Goal: Task Accomplishment & Management: Use online tool/utility

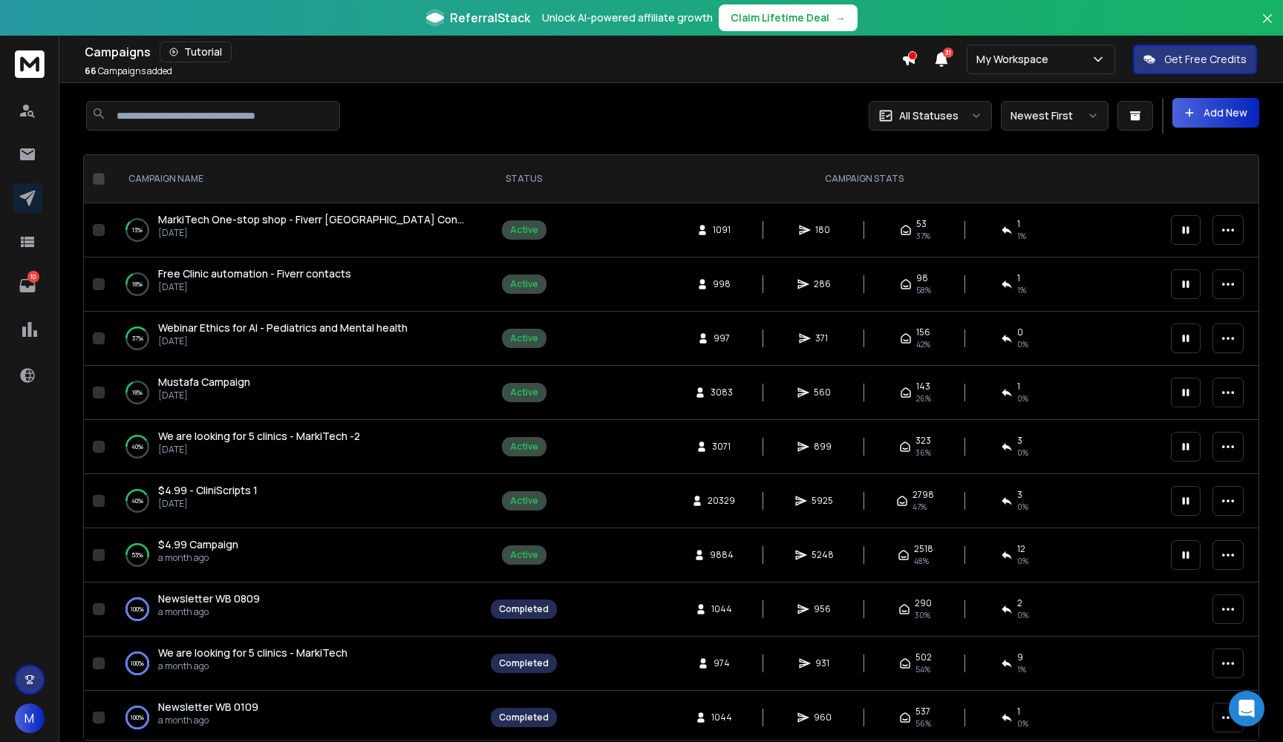
click at [1218, 115] on button "Add New" at bounding box center [1215, 113] width 87 height 30
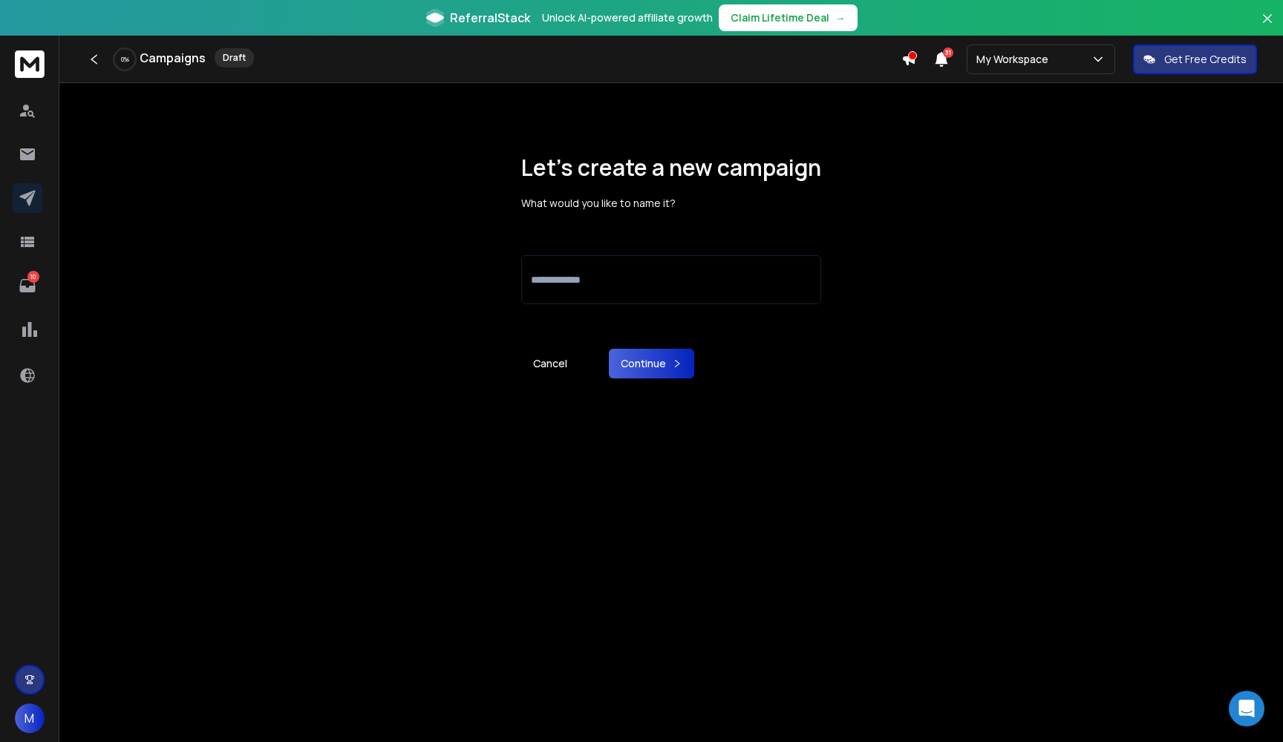
click at [638, 265] on input at bounding box center [671, 279] width 300 height 49
type input "*"
drag, startPoint x: 574, startPoint y: 279, endPoint x: 512, endPoint y: 279, distance: 61.6
click at [512, 280] on div "**********" at bounding box center [641, 207] width 1283 height 343
click at [630, 281] on input "**********" at bounding box center [671, 279] width 300 height 49
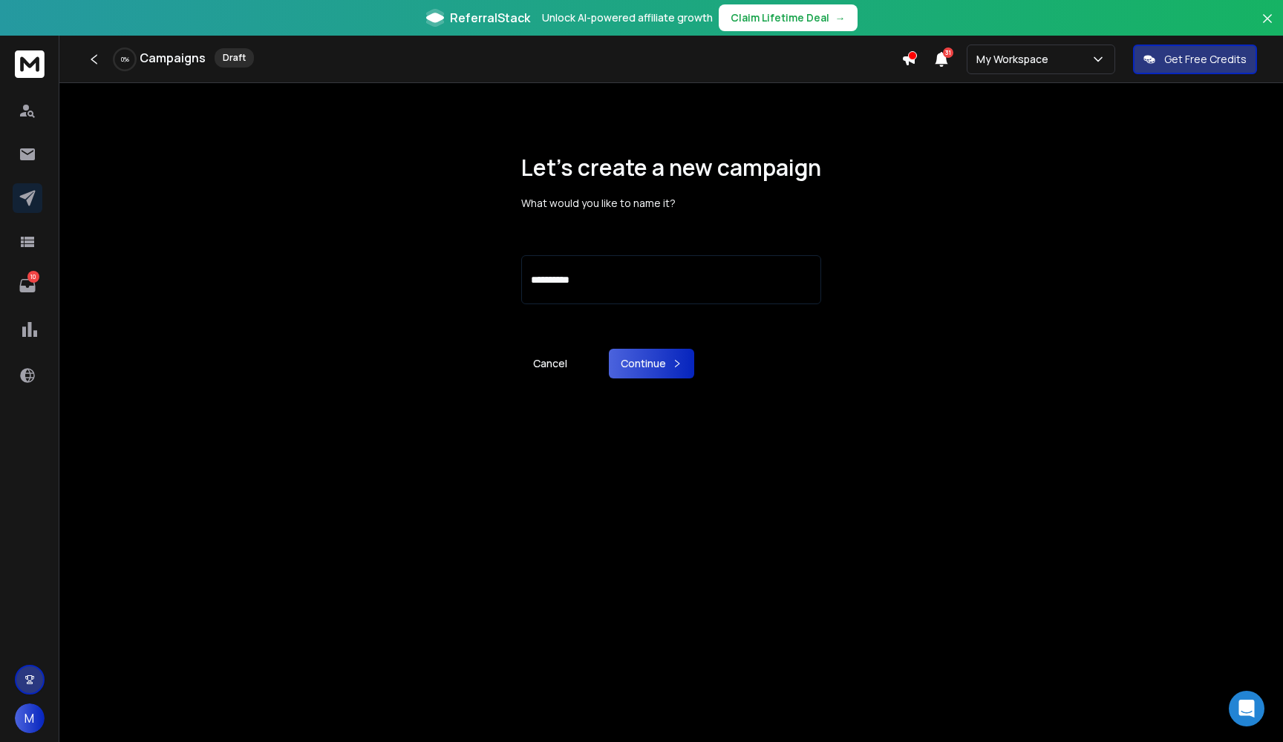
paste input "**********"
drag, startPoint x: 584, startPoint y: 280, endPoint x: 494, endPoint y: 275, distance: 90.0
click at [493, 278] on div "**********" at bounding box center [641, 207] width 1283 height 343
type input "**********"
click at [673, 369] on button "Continue" at bounding box center [651, 364] width 85 height 30
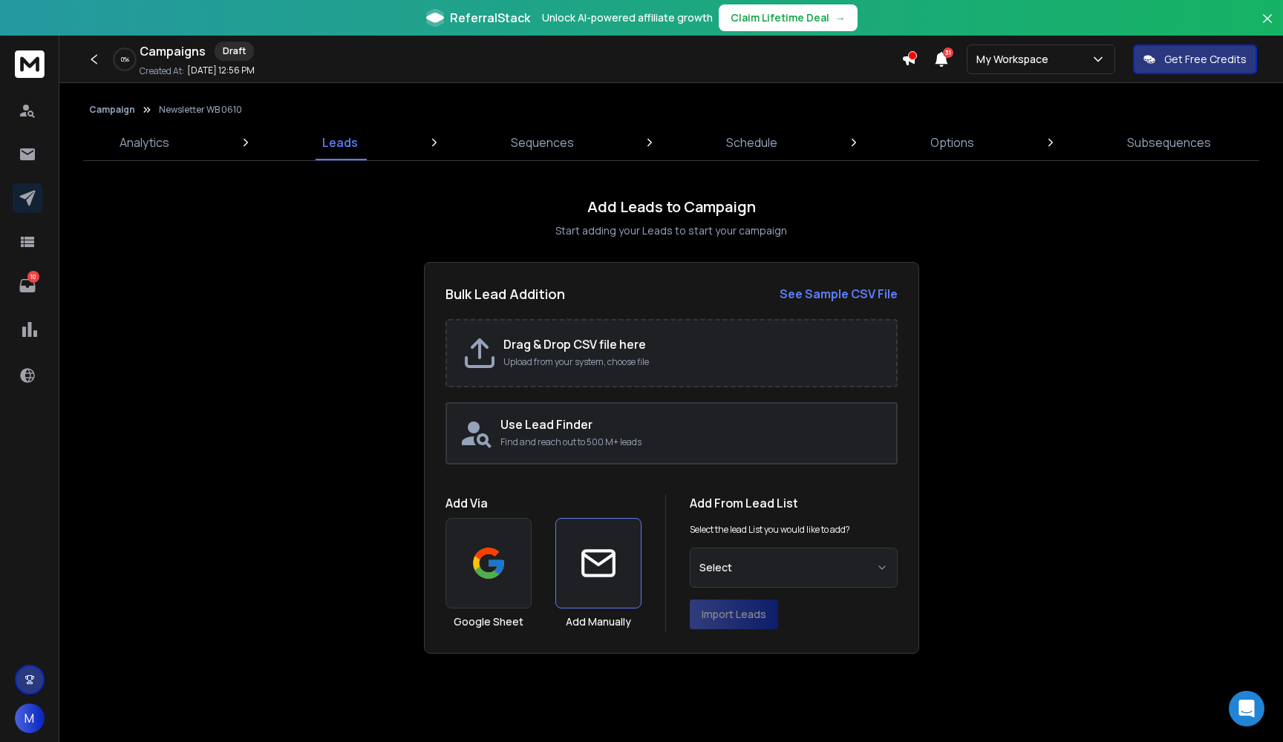
click at [602, 564] on icon at bounding box center [598, 563] width 37 height 45
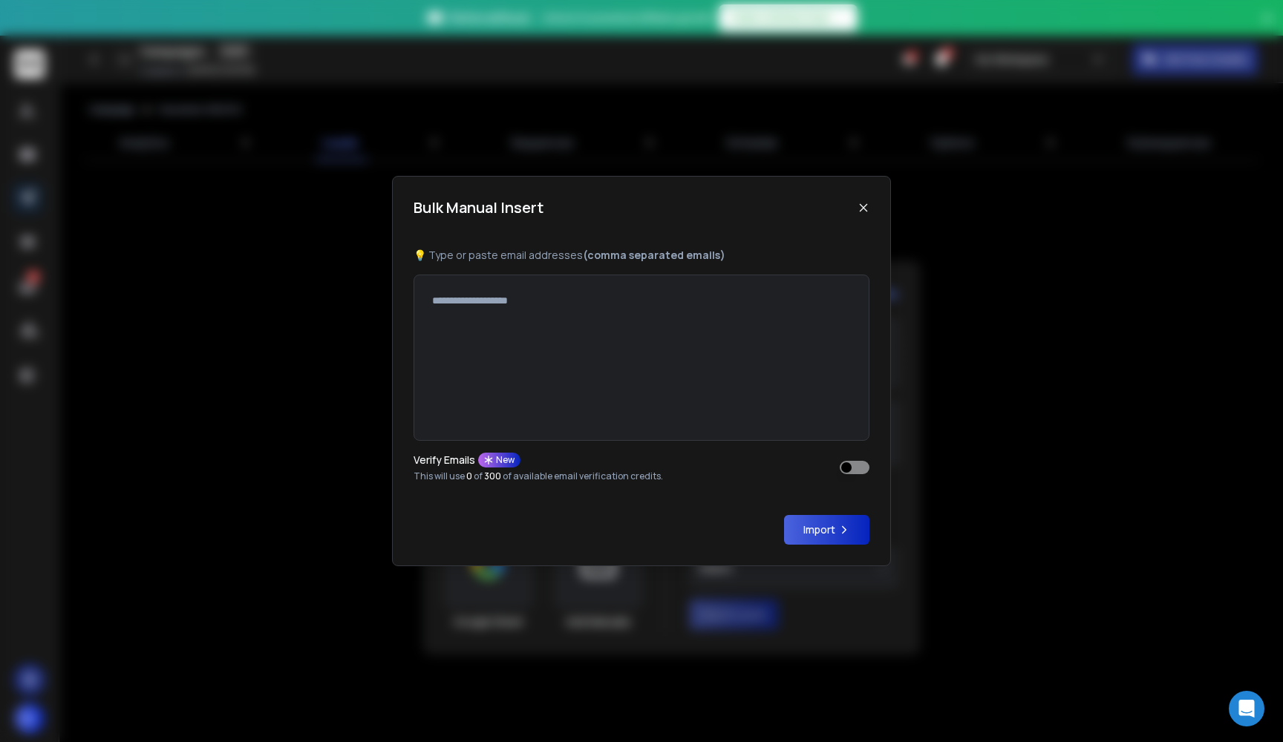
click at [603, 333] on textarea at bounding box center [642, 358] width 456 height 166
type textarea "**********"
click at [846, 514] on div "Verify Emails New This will use 1 of 300 of available email verification credit…" at bounding box center [642, 493] width 456 height 104
click at [846, 523] on button "Import" at bounding box center [826, 530] width 85 height 30
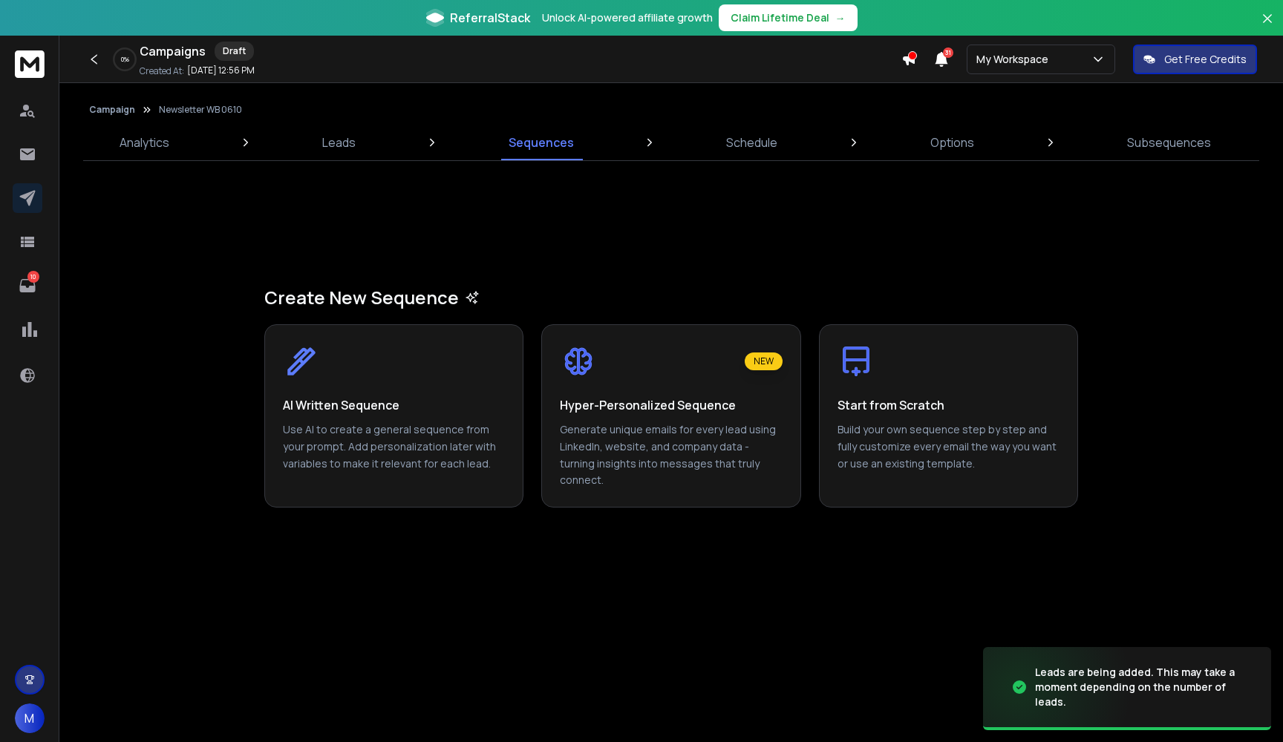
click at [931, 384] on div "Start from Scratch Build your own sequence step by step and fully customize eve…" at bounding box center [949, 416] width 258 height 182
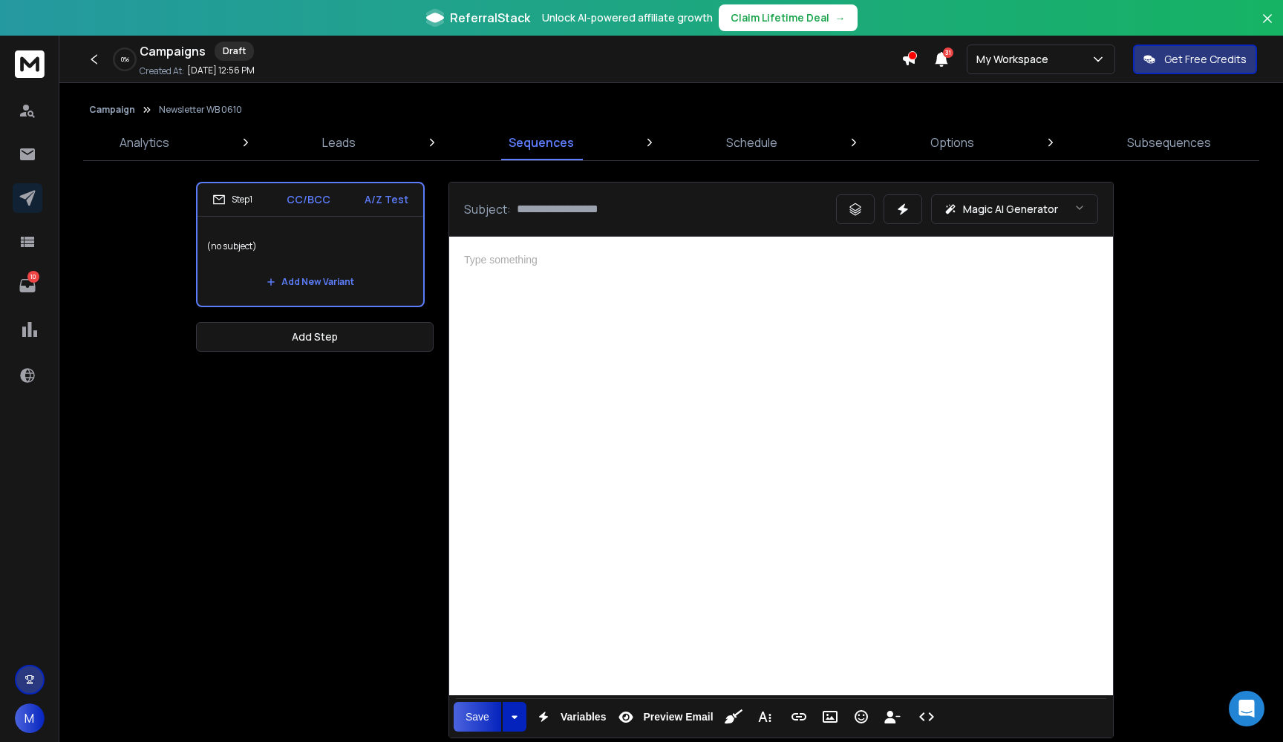
click at [612, 295] on div at bounding box center [781, 459] width 664 height 445
drag, startPoint x: 560, startPoint y: 254, endPoint x: 396, endPoint y: 239, distance: 164.7
click at [392, 248] on div "**********" at bounding box center [671, 460] width 950 height 557
click at [658, 206] on input at bounding box center [669, 209] width 304 height 18
paste input "**********"
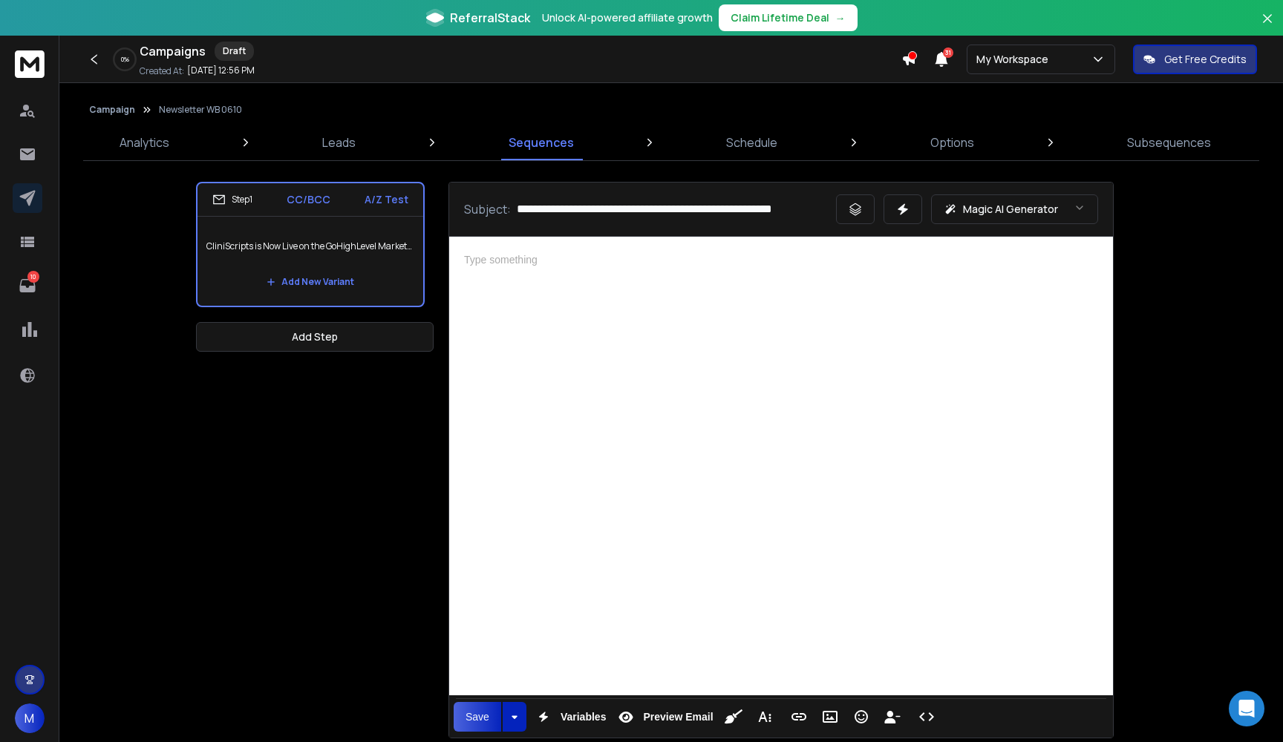
type input "**********"
click at [568, 271] on div at bounding box center [781, 459] width 664 height 445
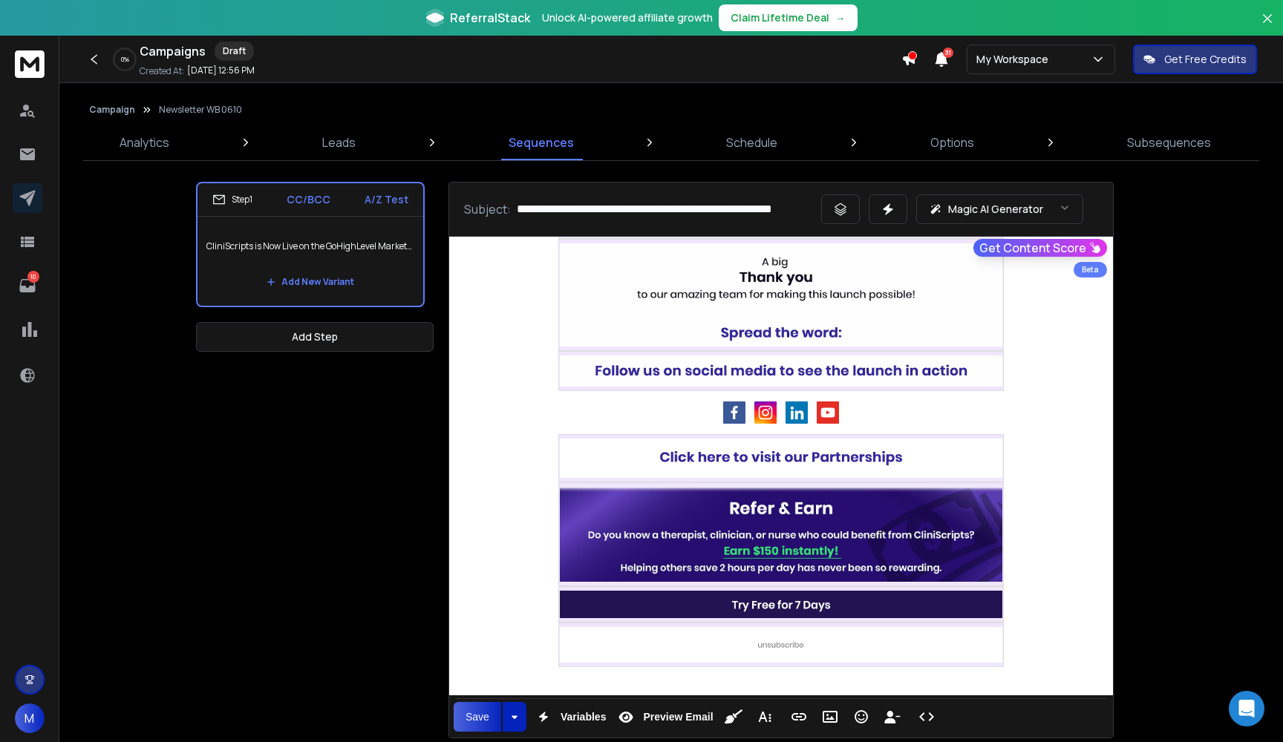
scroll to position [561, 102]
click at [699, 714] on span "Preview Email" at bounding box center [678, 717] width 76 height 13
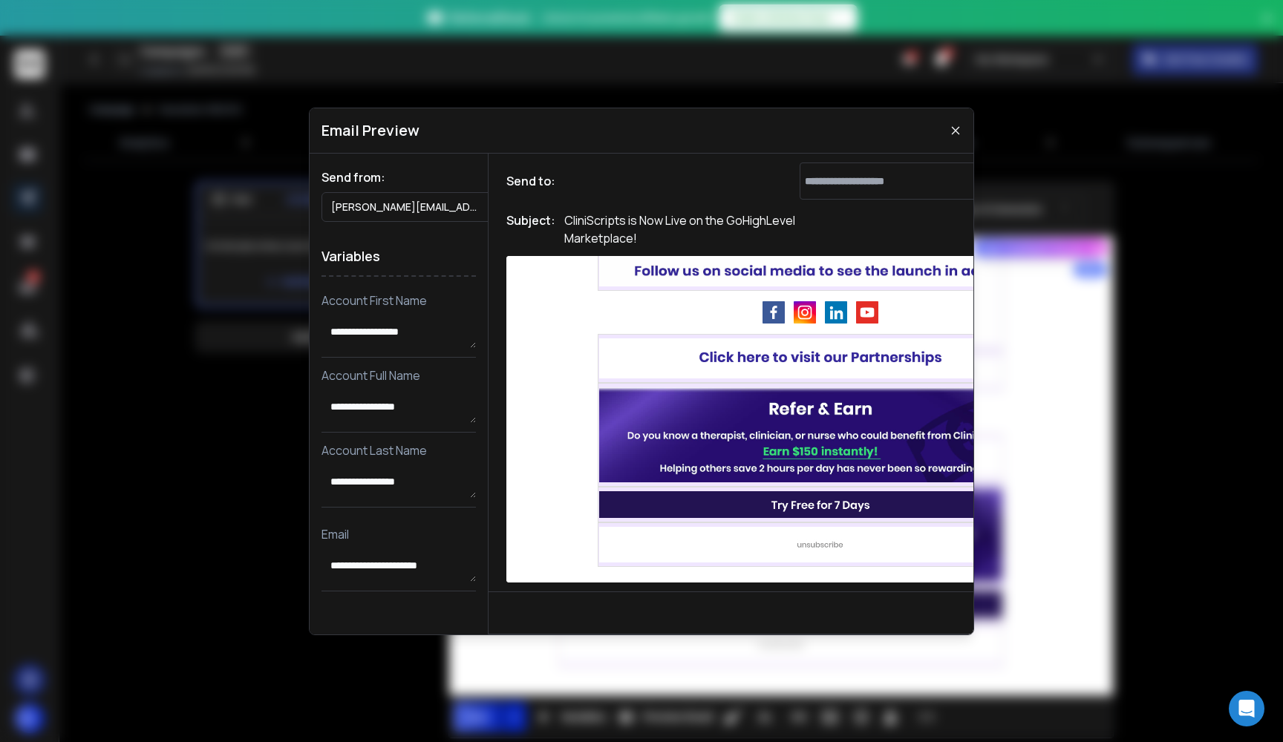
scroll to position [680, 234]
click at [521, 385] on td at bounding box center [820, 79] width 598 height 977
click at [604, 323] on div at bounding box center [820, 313] width 432 height 30
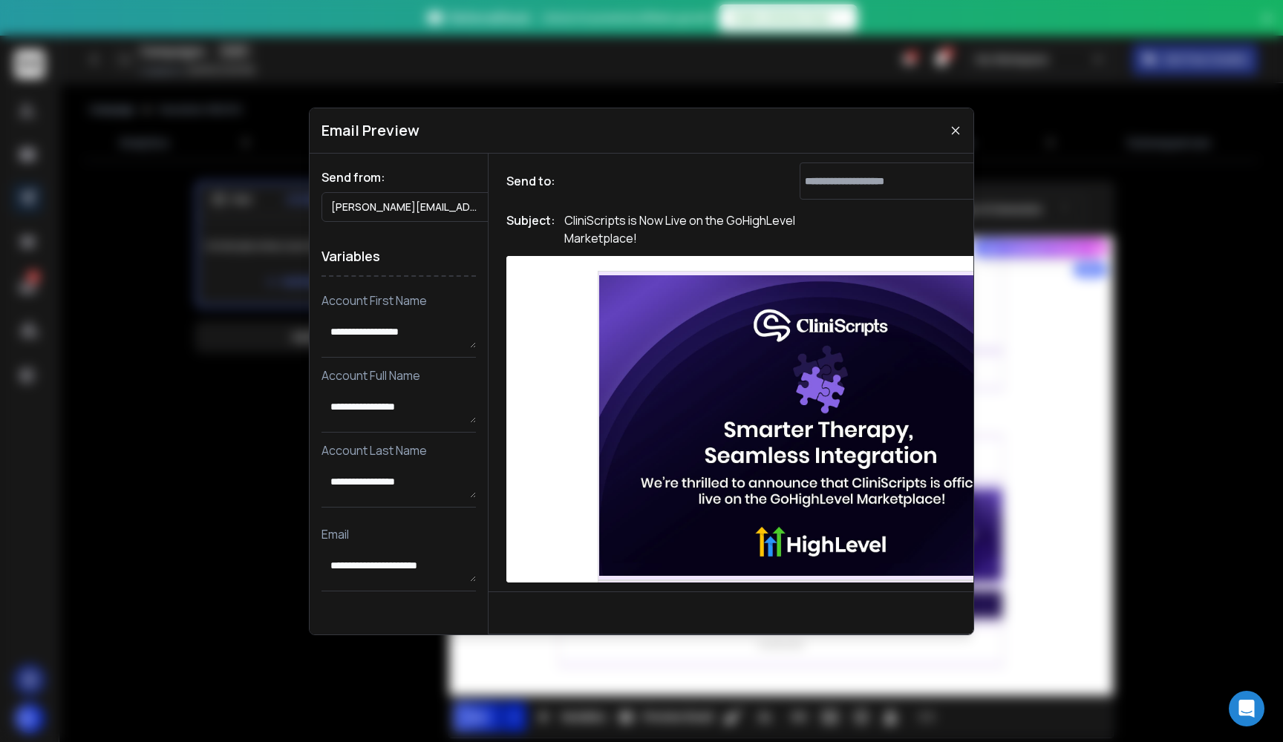
scroll to position [0, 235]
click at [952, 134] on icon at bounding box center [956, 131] width 12 height 12
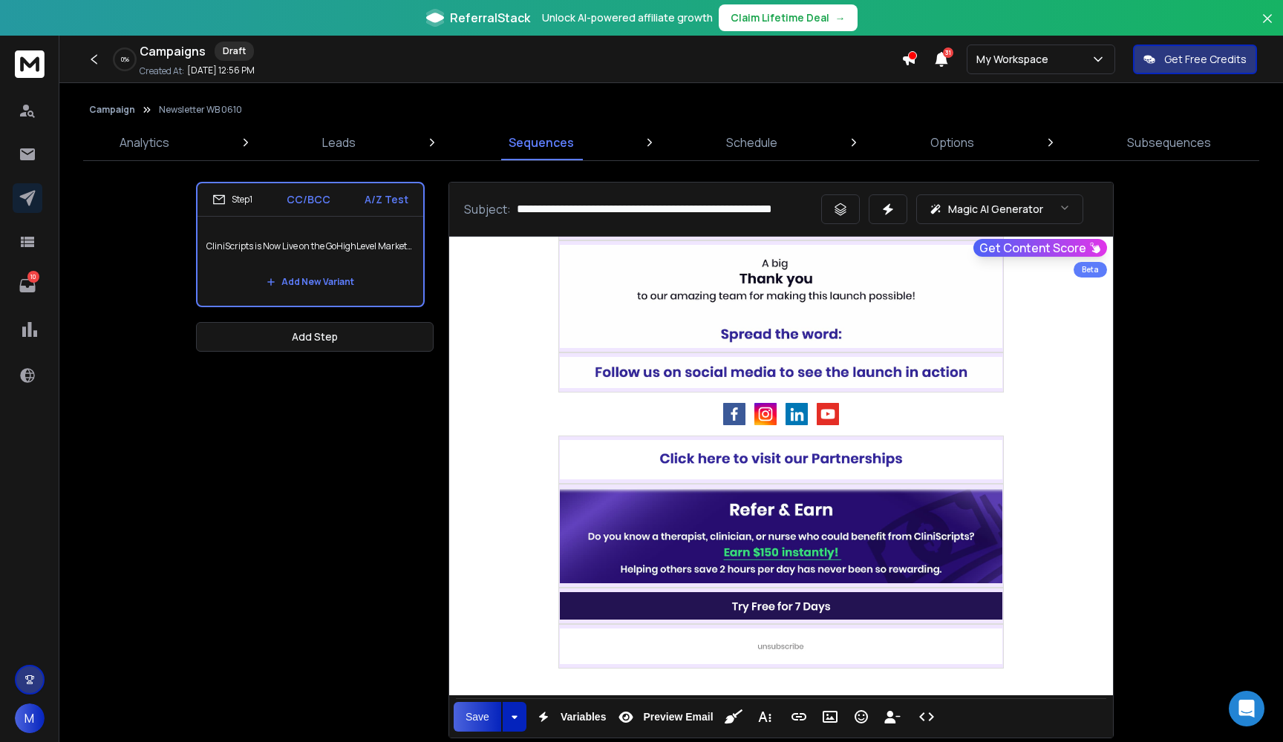
scroll to position [560, 180]
click at [971, 363] on td at bounding box center [781, 180] width 634 height 977
click at [989, 362] on td at bounding box center [781, 180] width 634 height 977
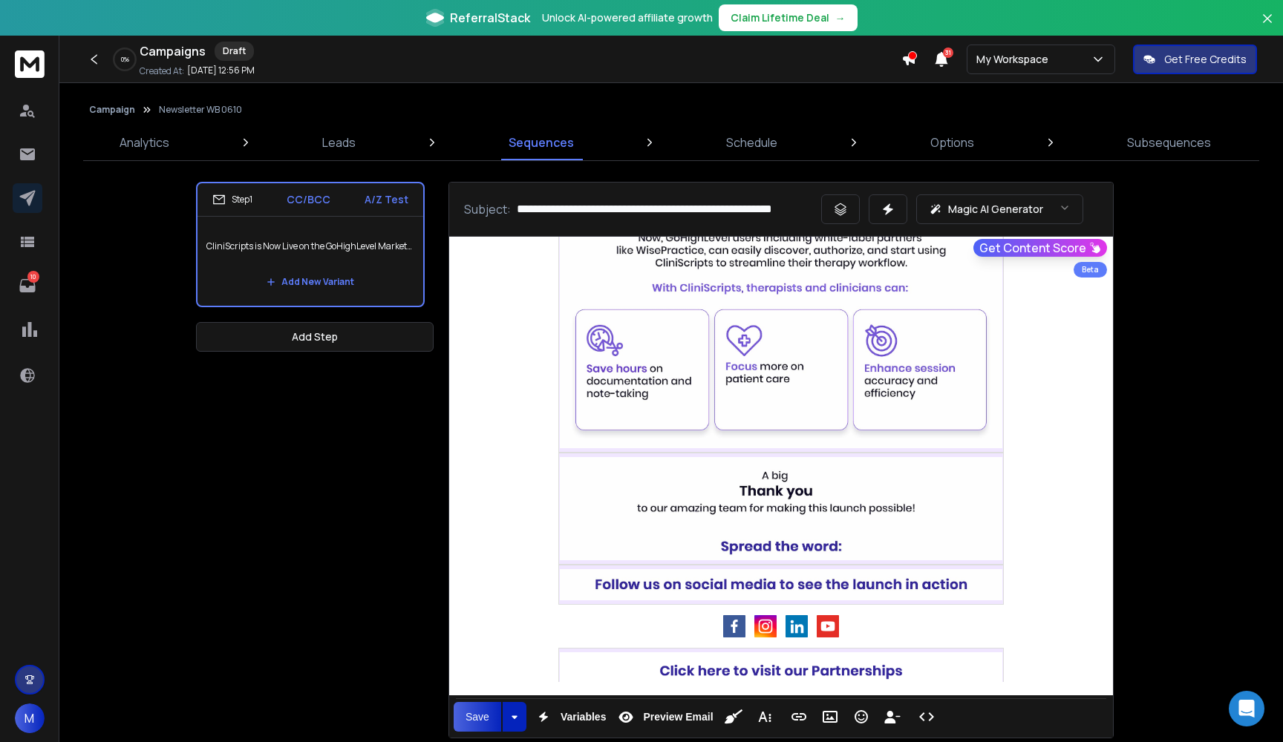
scroll to position [253, 180]
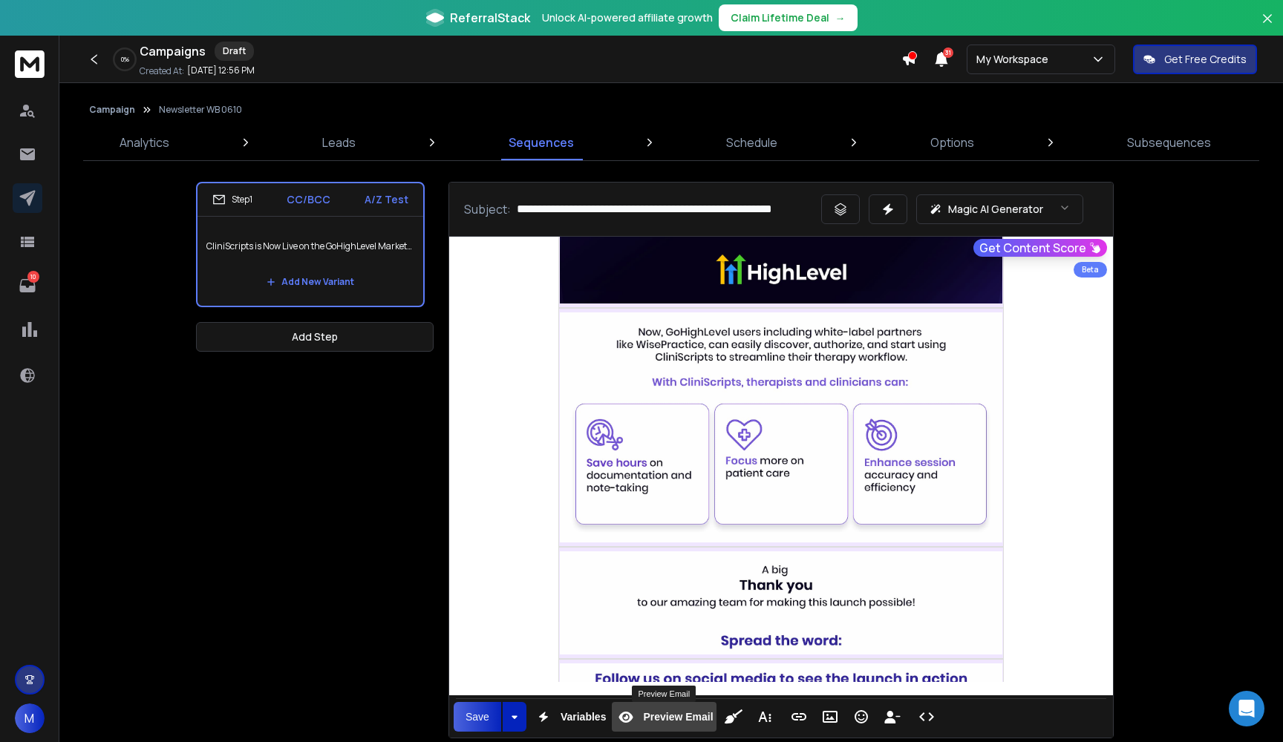
click at [664, 714] on span "Preview Email" at bounding box center [678, 717] width 76 height 13
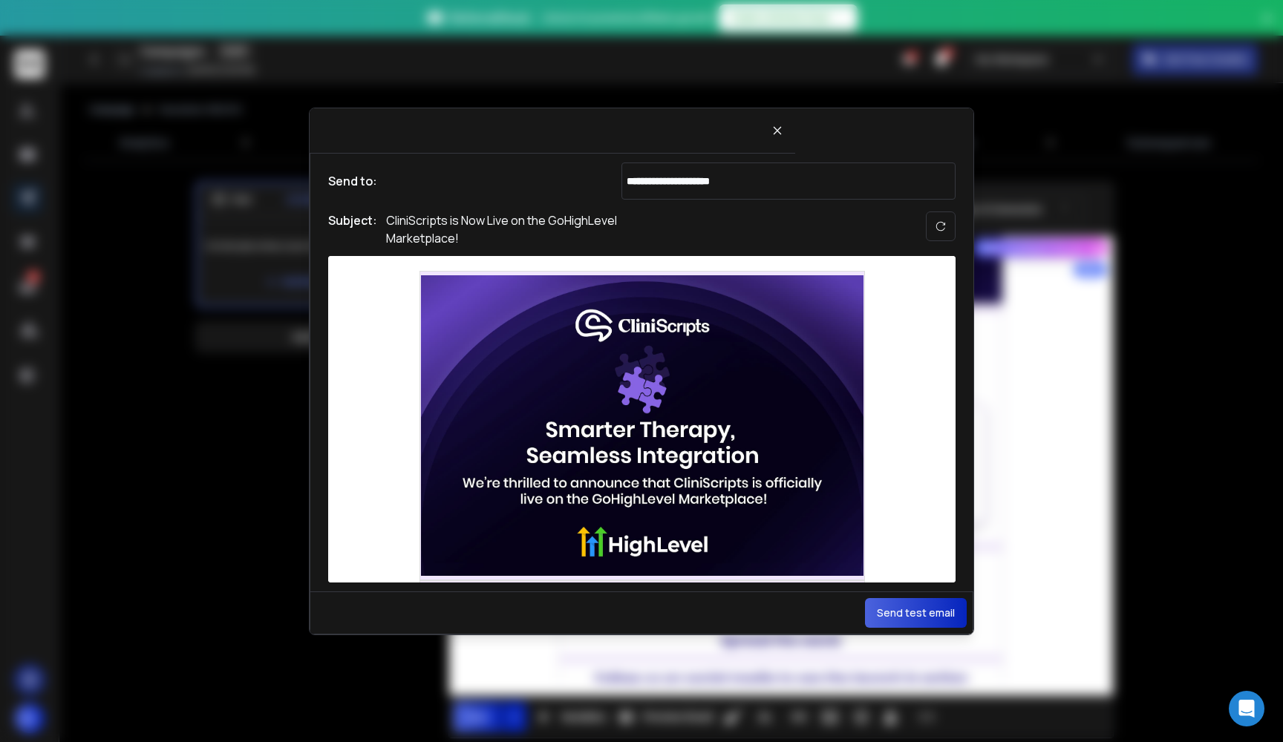
scroll to position [0, 178]
type input "**********"
click at [909, 606] on button "Send test email" at bounding box center [916, 613] width 102 height 30
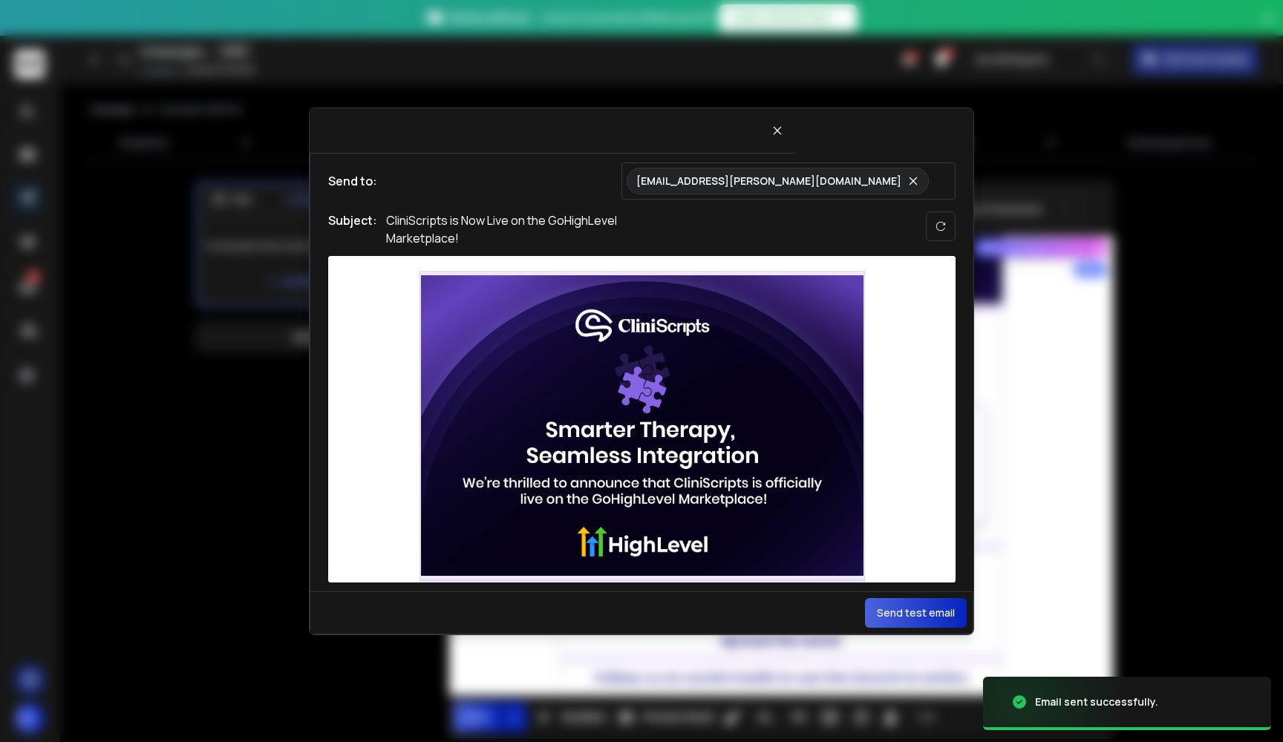
click at [907, 180] on icon at bounding box center [913, 181] width 12 height 12
click at [785, 180] on input at bounding box center [789, 181] width 324 height 27
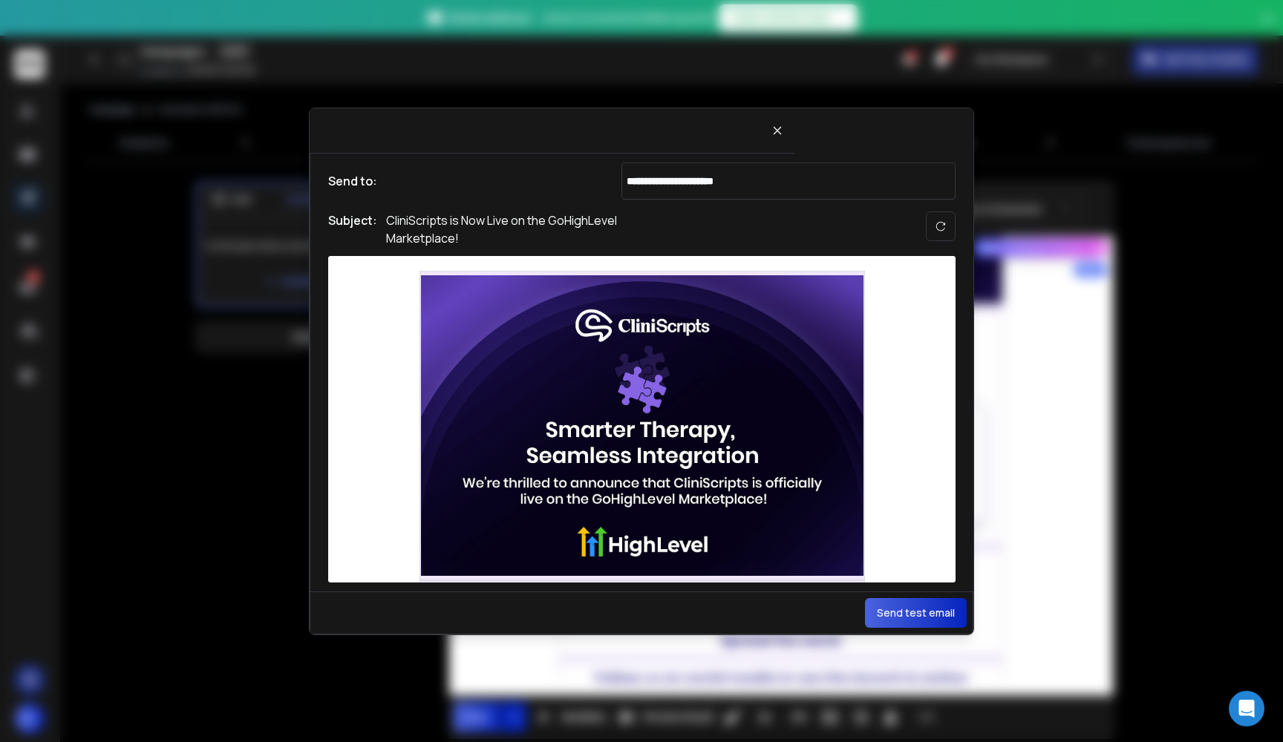
type input "**********"
click at [941, 621] on button "Send test email" at bounding box center [916, 613] width 102 height 30
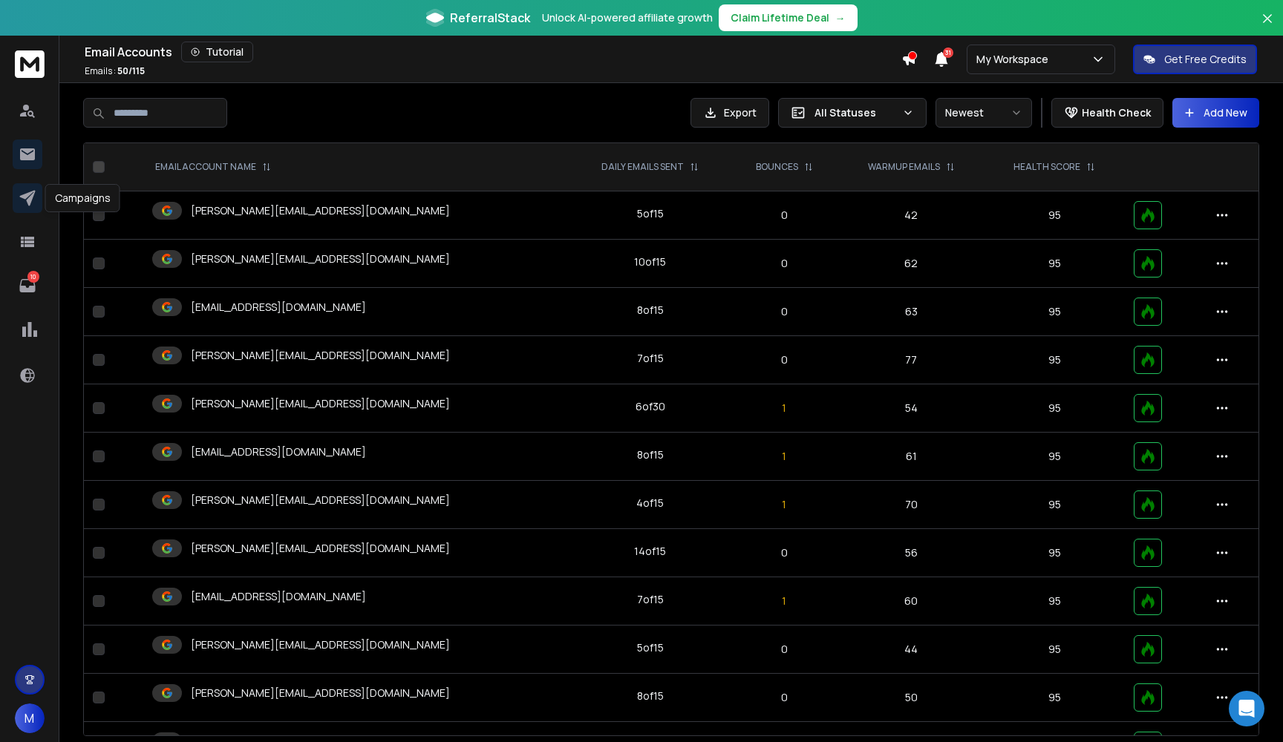
click at [33, 198] on icon at bounding box center [28, 198] width 18 height 18
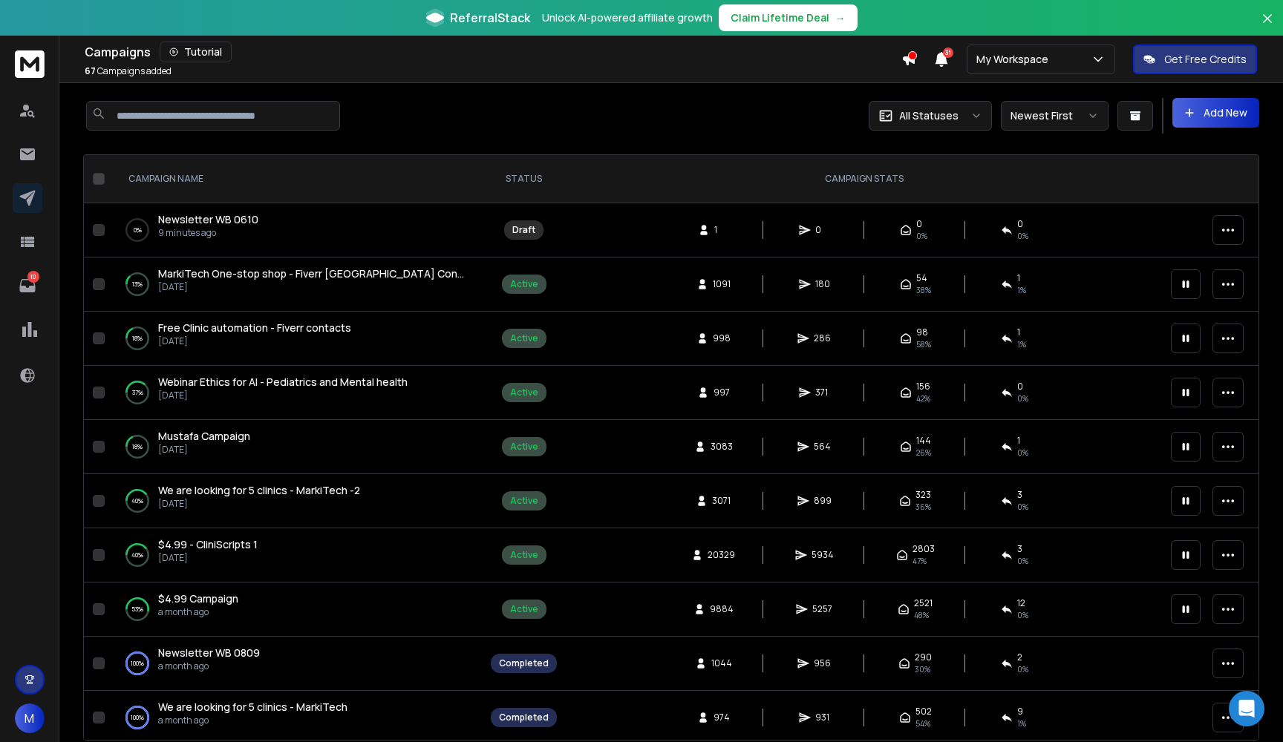
click at [243, 214] on span "Newsletter WB 0610" at bounding box center [208, 219] width 100 height 14
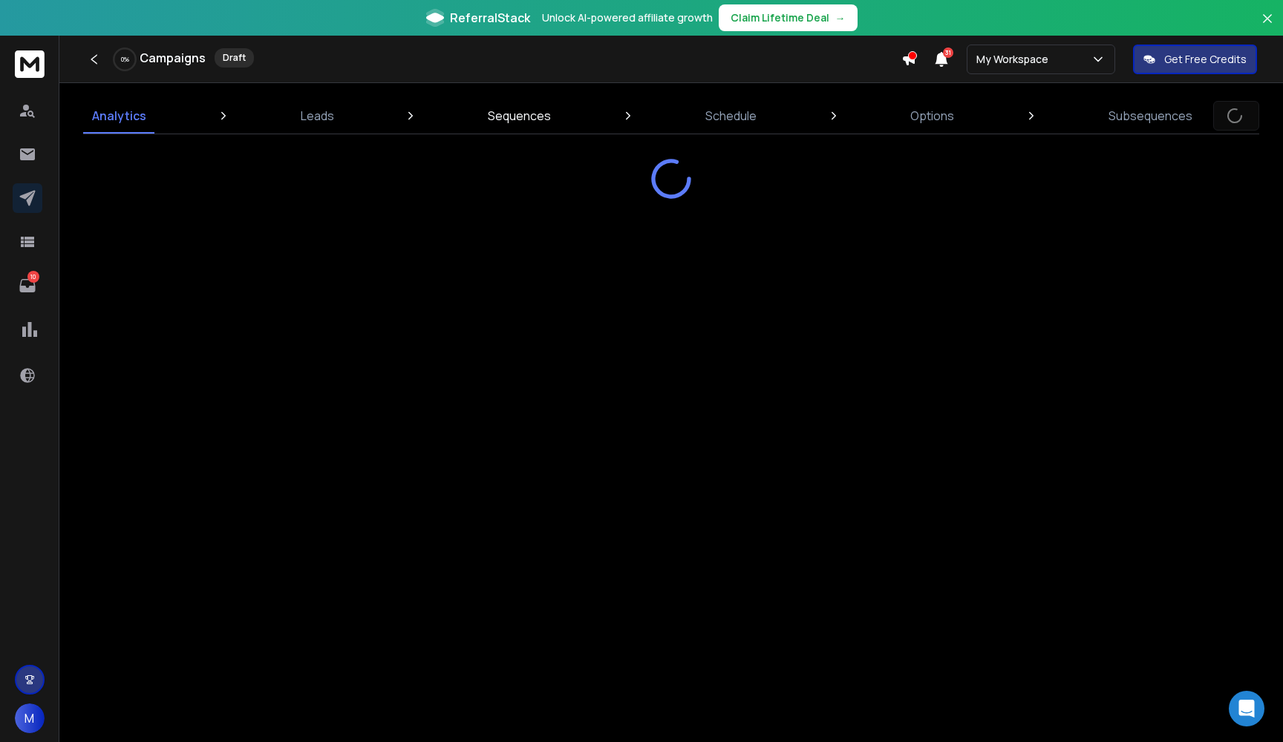
click at [548, 117] on div "Analytics Leads Sequences Schedule Options Subsequences" at bounding box center [671, 116] width 1176 height 36
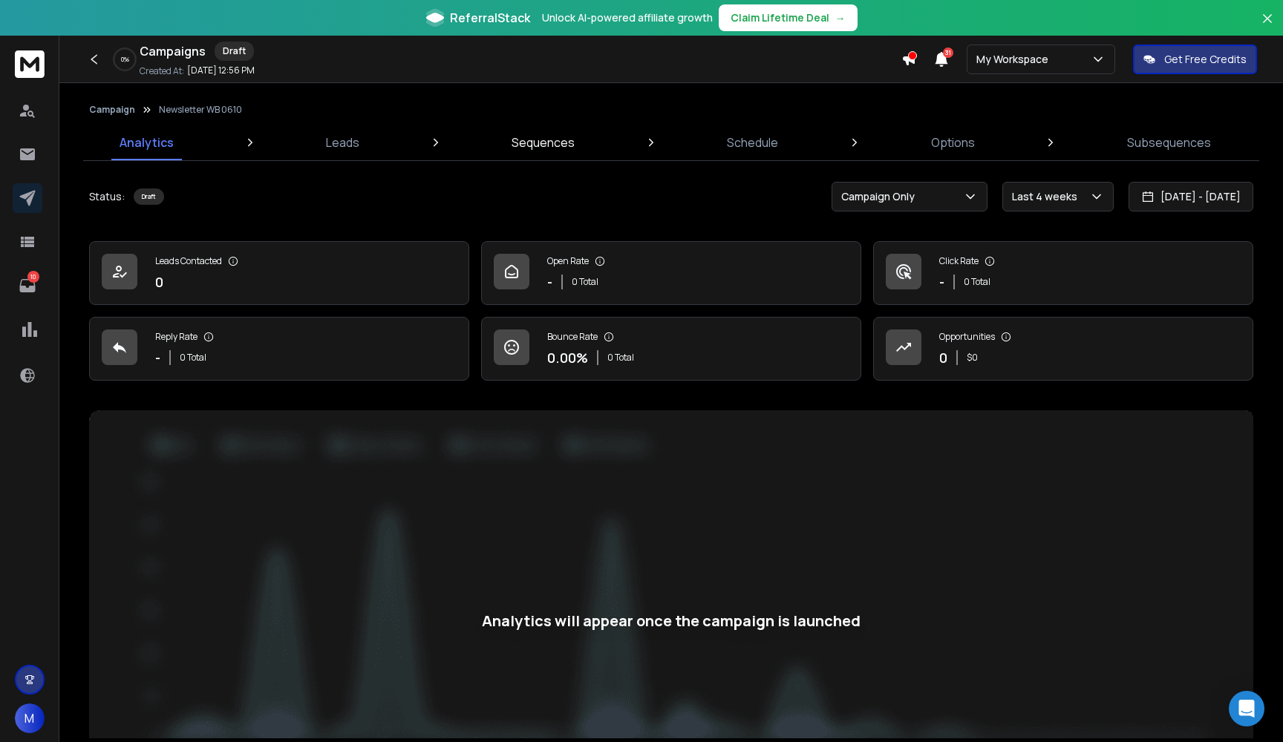
click at [540, 134] on p "Sequences" at bounding box center [542, 143] width 63 height 18
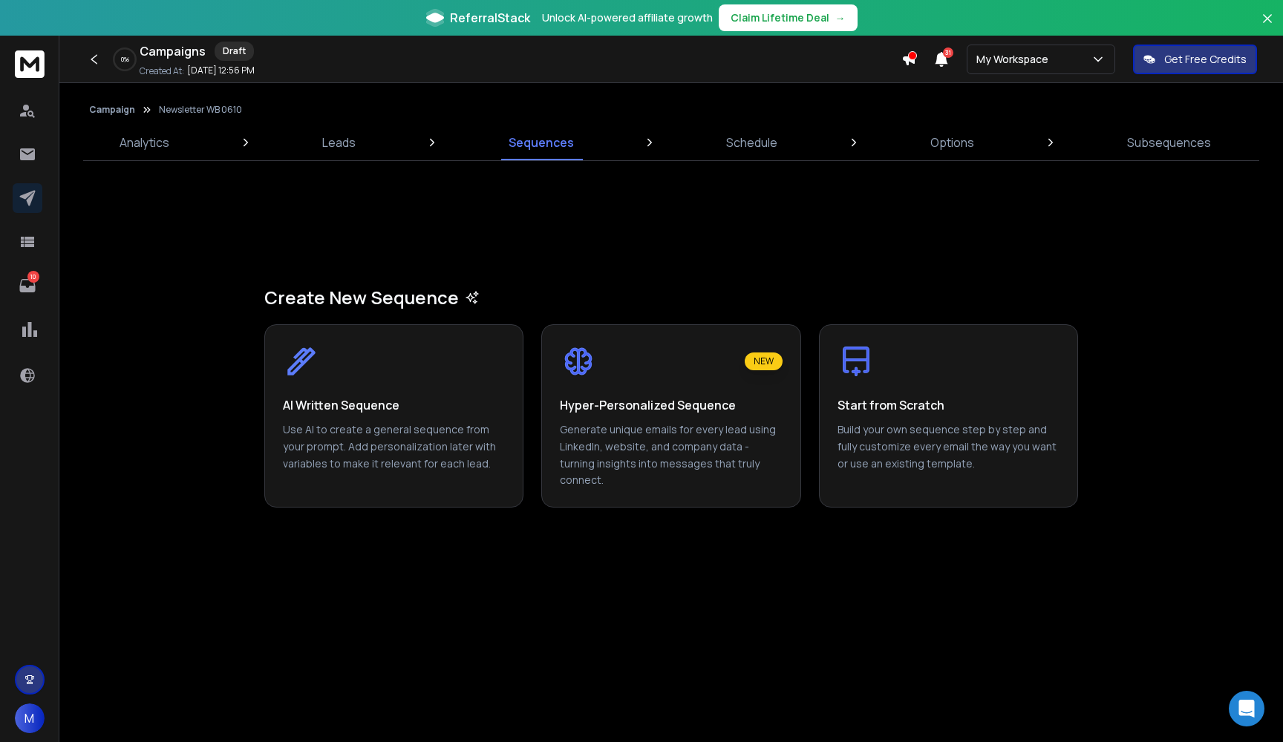
click at [903, 383] on div "Start from Scratch Build your own sequence step by step and fully customize eve…" at bounding box center [949, 416] width 258 height 182
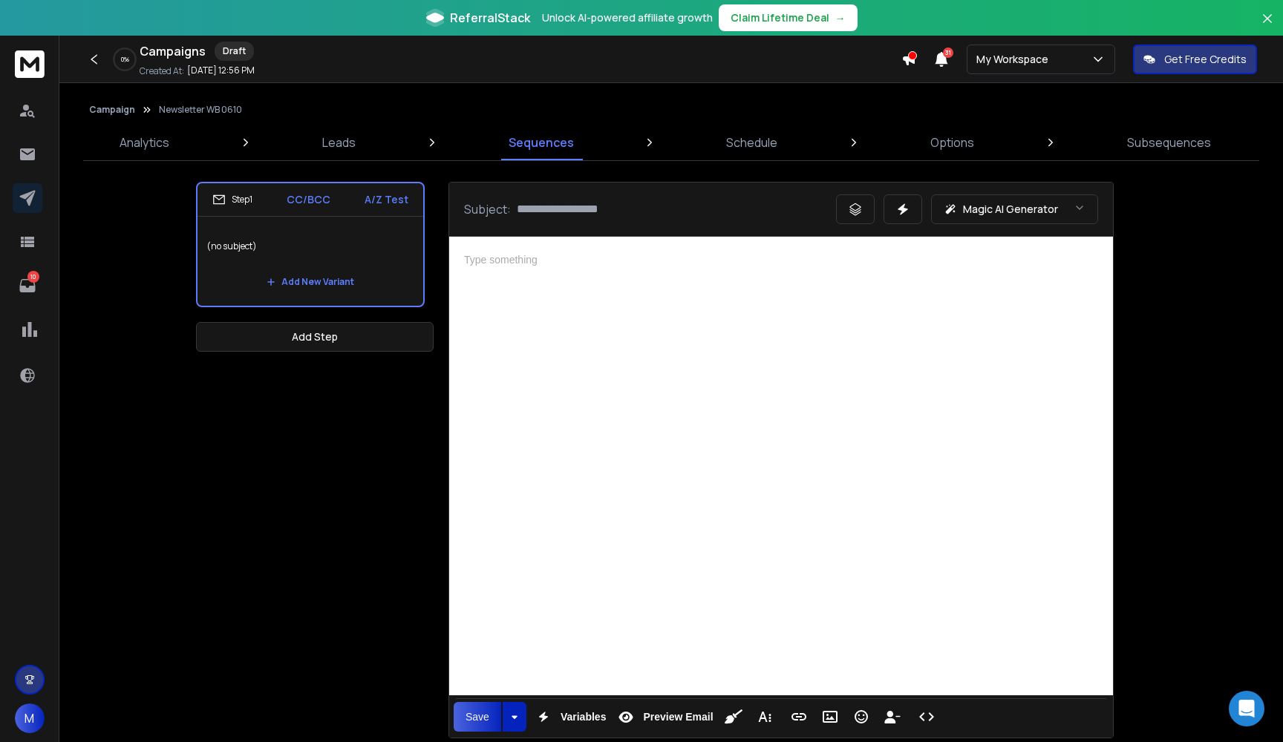
click at [713, 310] on div at bounding box center [781, 459] width 664 height 445
click at [529, 275] on div at bounding box center [781, 459] width 664 height 445
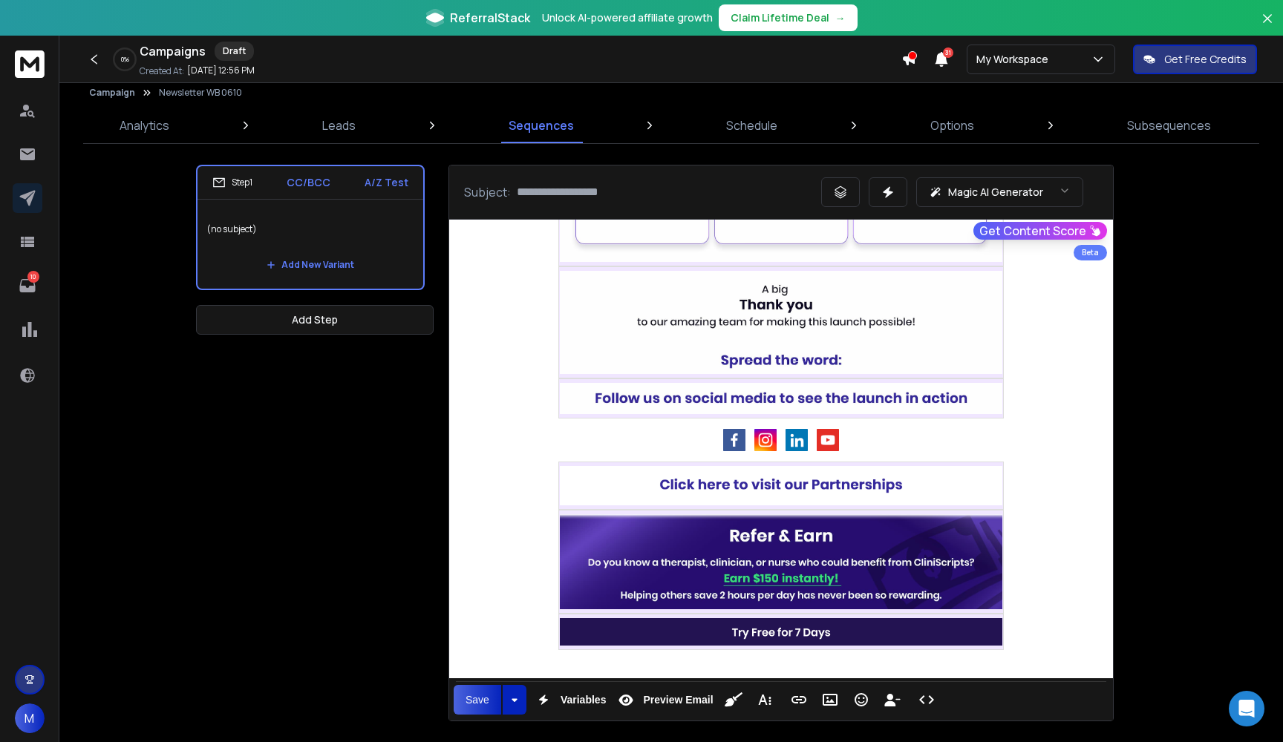
scroll to position [36, 0]
click at [630, 183] on input at bounding box center [662, 192] width 290 height 18
paste input "**********"
click at [520, 183] on input "**********" at bounding box center [662, 192] width 290 height 18
click at [754, 429] on img at bounding box center [766, 440] width 24 height 22
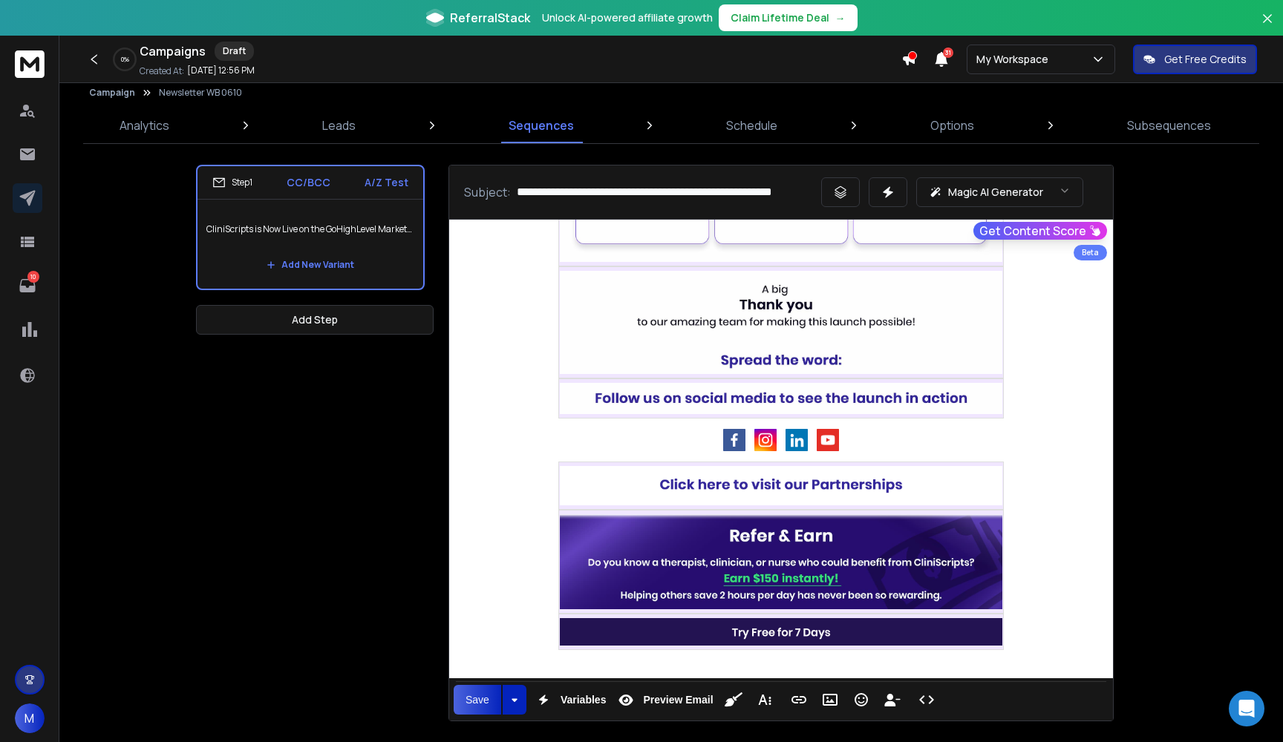
type input "**********"
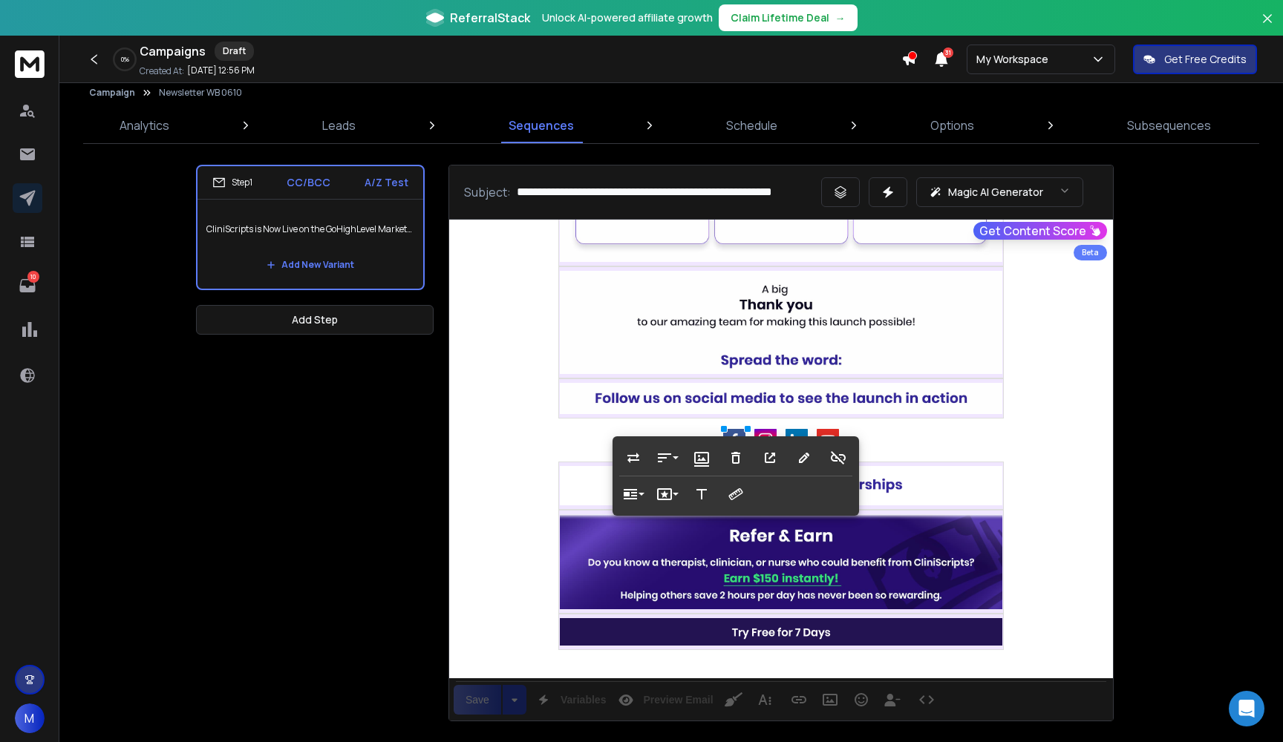
click at [814, 425] on div at bounding box center [781, 440] width 432 height 30
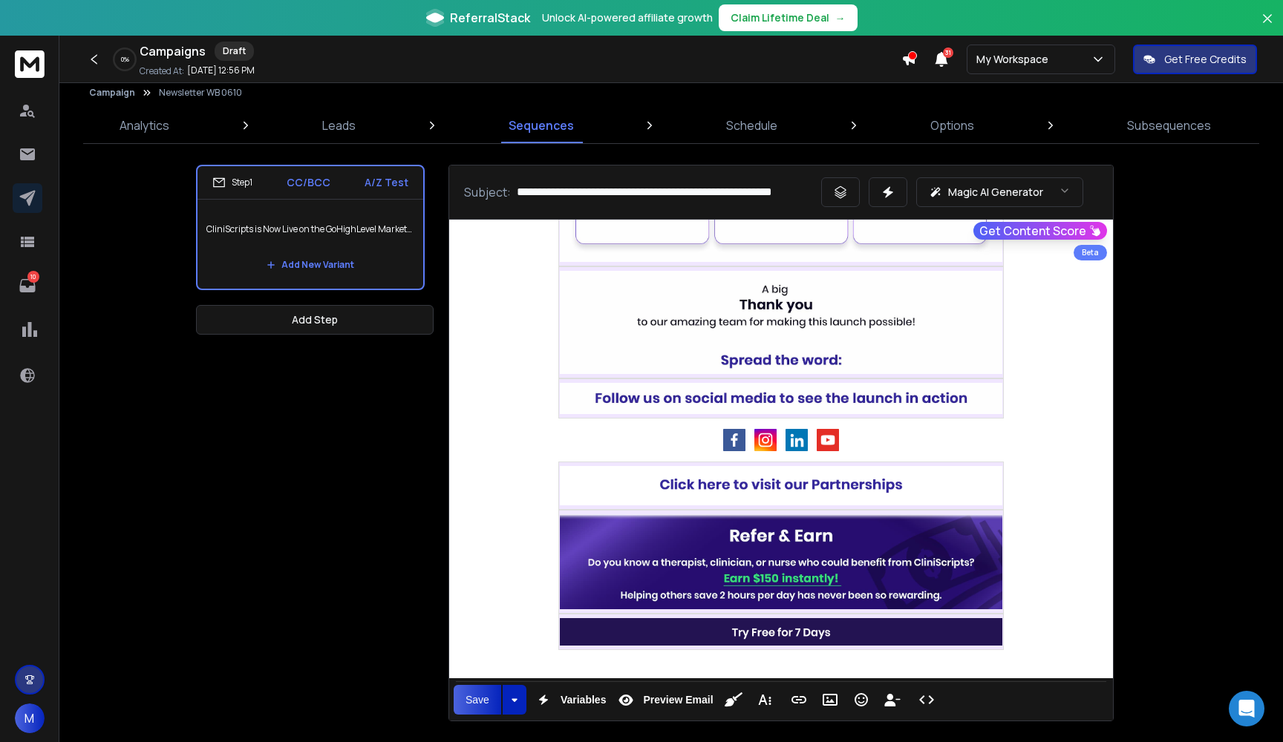
click at [828, 425] on div "*" at bounding box center [781, 440] width 432 height 30
click at [944, 425] on div "*" at bounding box center [781, 440] width 432 height 30
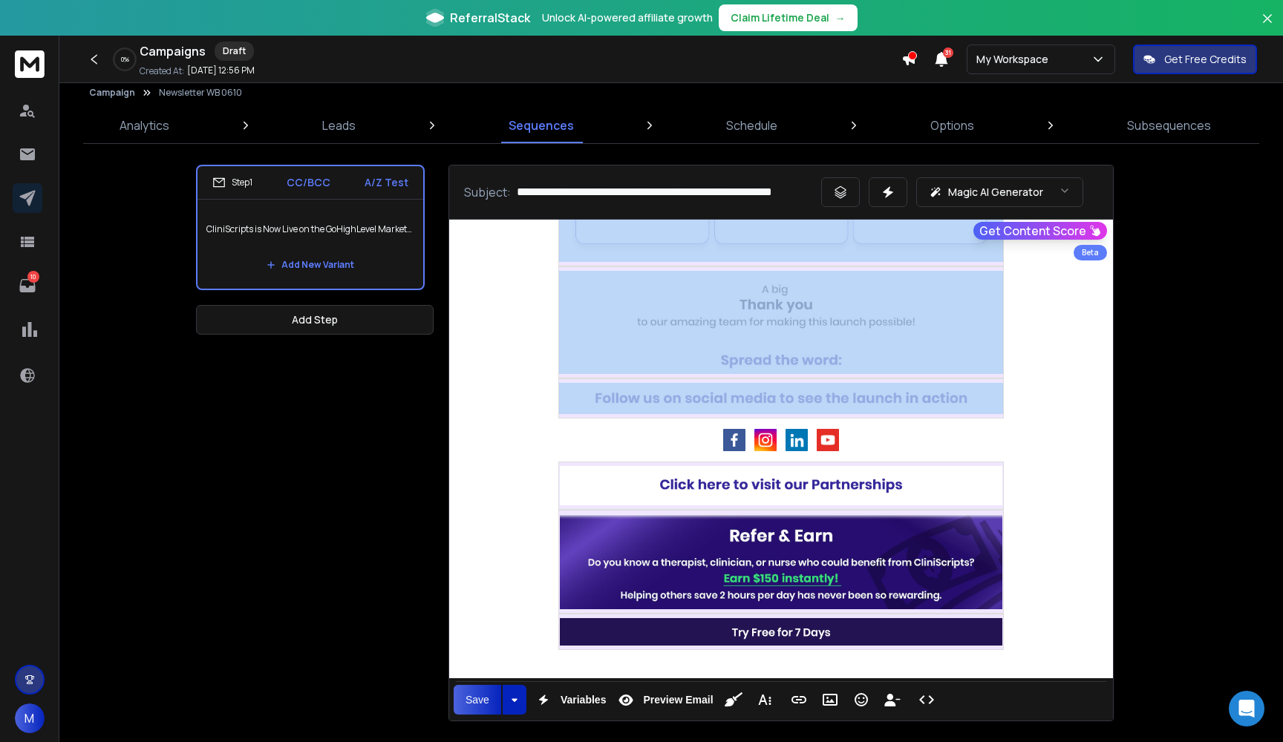
drag, startPoint x: 985, startPoint y: 411, endPoint x: 972, endPoint y: 411, distance: 13.4
click at [972, 411] on td "* *" at bounding box center [781, 184] width 634 height 932
click at [972, 419] on td "*" at bounding box center [780, 440] width 445 height 43
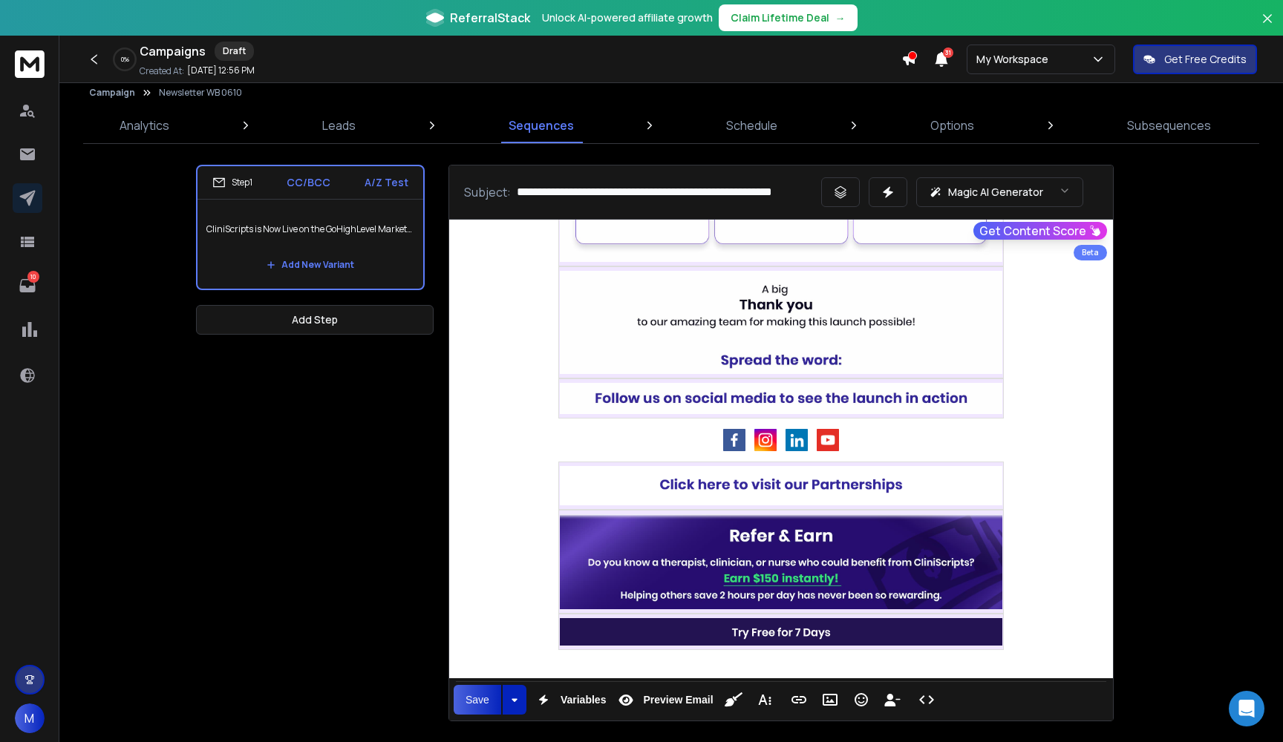
click at [974, 419] on td "* *" at bounding box center [781, 184] width 634 height 932
click at [966, 425] on div "*" at bounding box center [781, 440] width 432 height 30
click at [825, 425] on div "*" at bounding box center [781, 440] width 432 height 30
click at [1002, 310] on td "* *" at bounding box center [781, 184] width 634 height 932
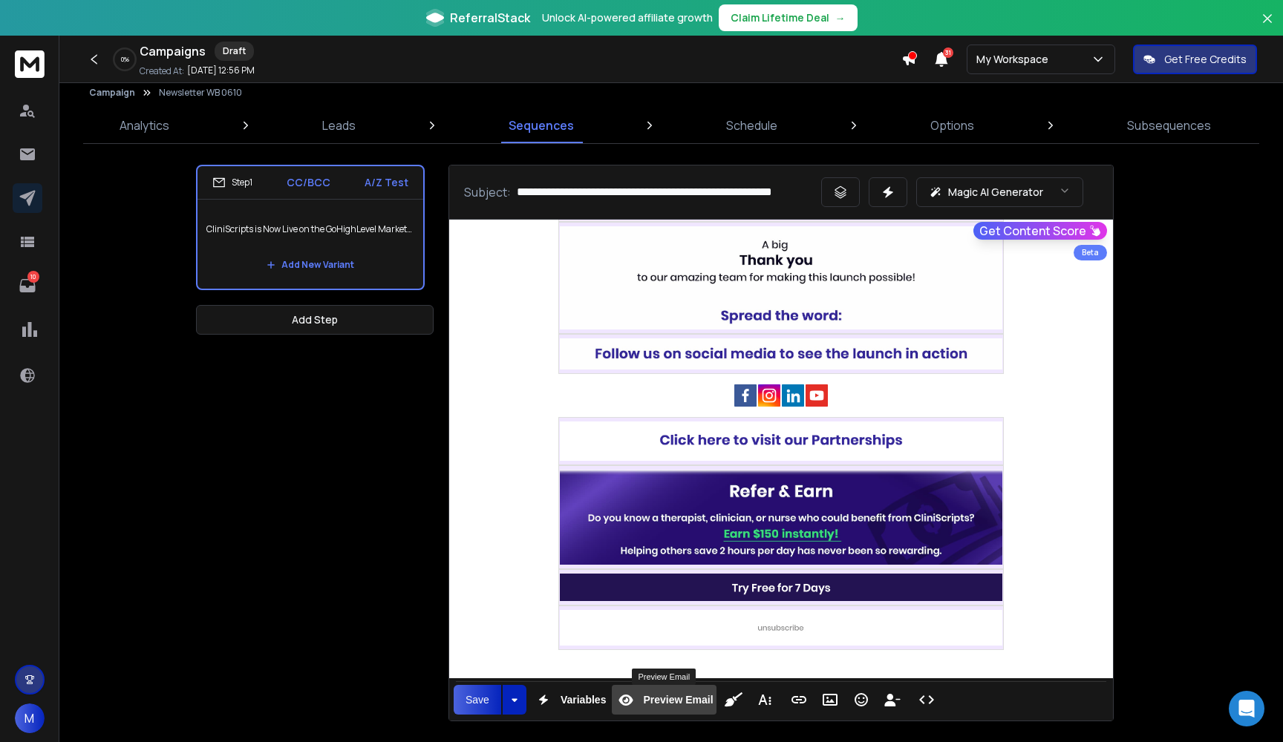
scroll to position [561, 0]
click at [670, 694] on span "Preview Email" at bounding box center [678, 700] width 76 height 13
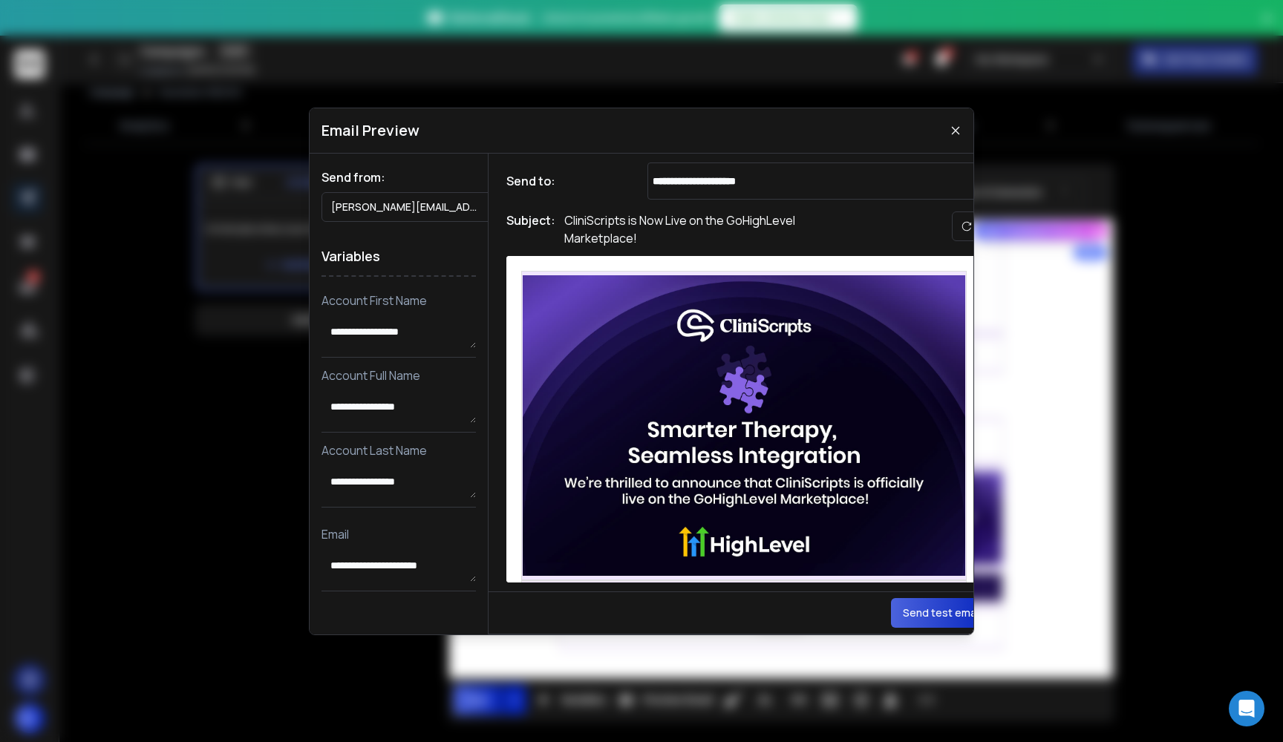
type input "**********"
click at [962, 624] on button "Send test email" at bounding box center [942, 613] width 102 height 30
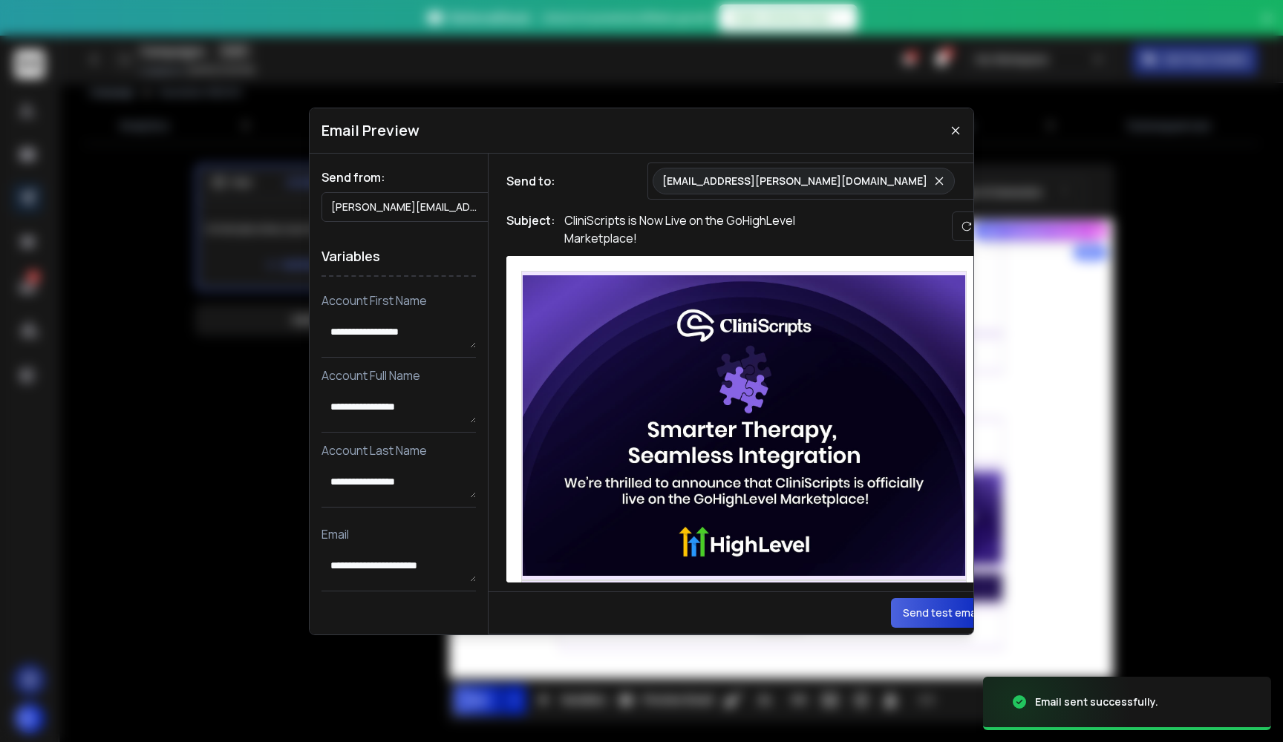
click at [955, 134] on icon at bounding box center [956, 131] width 12 height 12
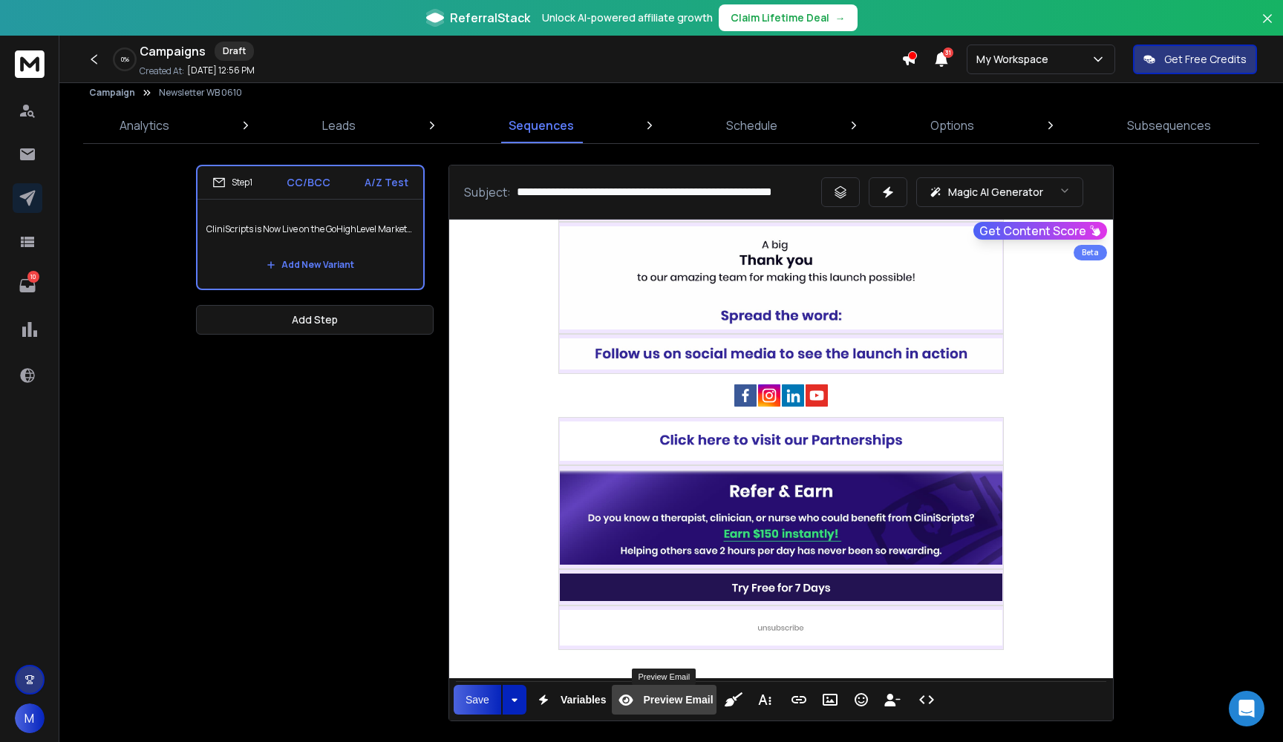
click at [659, 694] on span "Preview Email" at bounding box center [678, 700] width 76 height 13
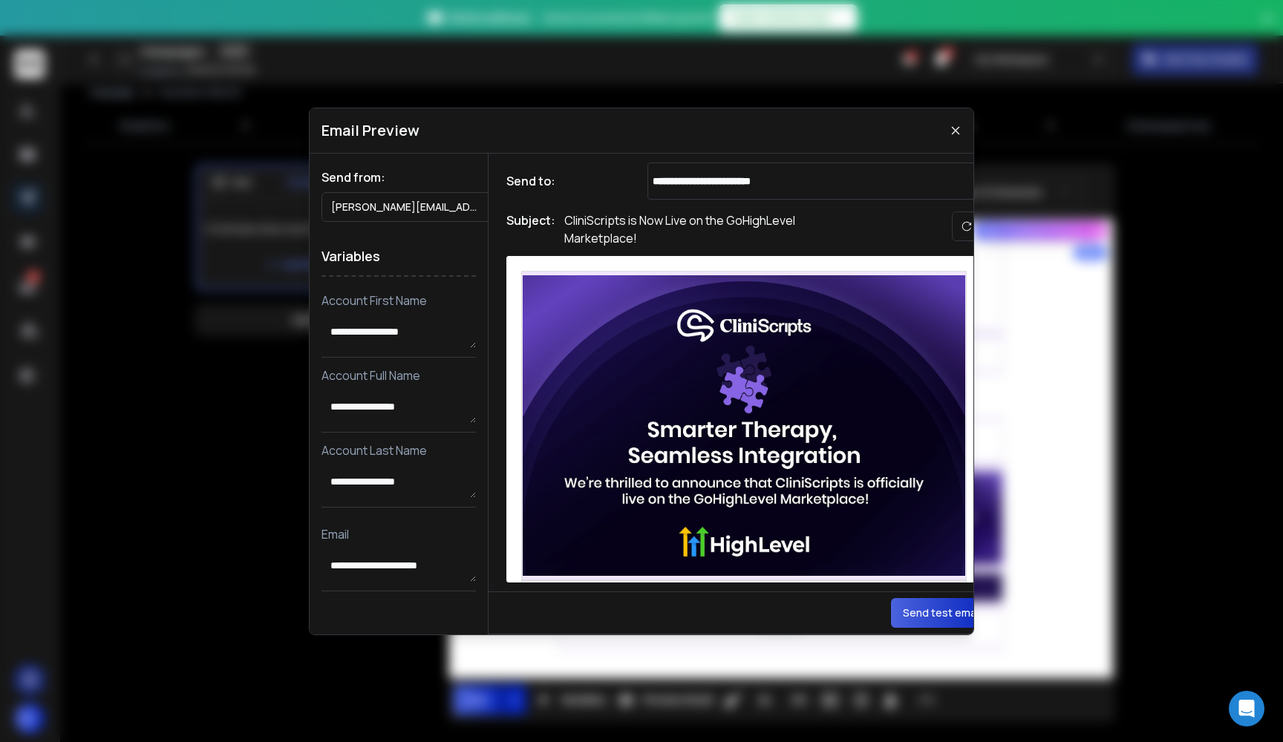
type input "**********"
click at [922, 615] on button "Send test email" at bounding box center [942, 613] width 102 height 30
click at [939, 615] on button "Send test email" at bounding box center [942, 613] width 102 height 30
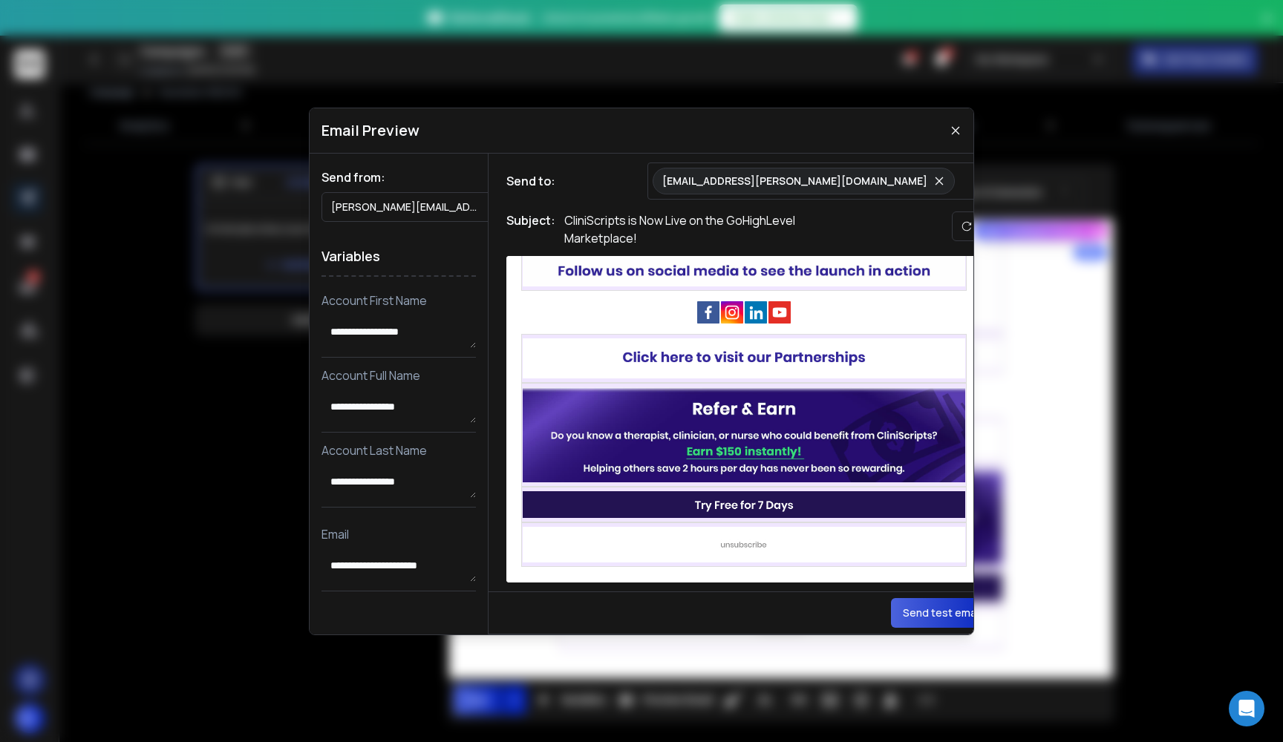
scroll to position [680, 0]
click at [825, 185] on div "haadiqa.aamir@markitech.ca" at bounding box center [804, 181] width 302 height 27
click at [933, 183] on icon at bounding box center [939, 181] width 12 height 12
click at [818, 189] on input at bounding box center [815, 181] width 324 height 27
type input "**********"
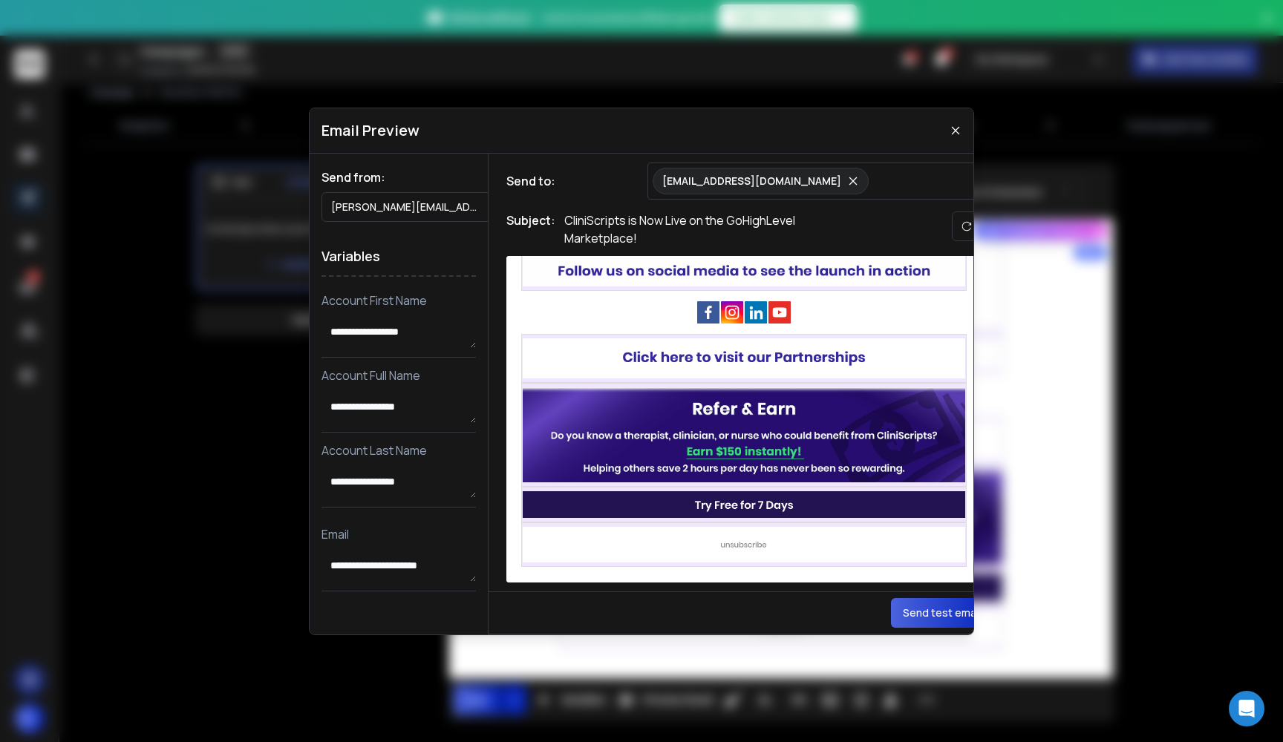
click at [934, 615] on button "Send test email" at bounding box center [942, 613] width 102 height 30
click at [847, 183] on icon at bounding box center [853, 181] width 12 height 12
click at [785, 183] on input at bounding box center [815, 181] width 324 height 27
type input "*"
type input "**********"
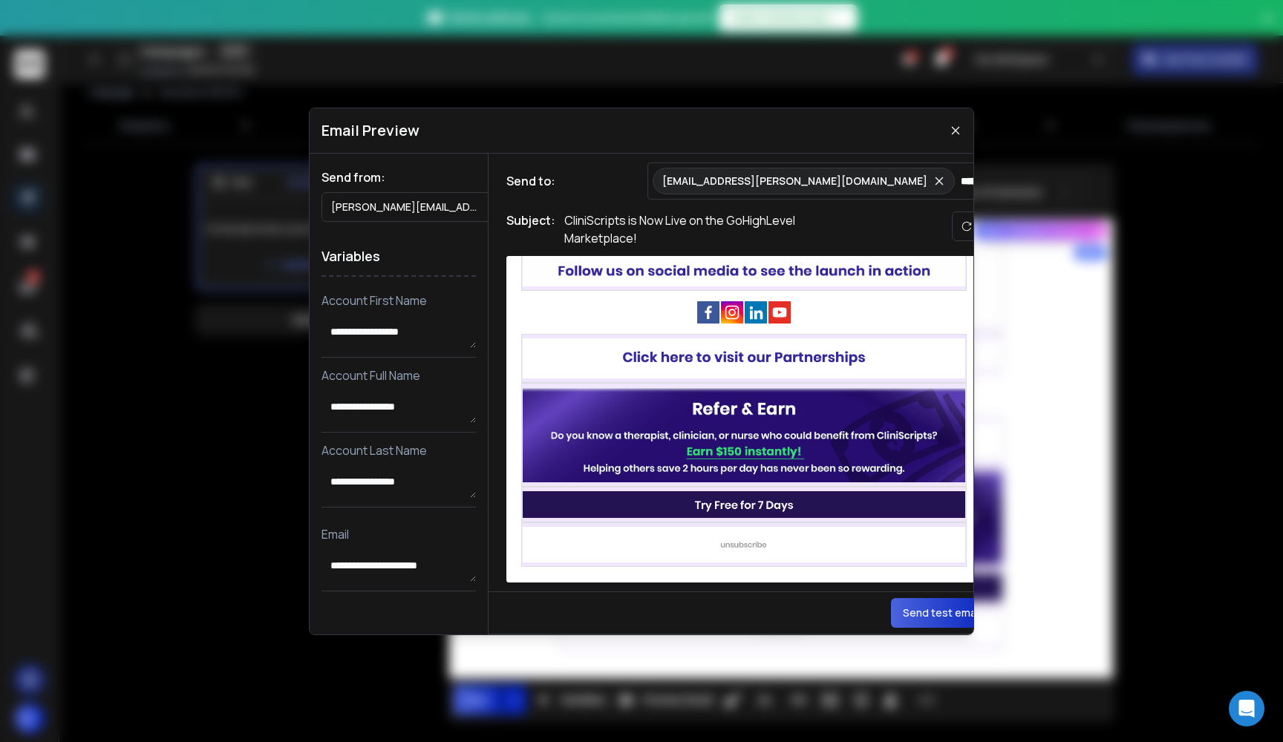
type input "**********"
click at [926, 614] on button "Send test email" at bounding box center [942, 613] width 102 height 30
click at [963, 139] on div "Email Preview" at bounding box center [642, 130] width 664 height 45
click at [956, 135] on icon at bounding box center [956, 131] width 12 height 12
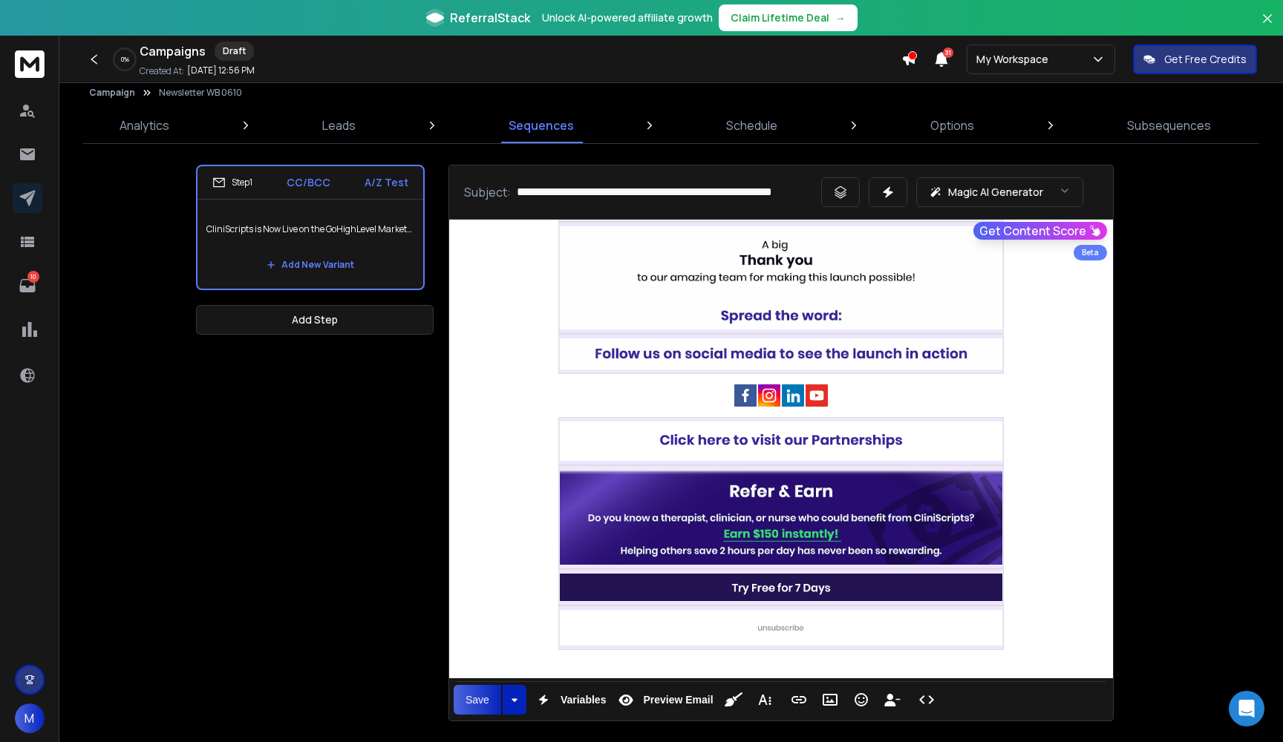
click at [1005, 373] on div "*" at bounding box center [781, 442] width 664 height 445
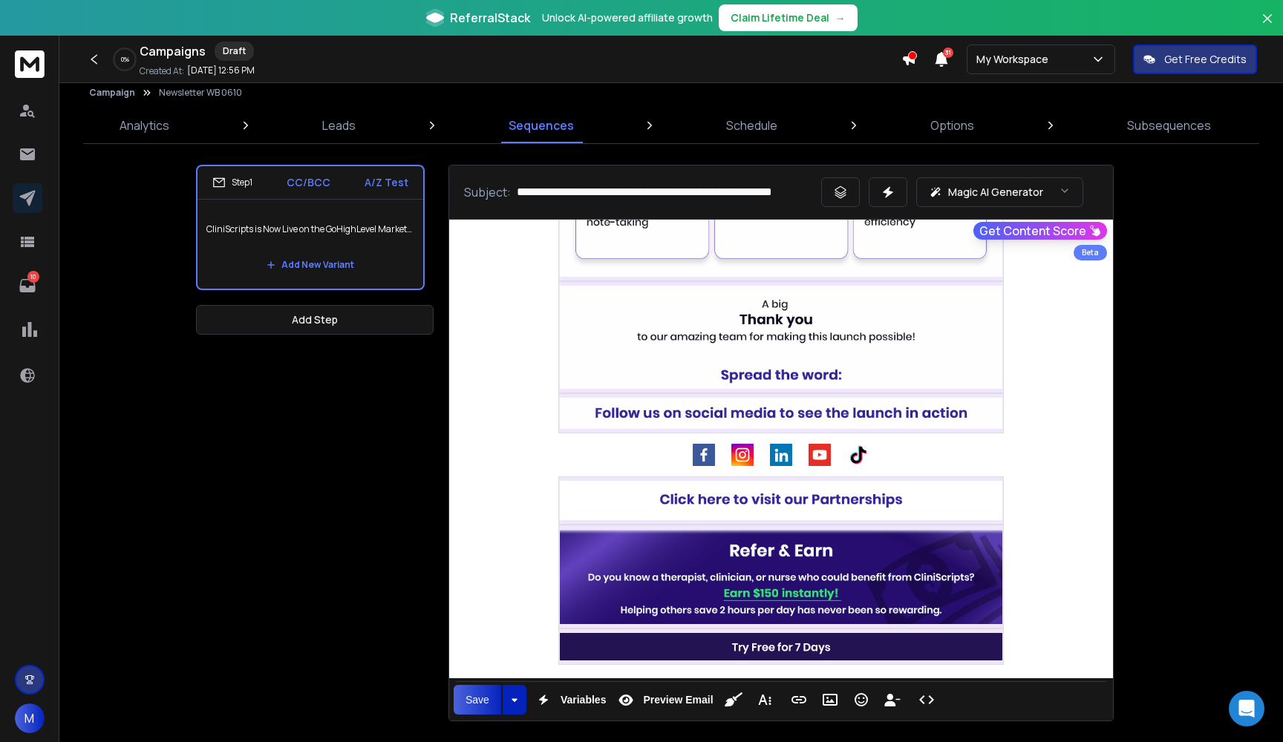
scroll to position [502, 108]
click at [616, 440] on div at bounding box center [781, 455] width 432 height 30
click at [716, 444] on img at bounding box center [704, 455] width 24 height 22
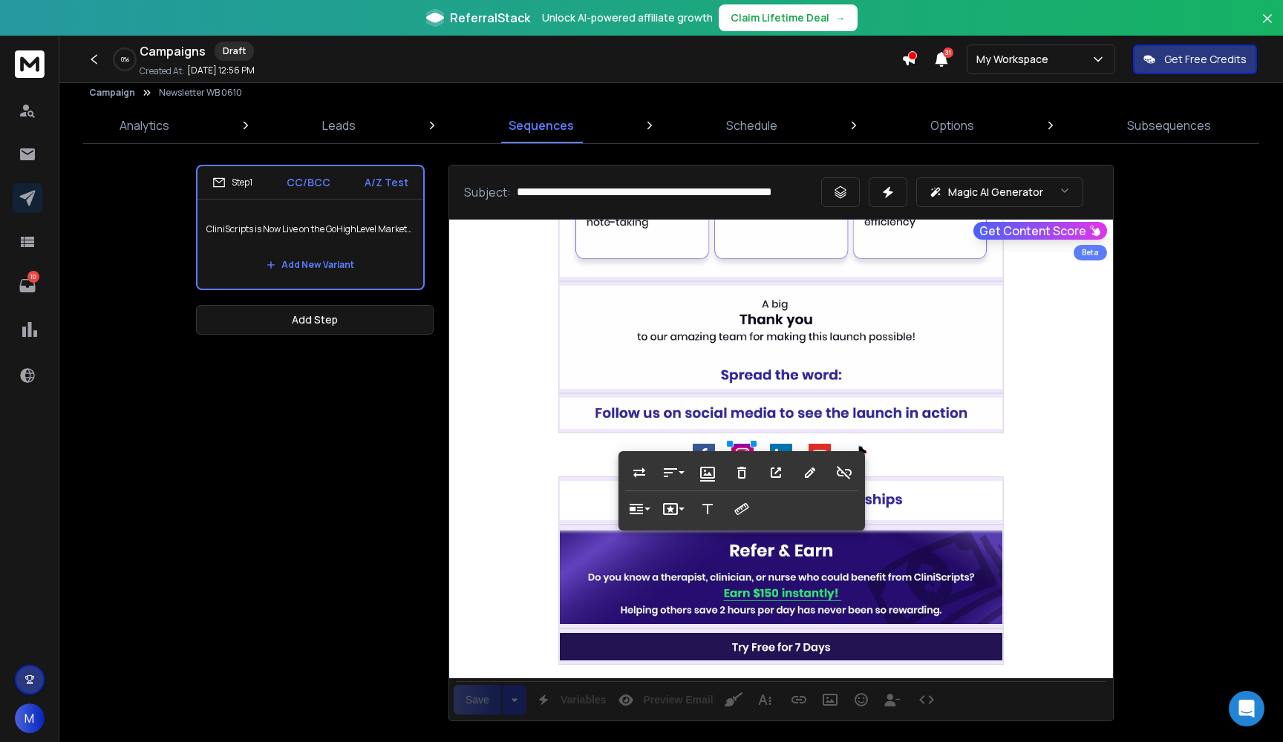
drag, startPoint x: 742, startPoint y: 431, endPoint x: 677, endPoint y: 431, distance: 64.6
click at [677, 440] on div "* *" at bounding box center [781, 455] width 432 height 30
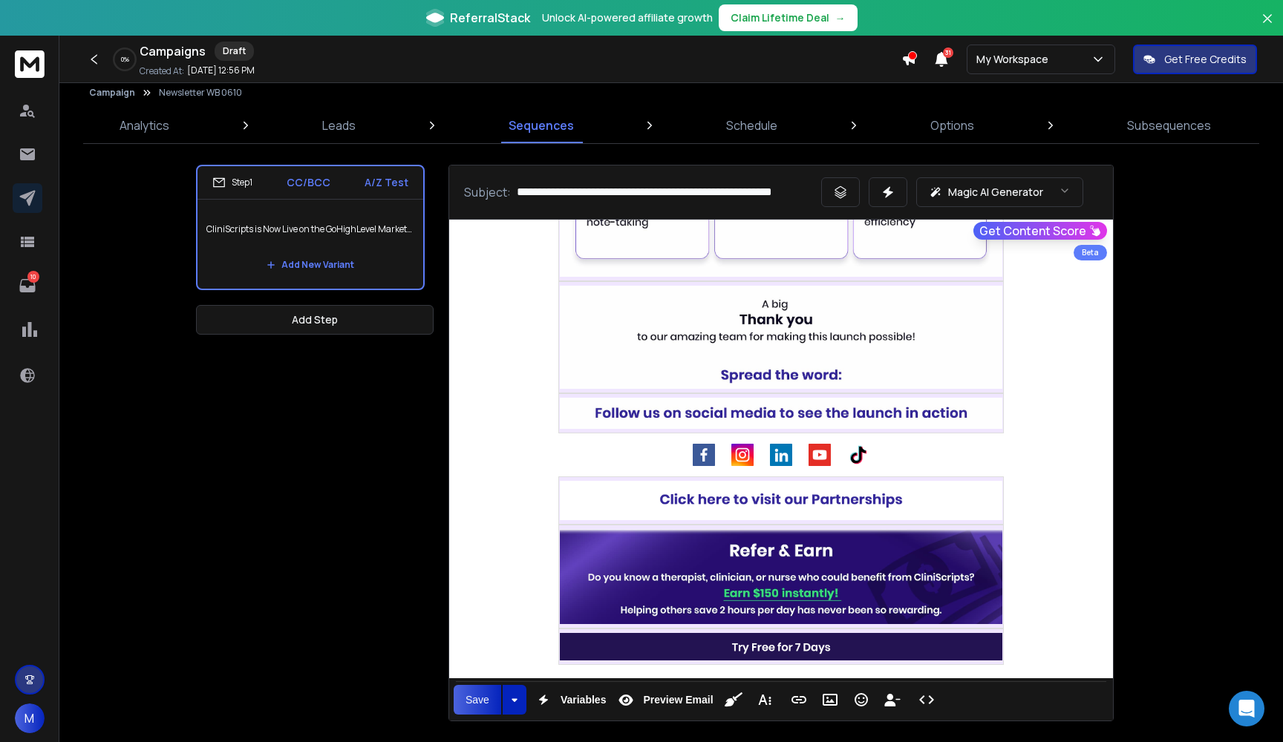
click at [870, 444] on img at bounding box center [858, 455] width 24 height 22
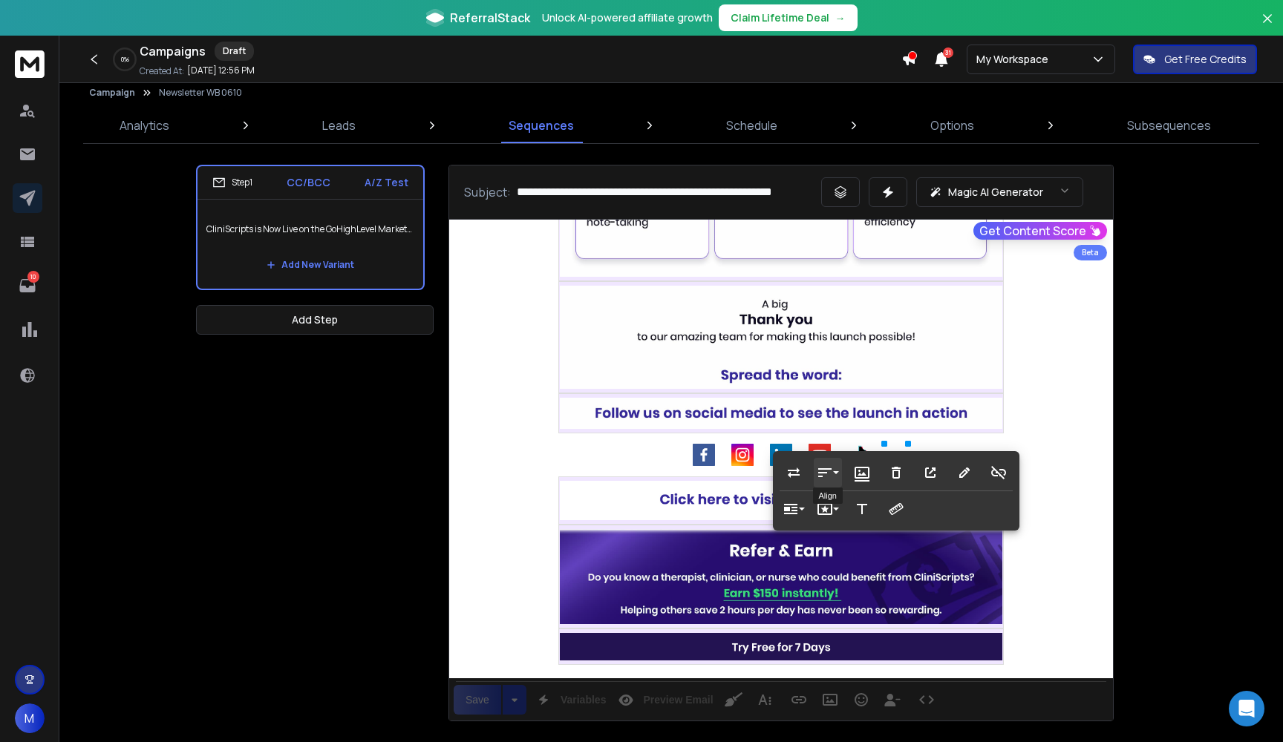
click at [819, 468] on icon "button" at bounding box center [824, 472] width 13 height 9
click at [946, 413] on td at bounding box center [781, 413] width 444 height 39
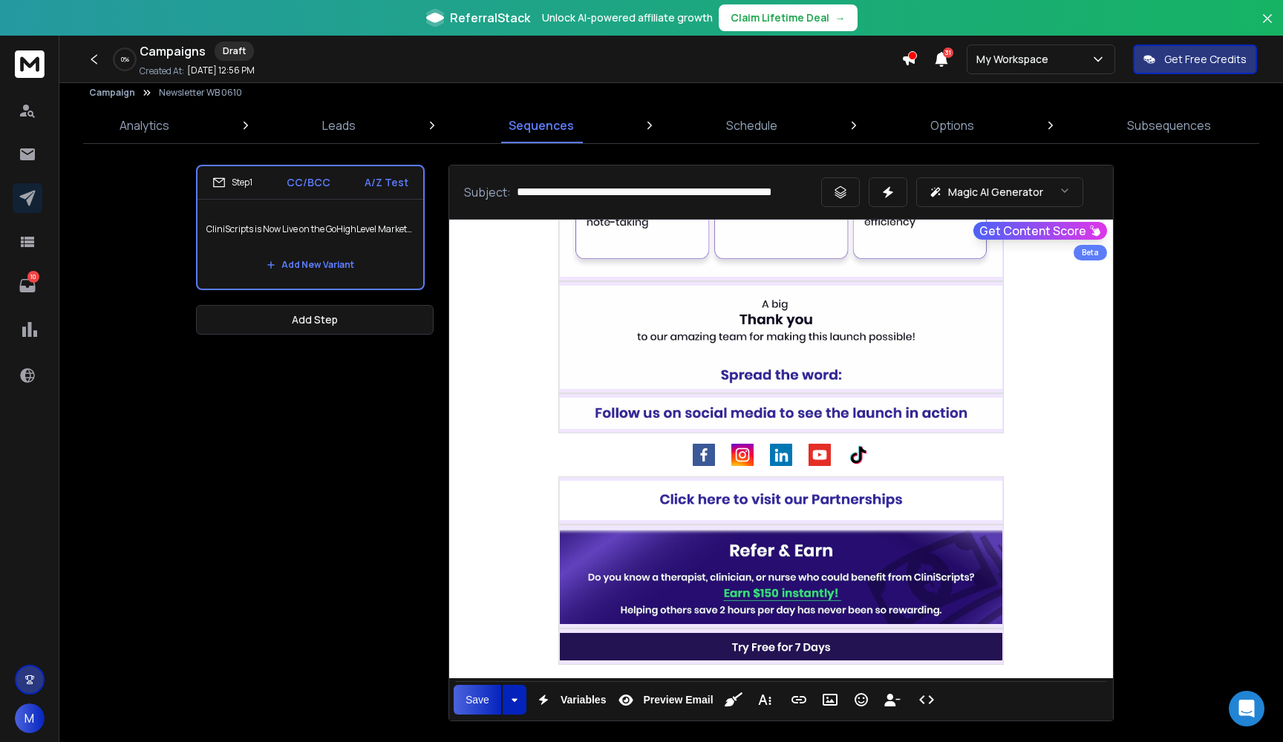
click at [793, 444] on img at bounding box center [781, 455] width 24 height 22
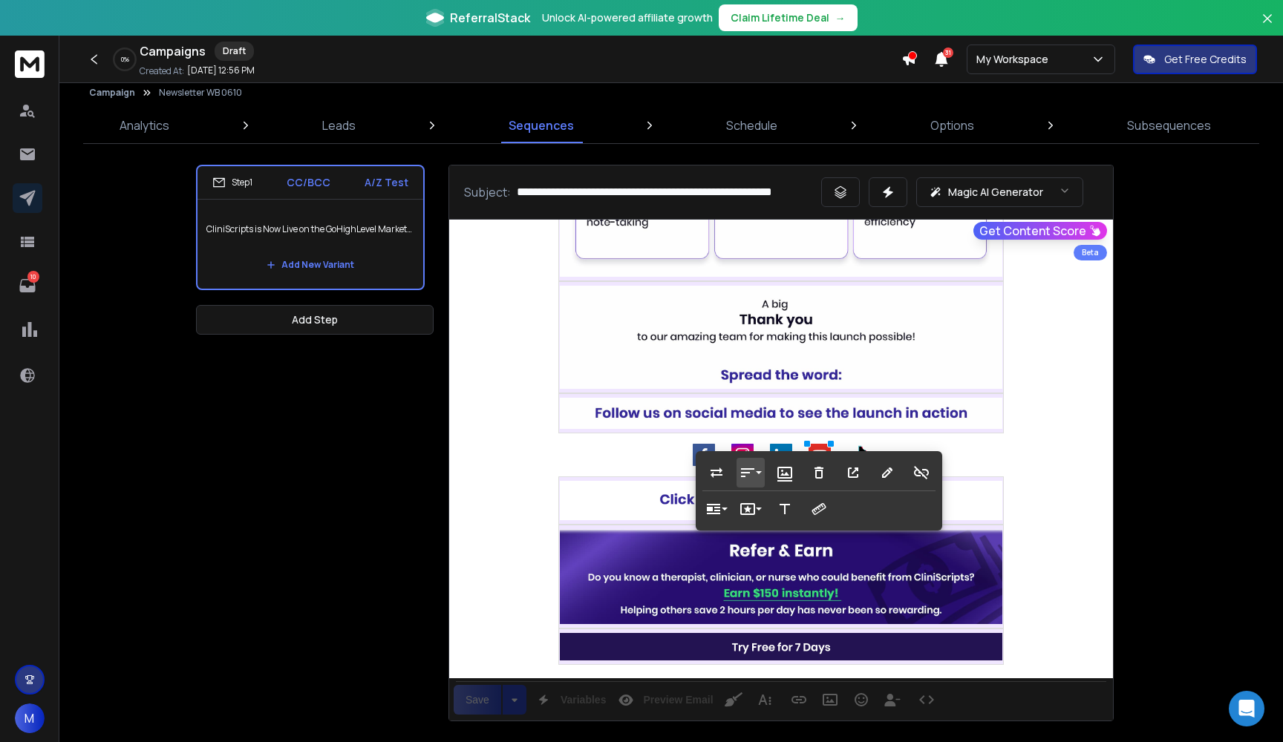
click at [751, 464] on icon "button" at bounding box center [748, 473] width 18 height 18
click at [772, 408] on link "None" at bounding box center [762, 419] width 53 height 22
click at [691, 440] on div "* *" at bounding box center [781, 455] width 432 height 30
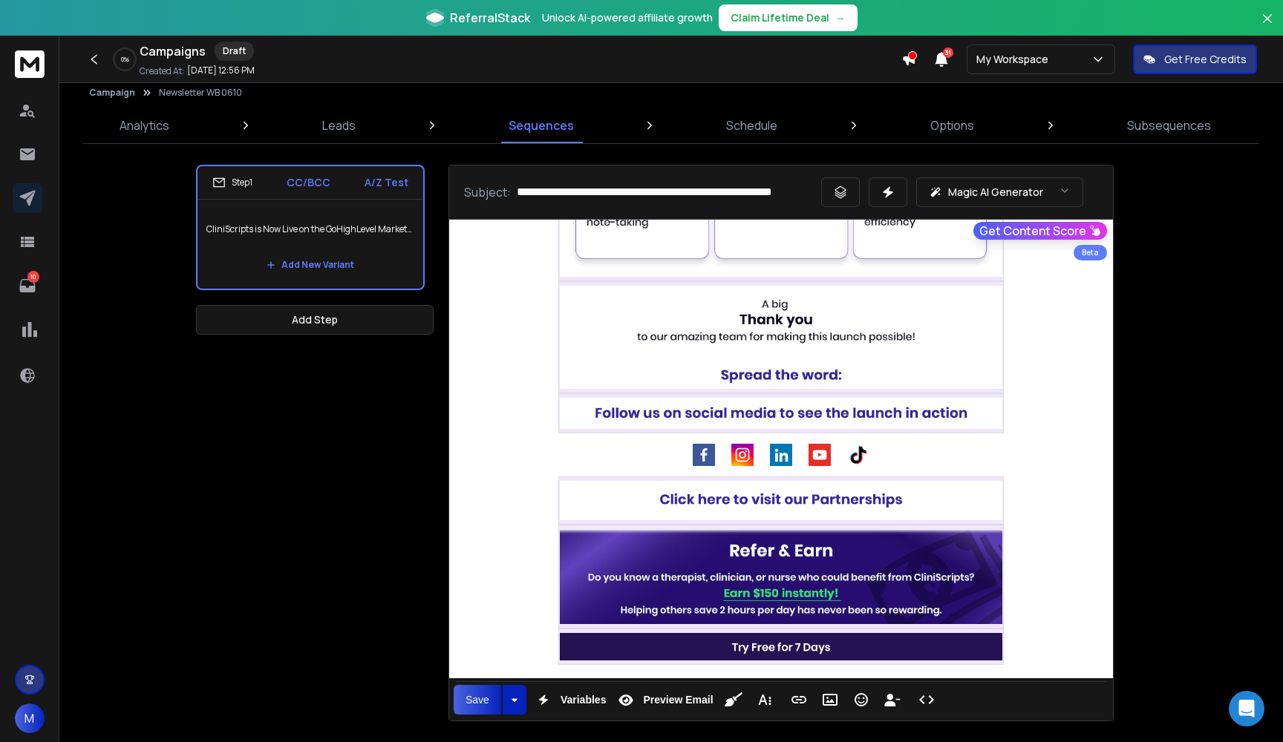
click at [707, 440] on div "** *" at bounding box center [781, 455] width 432 height 30
drag, startPoint x: 962, startPoint y: 425, endPoint x: 728, endPoint y: 423, distance: 233.9
click at [728, 440] on div "*** *" at bounding box center [781, 455] width 432 height 30
drag, startPoint x: 719, startPoint y: 434, endPoint x: 958, endPoint y: 428, distance: 239.1
click at [956, 440] on div "*** *" at bounding box center [781, 455] width 432 height 30
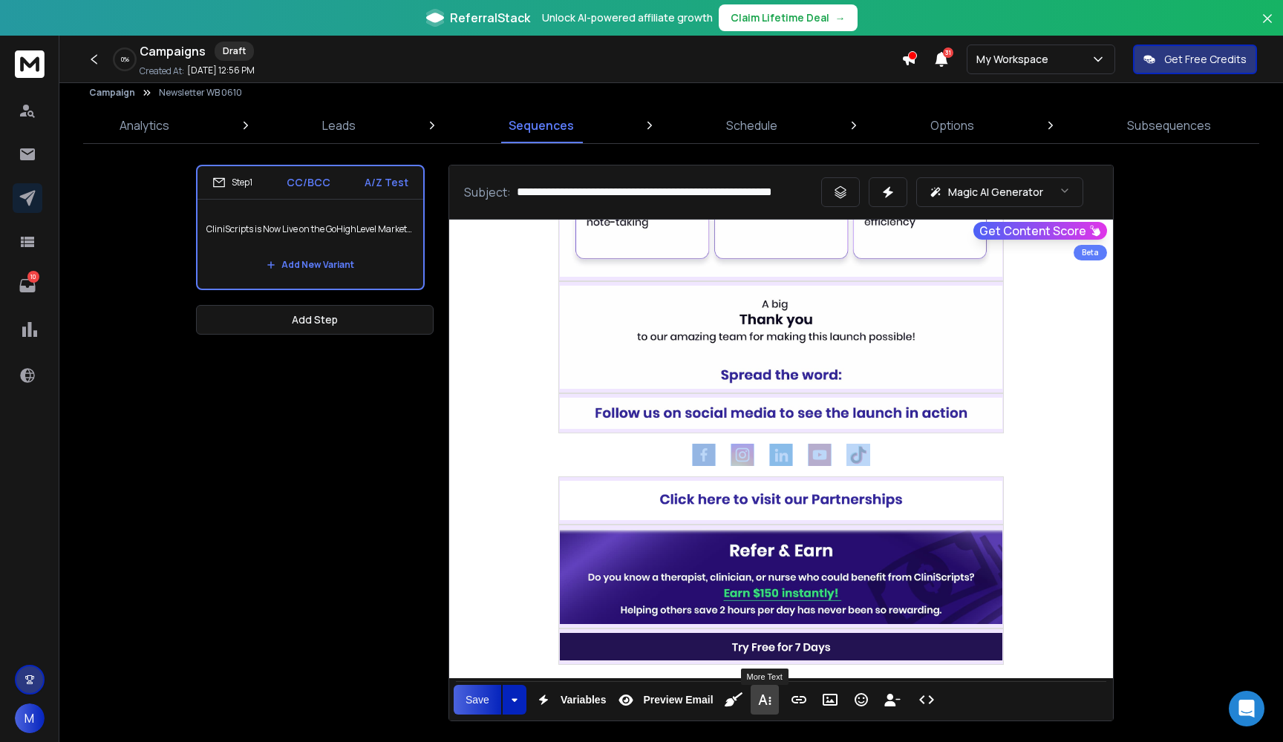
click at [774, 685] on button "More Text" at bounding box center [765, 700] width 28 height 30
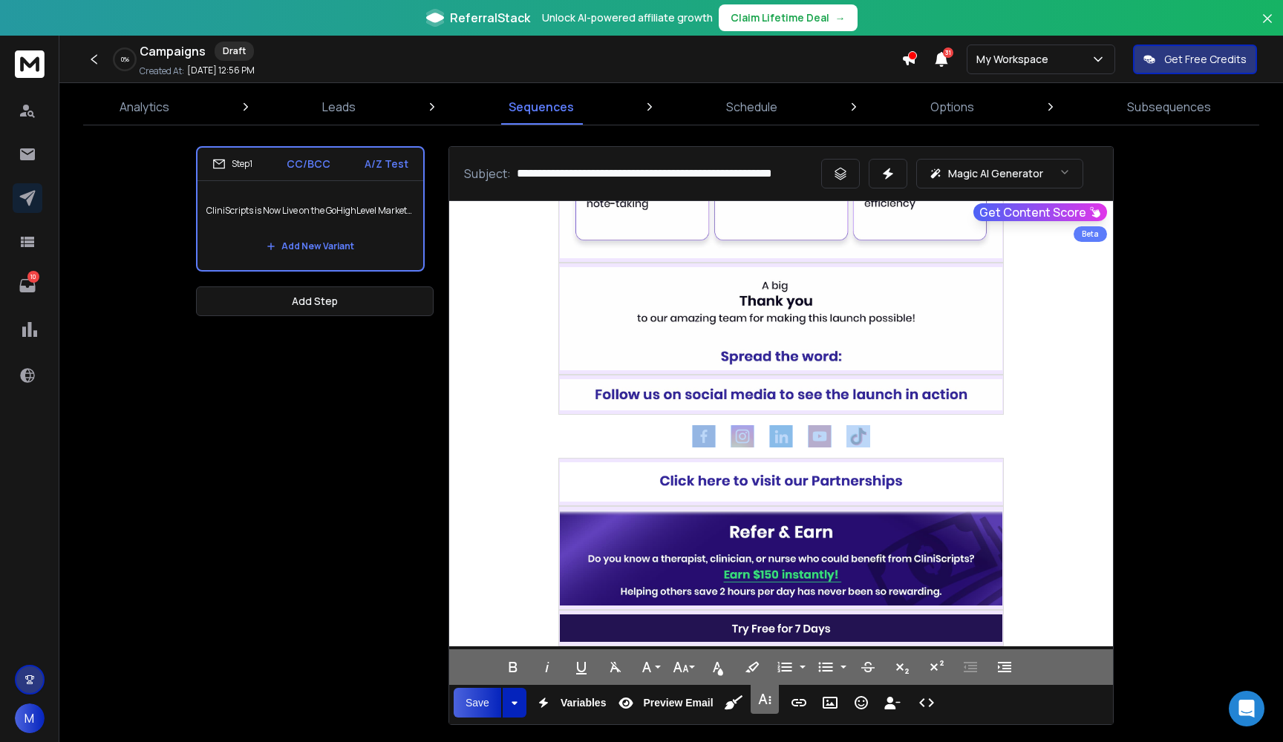
click at [936, 429] on div "*** *" at bounding box center [781, 437] width 432 height 30
click at [716, 439] on img at bounding box center [704, 436] width 24 height 22
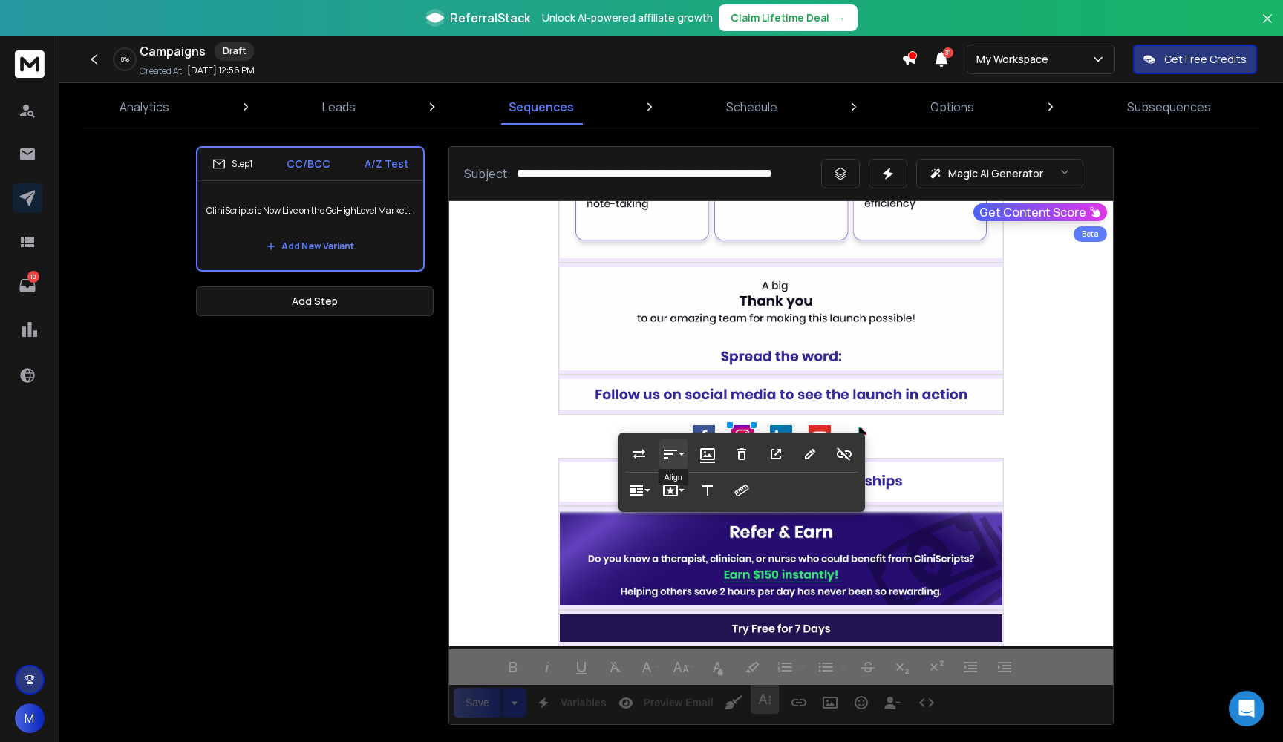
click at [683, 454] on button "Align" at bounding box center [673, 454] width 28 height 30
click at [695, 398] on link "None" at bounding box center [685, 400] width 53 height 22
click at [754, 428] on img at bounding box center [743, 436] width 24 height 22
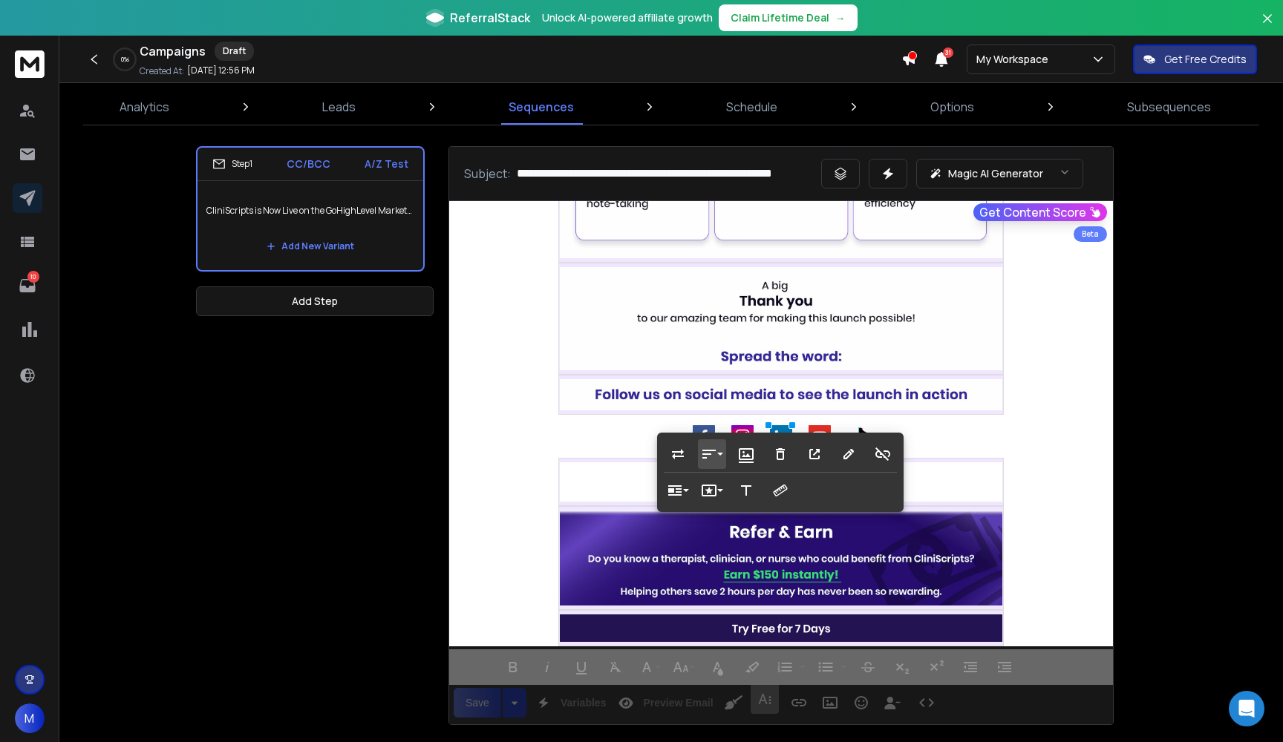
click at [715, 451] on icon "button" at bounding box center [709, 454] width 18 height 18
click at [725, 401] on icon at bounding box center [725, 400] width 18 height 18
click at [817, 433] on div "Replace Align Align Left None Align Right Image Caption Remove Insert Link Open…" at bounding box center [780, 472] width 246 height 79
click at [793, 428] on img at bounding box center [781, 436] width 24 height 22
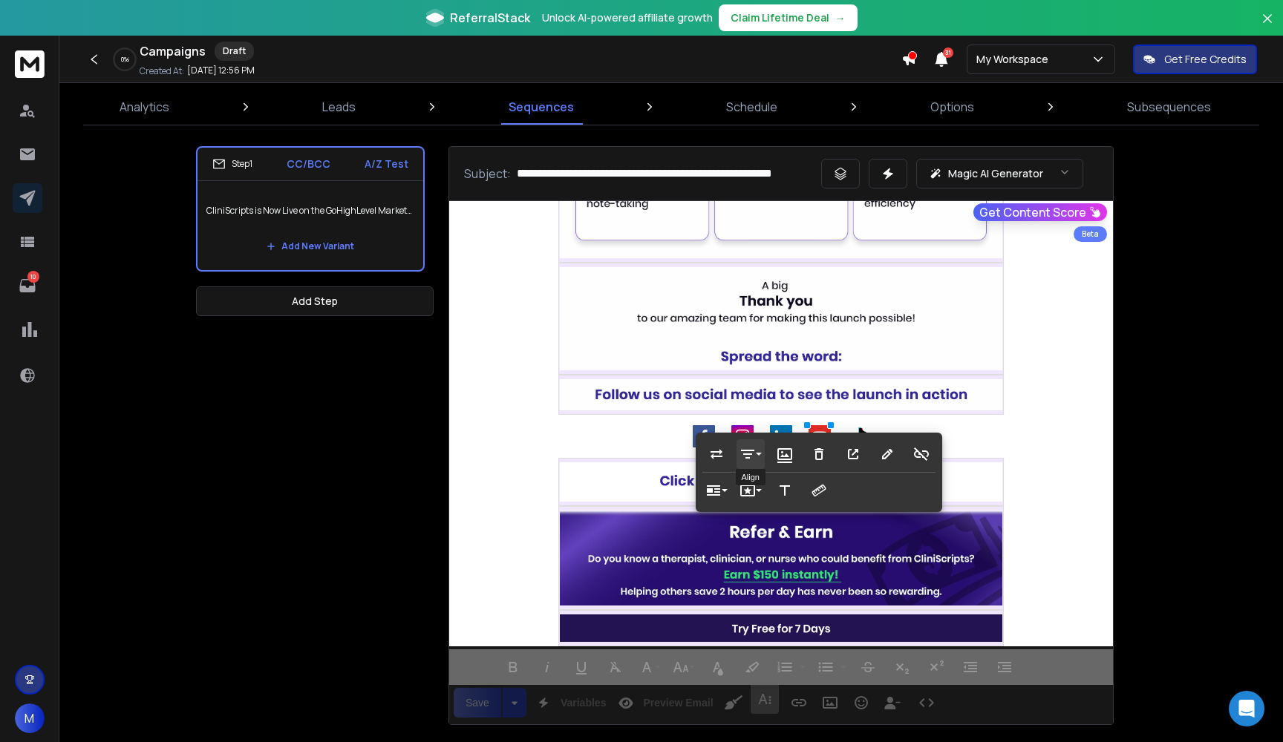
click at [752, 451] on icon "button" at bounding box center [748, 454] width 18 height 18
click at [760, 396] on icon at bounding box center [762, 400] width 13 height 9
click at [831, 429] on img at bounding box center [820, 436] width 24 height 22
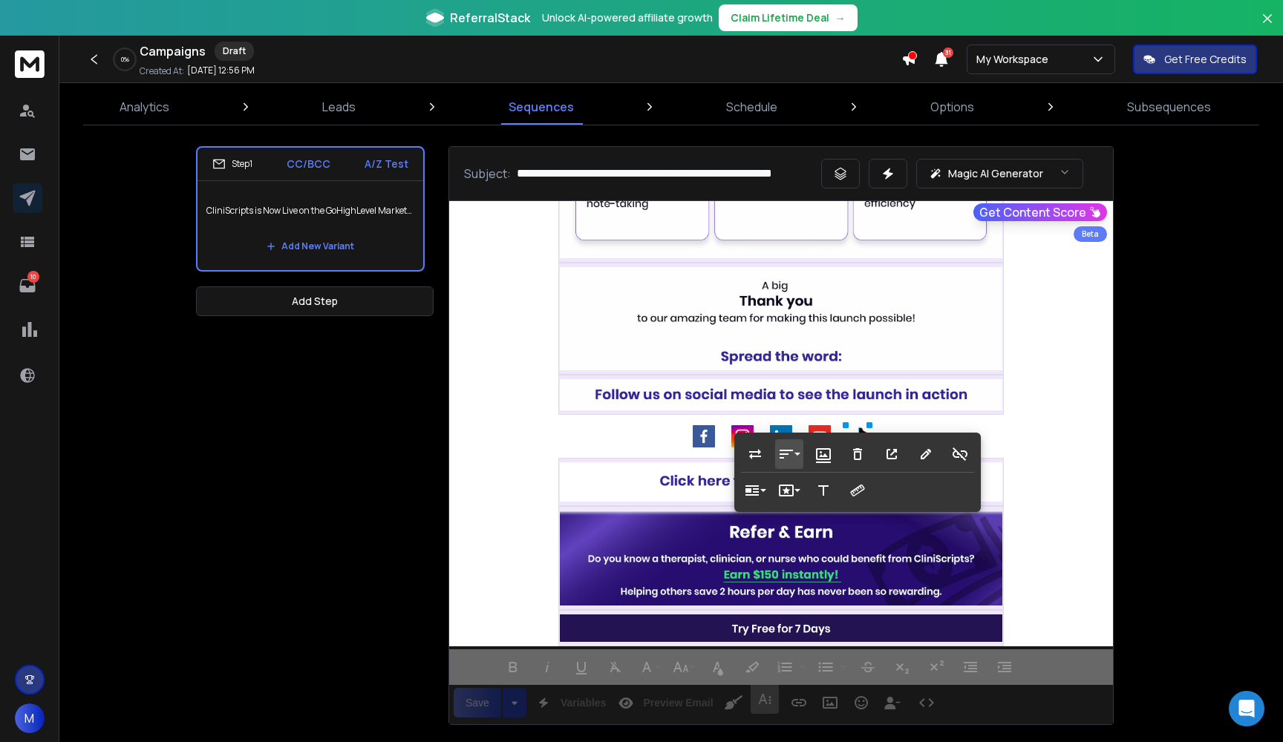
click at [784, 447] on icon "button" at bounding box center [786, 454] width 18 height 18
click at [795, 404] on icon at bounding box center [802, 400] width 18 height 18
click at [870, 431] on img at bounding box center [858, 436] width 24 height 22
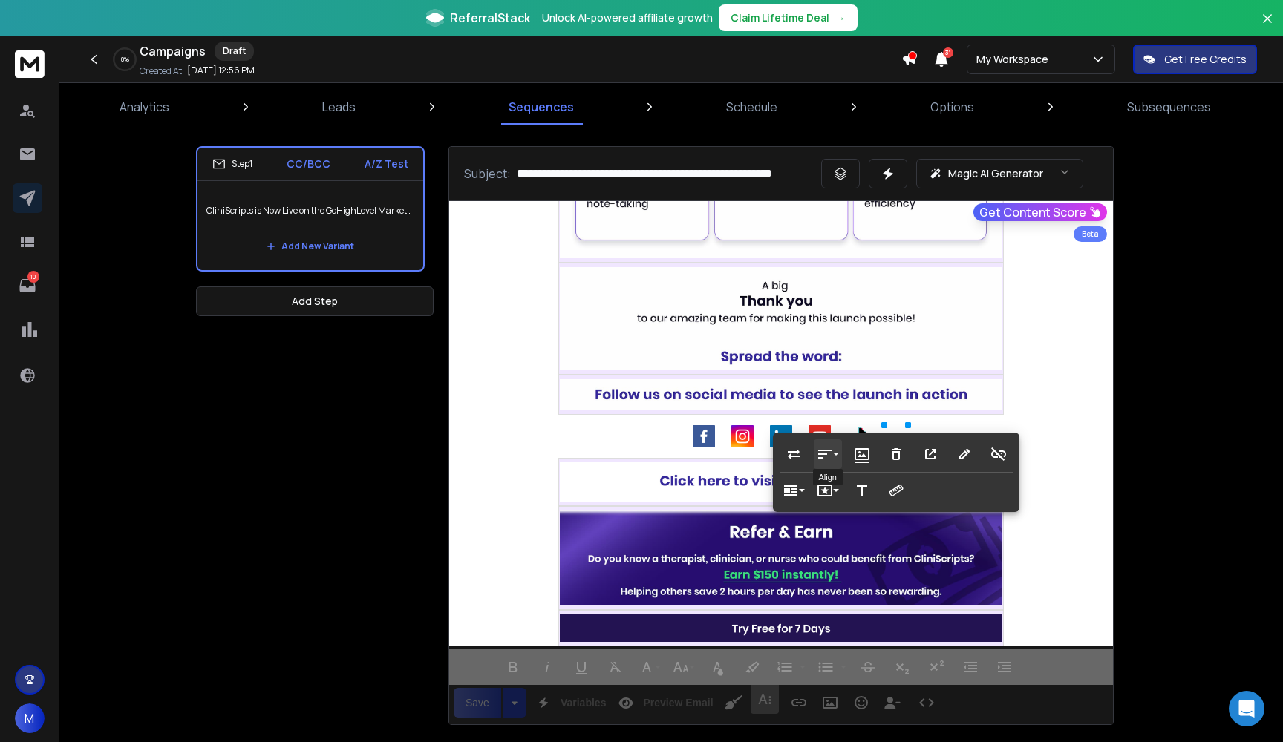
click at [822, 456] on icon "button" at bounding box center [825, 454] width 18 height 18
click at [833, 399] on icon at bounding box center [840, 400] width 18 height 18
click at [802, 488] on button "Display" at bounding box center [793, 491] width 28 height 30
click at [1003, 400] on img at bounding box center [781, 394] width 444 height 31
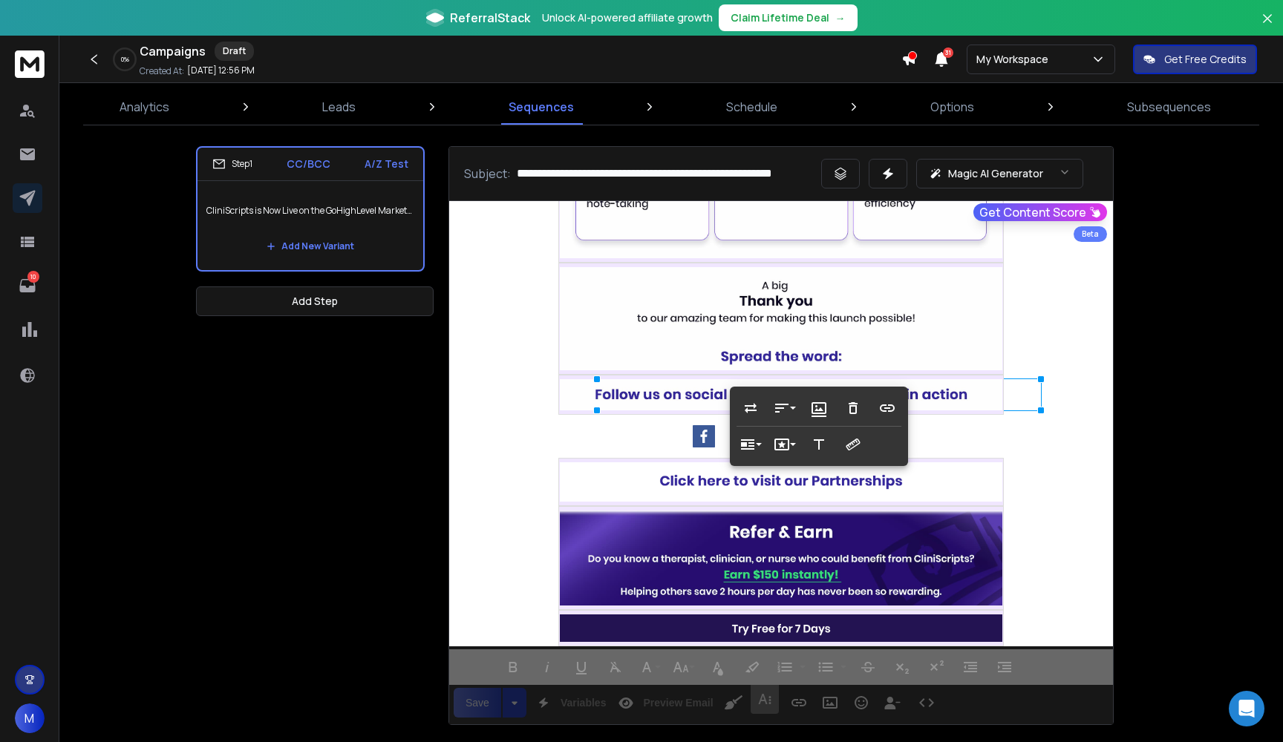
click at [572, 607] on td "*** * *" at bounding box center [781, 202] width 634 height 977
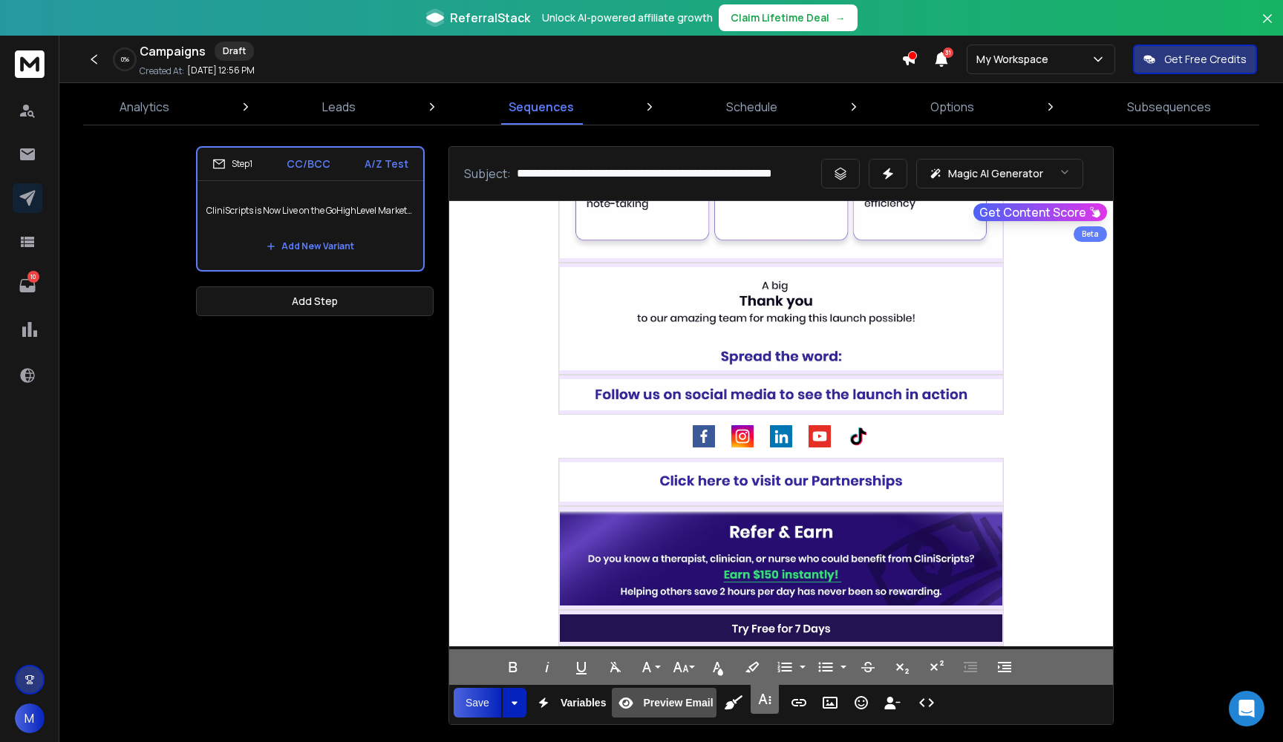
click at [666, 701] on span "Preview Email" at bounding box center [678, 703] width 76 height 13
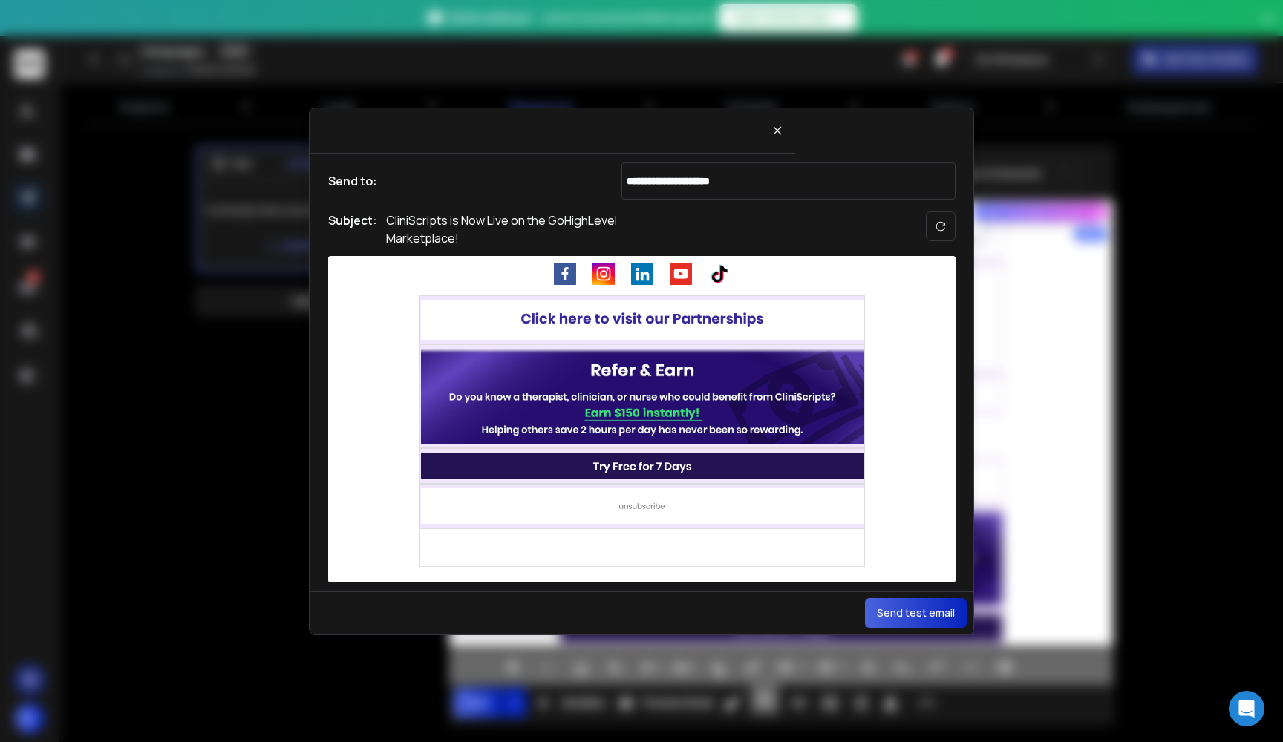
scroll to position [0, 178]
type input "**********"
click at [892, 620] on button "Send test email" at bounding box center [916, 613] width 102 height 30
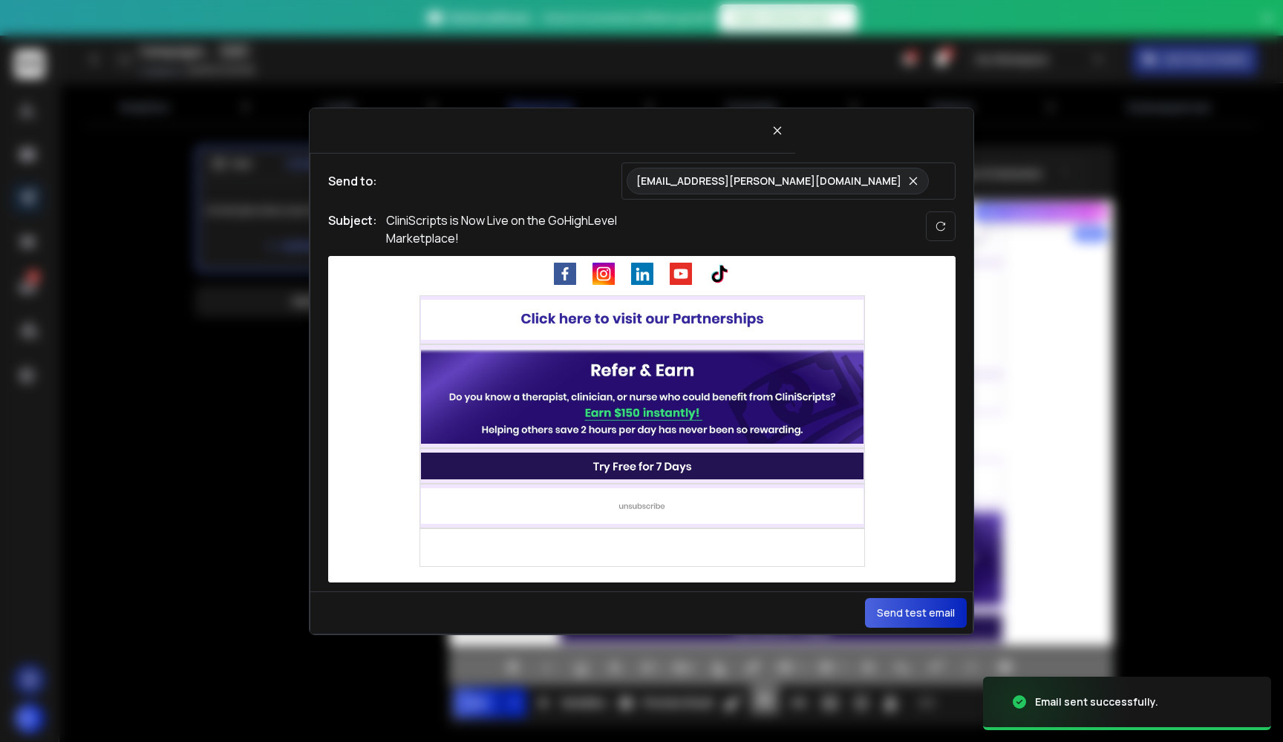
click at [909, 183] on icon at bounding box center [913, 181] width 8 height 8
click at [766, 183] on input at bounding box center [789, 181] width 324 height 27
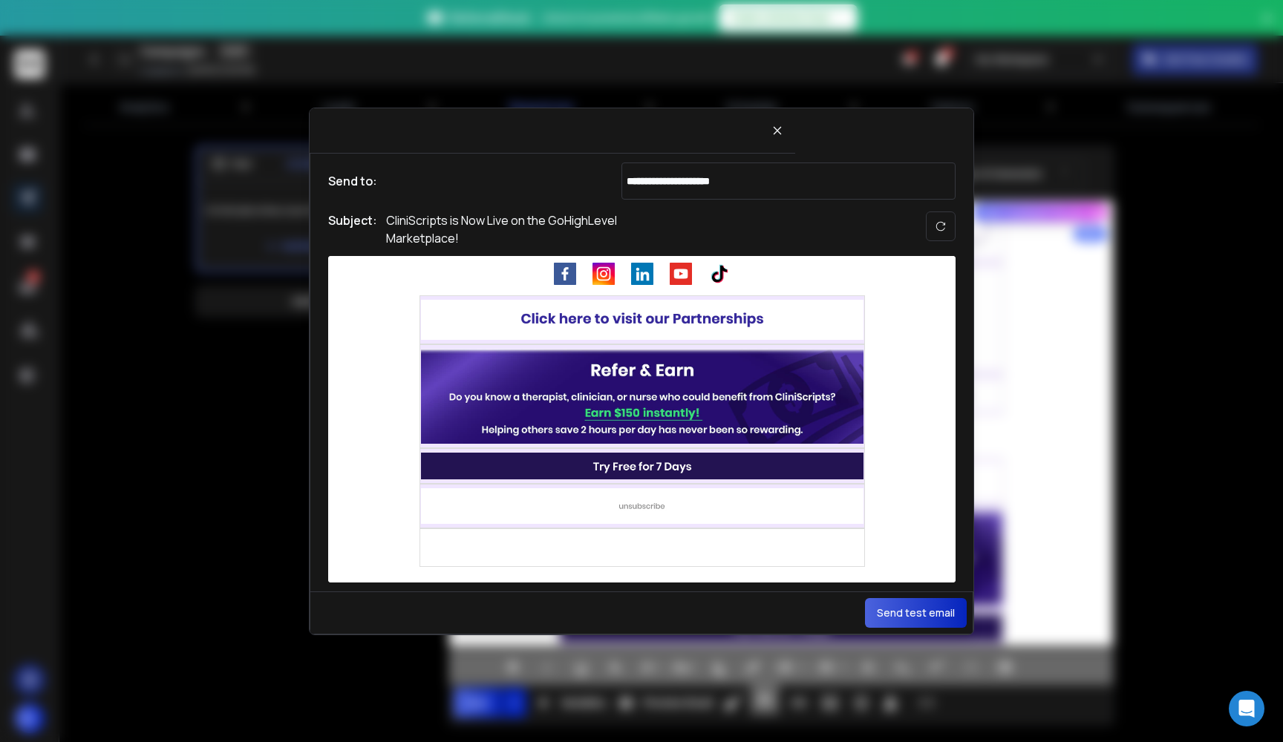
type input "**********"
click at [918, 609] on button "Send test email" at bounding box center [916, 613] width 102 height 30
click at [1035, 313] on div "**********" at bounding box center [641, 372] width 1283 height 558
click at [781, 130] on icon at bounding box center [777, 131] width 12 height 12
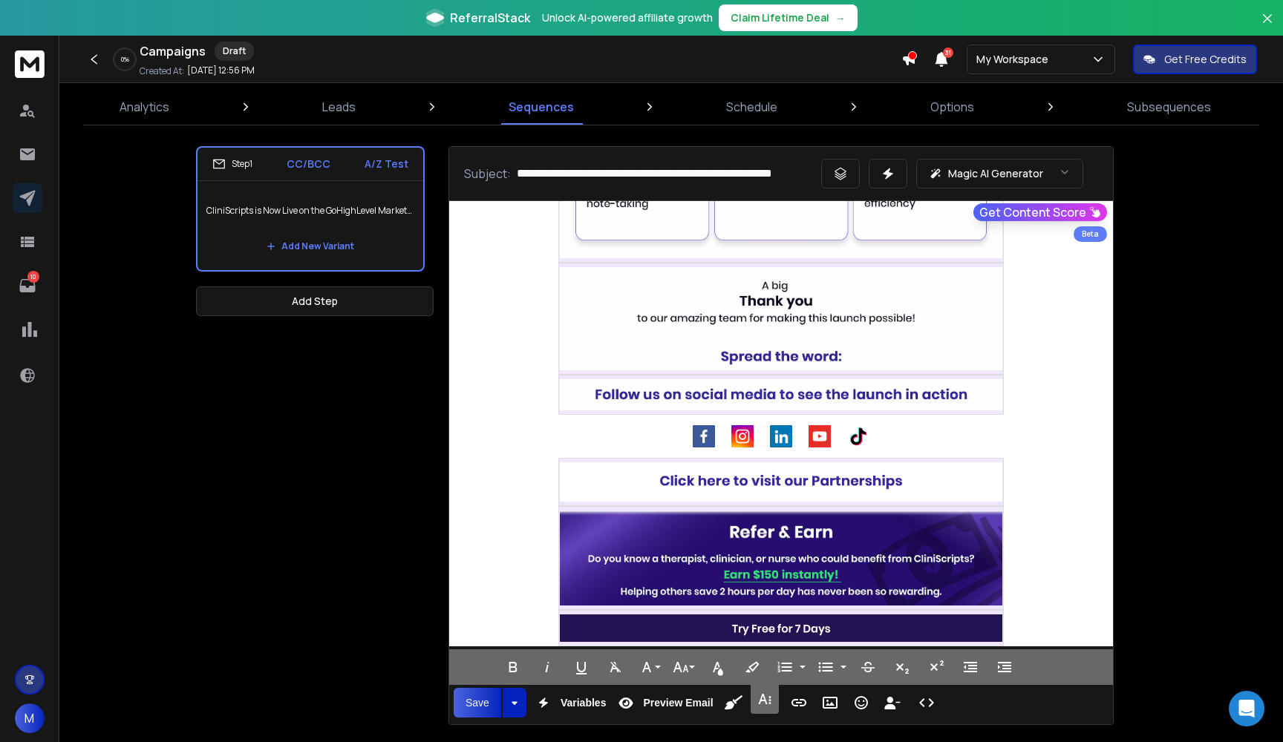
click at [1068, 350] on td "*** * *" at bounding box center [781, 202] width 634 height 977
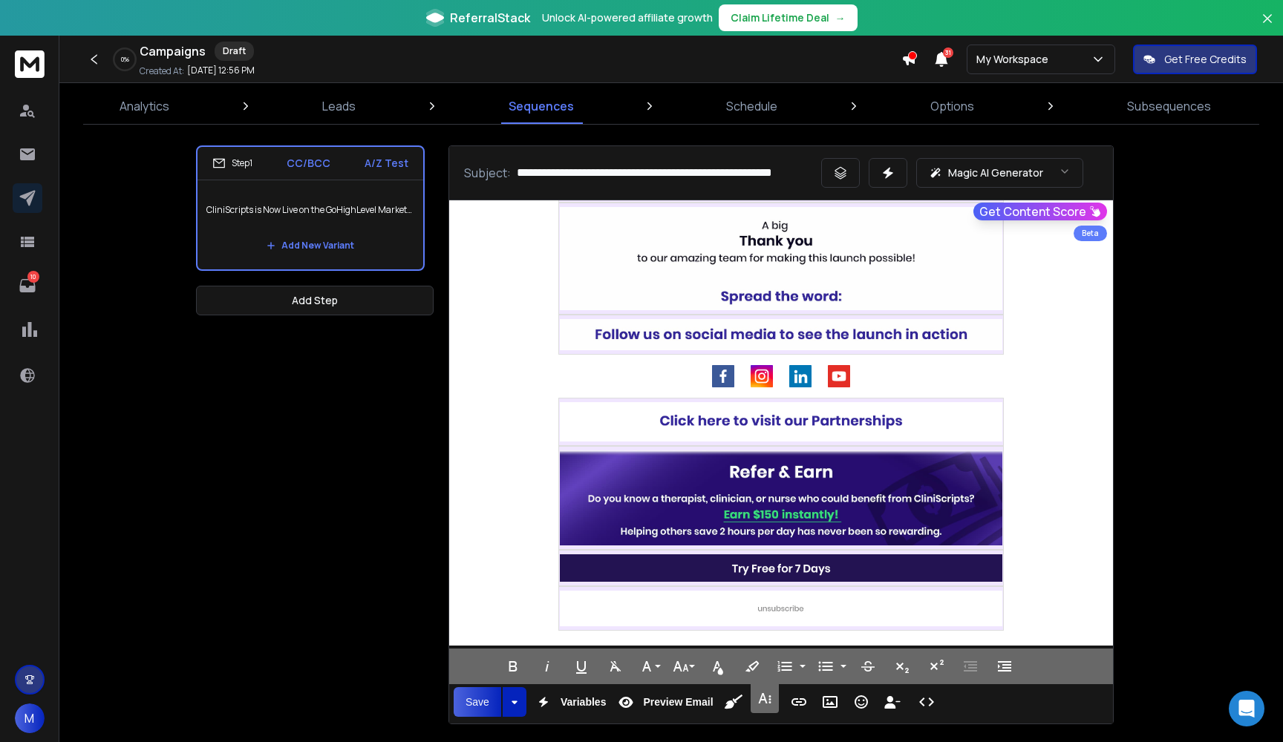
scroll to position [36, 0]
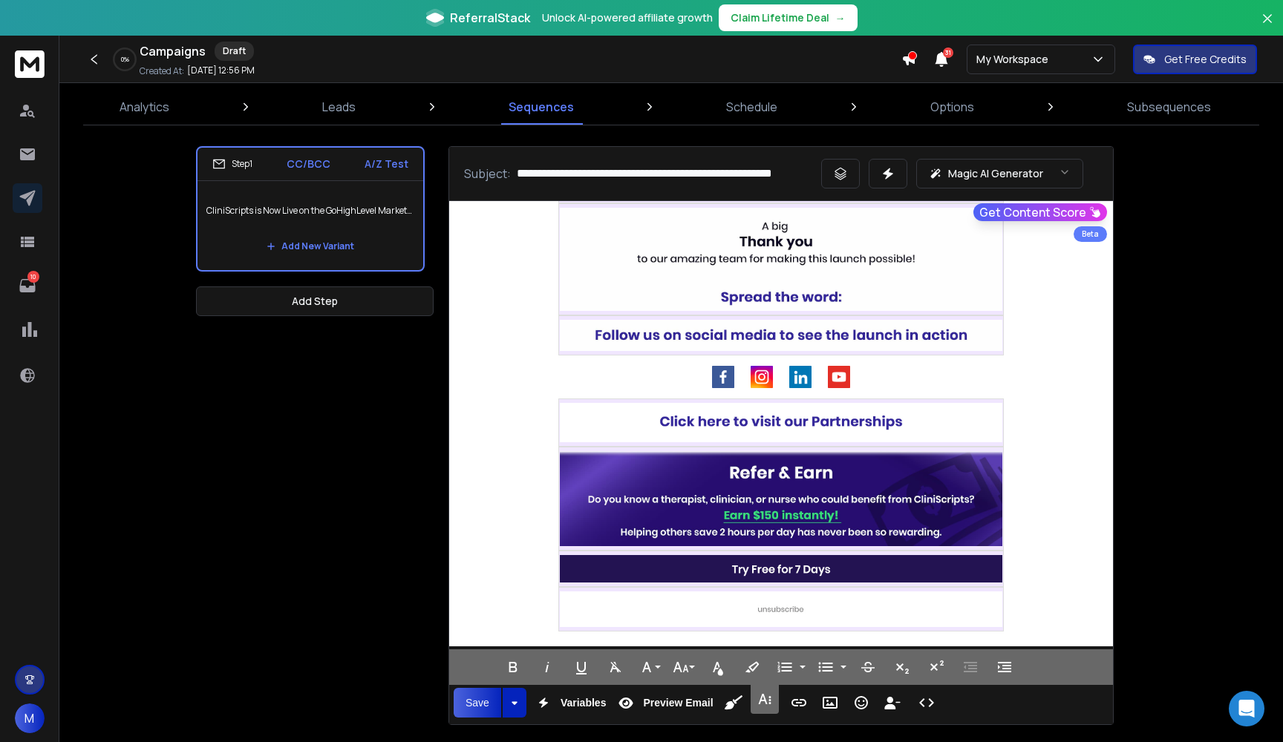
click at [575, 381] on div at bounding box center [781, 377] width 432 height 30
click at [876, 379] on div "* *" at bounding box center [781, 377] width 432 height 30
click at [689, 705] on span "Preview Email" at bounding box center [678, 703] width 76 height 13
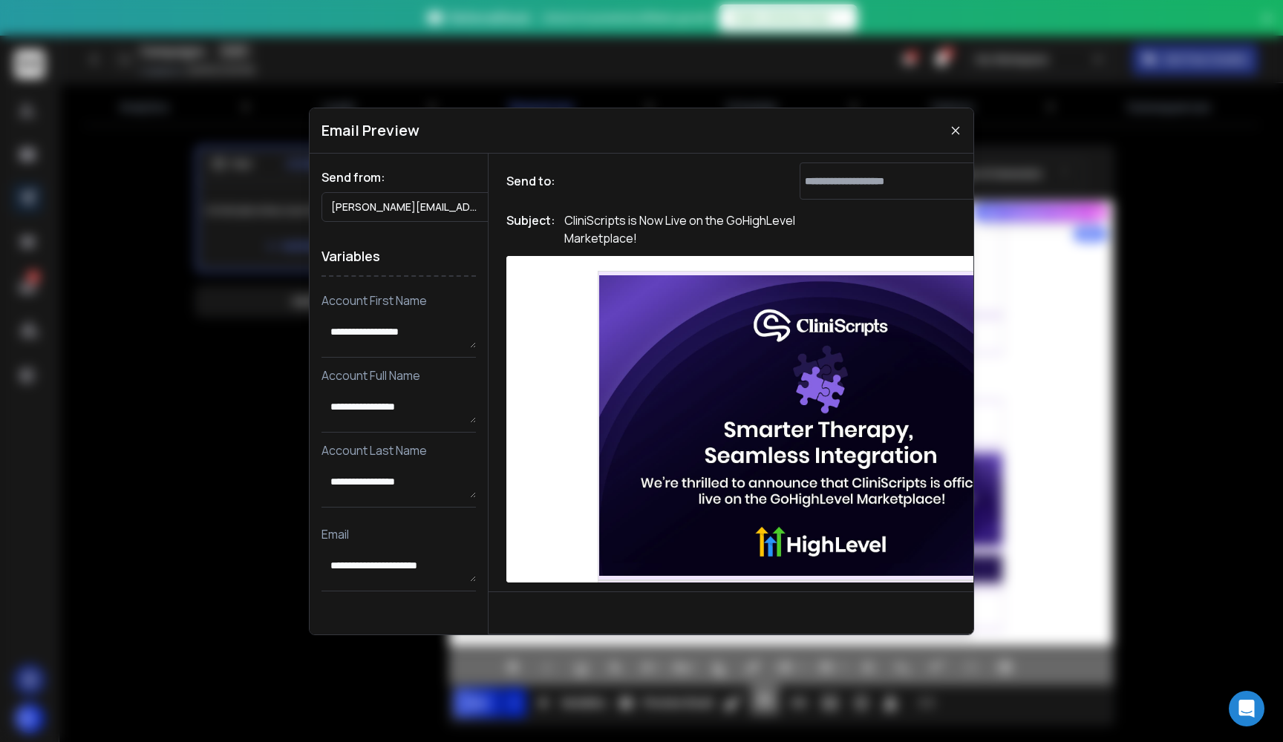
click at [953, 129] on icon at bounding box center [956, 131] width 12 height 12
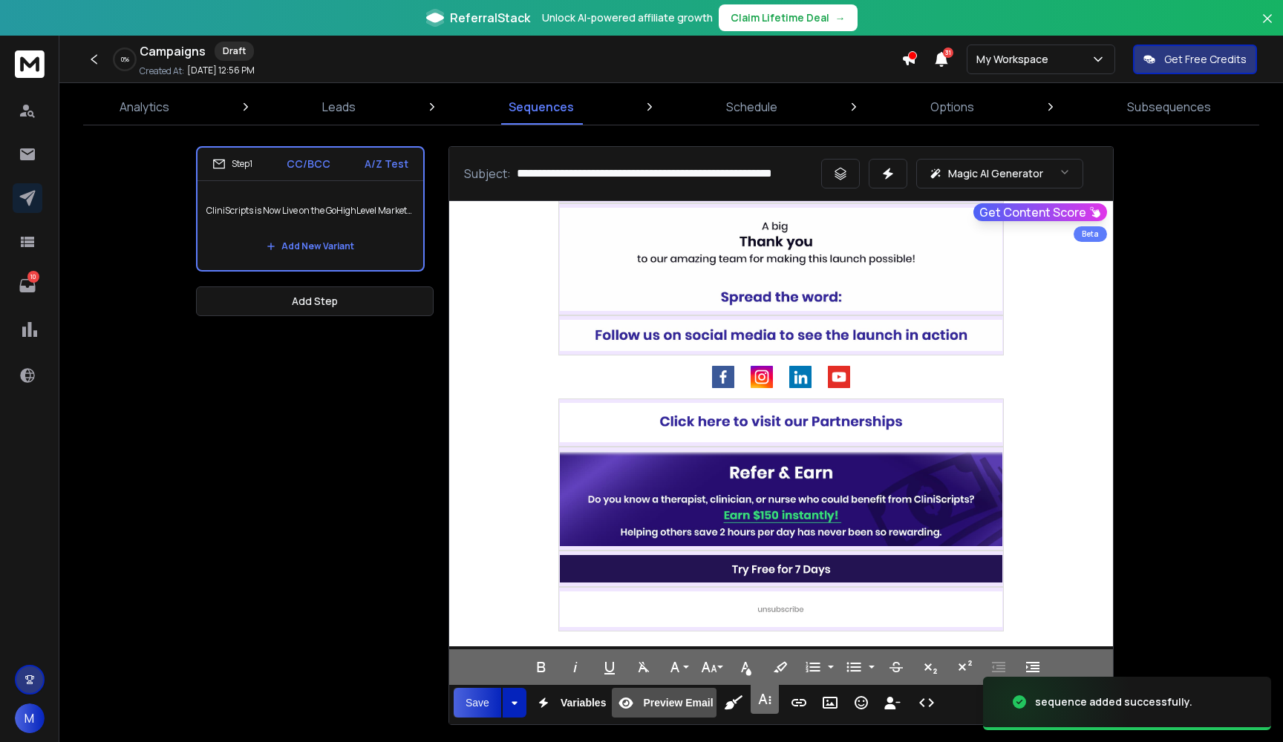
click at [677, 708] on span "Preview Email" at bounding box center [678, 703] width 76 height 13
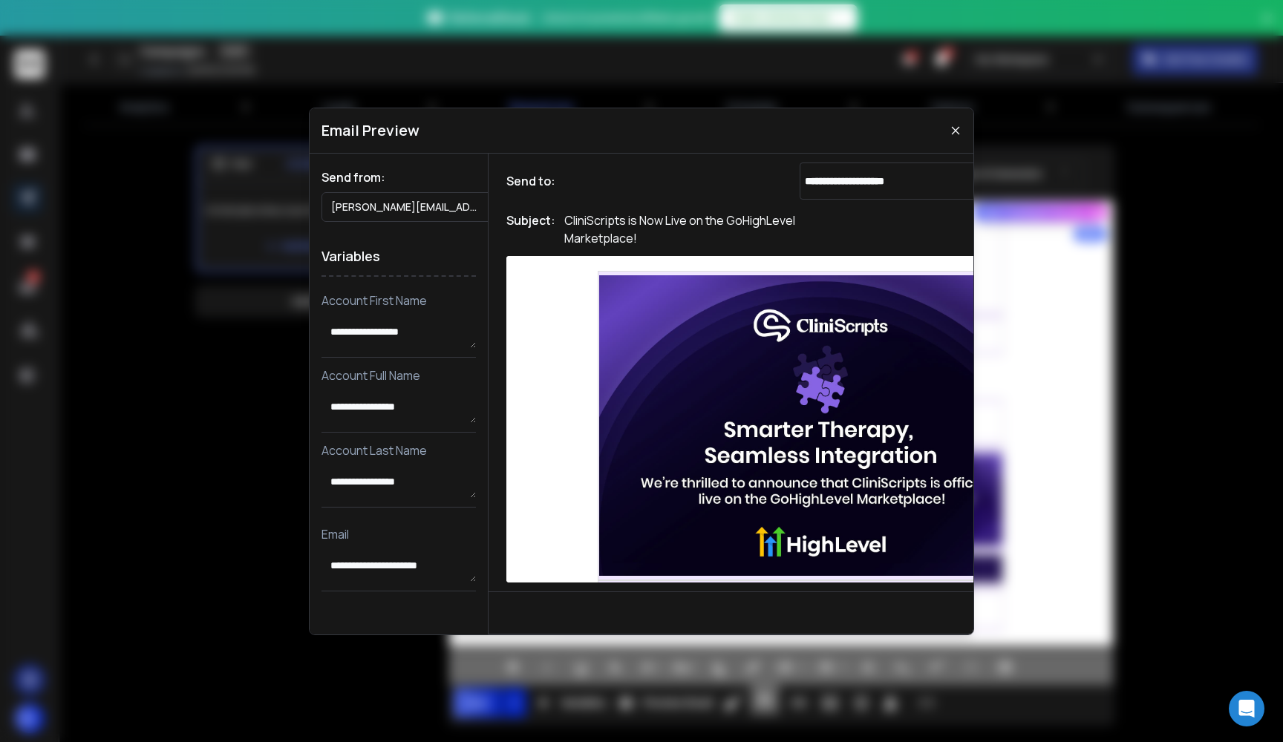
type input "**********"
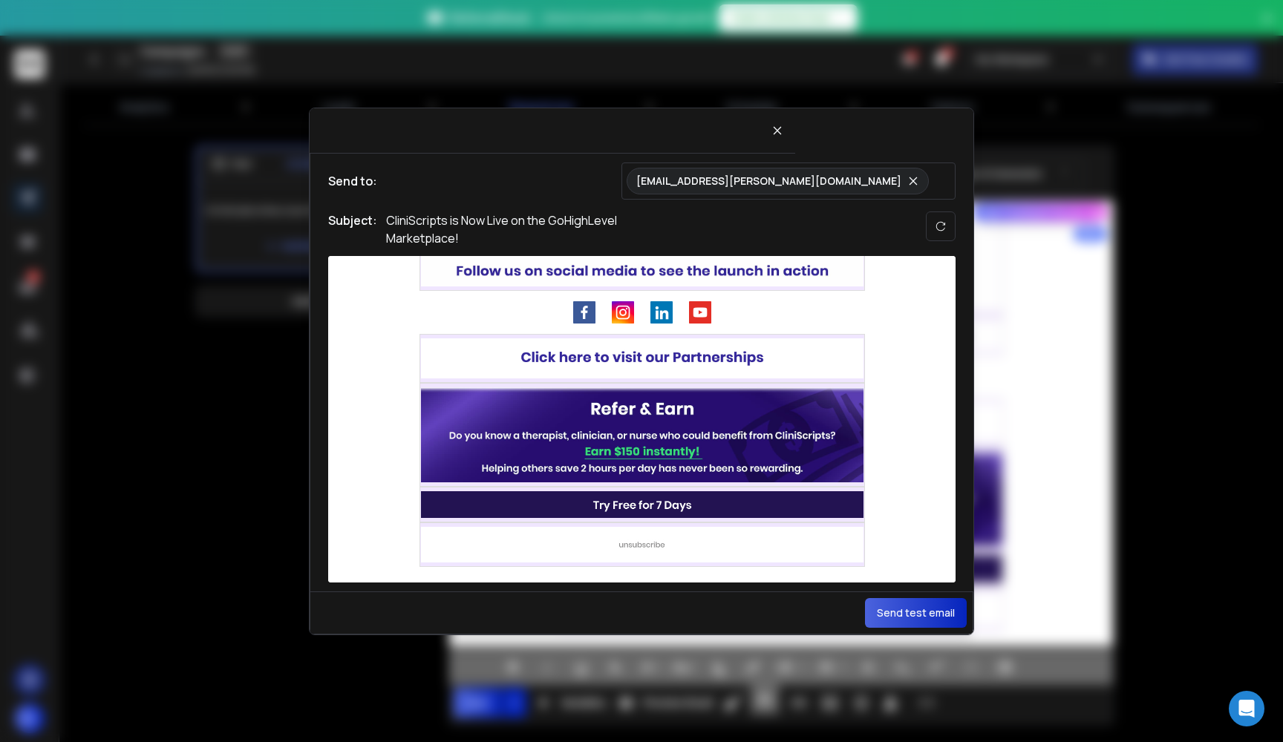
scroll to position [0, 178]
click at [894, 609] on button "Send test email" at bounding box center [916, 613] width 102 height 30
click at [1022, 303] on div "**********" at bounding box center [641, 372] width 1283 height 558
click at [771, 128] on icon at bounding box center [777, 131] width 12 height 12
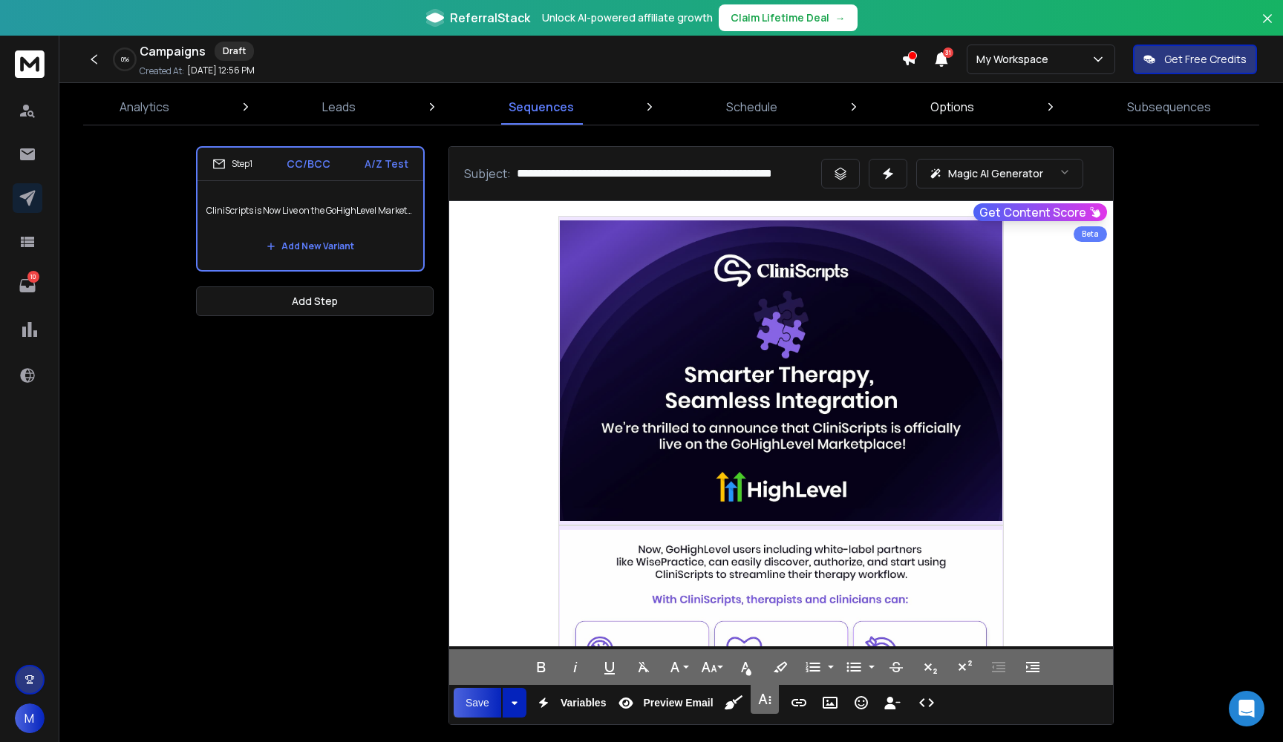
scroll to position [0, 151]
click at [788, 169] on input "**********" at bounding box center [662, 174] width 290 height 18
click at [232, 713] on div "Step 1 CC/BCC A/Z Test CliniScripts is Now Live on the GoHighLevel Marketplace!…" at bounding box center [315, 435] width 238 height 579
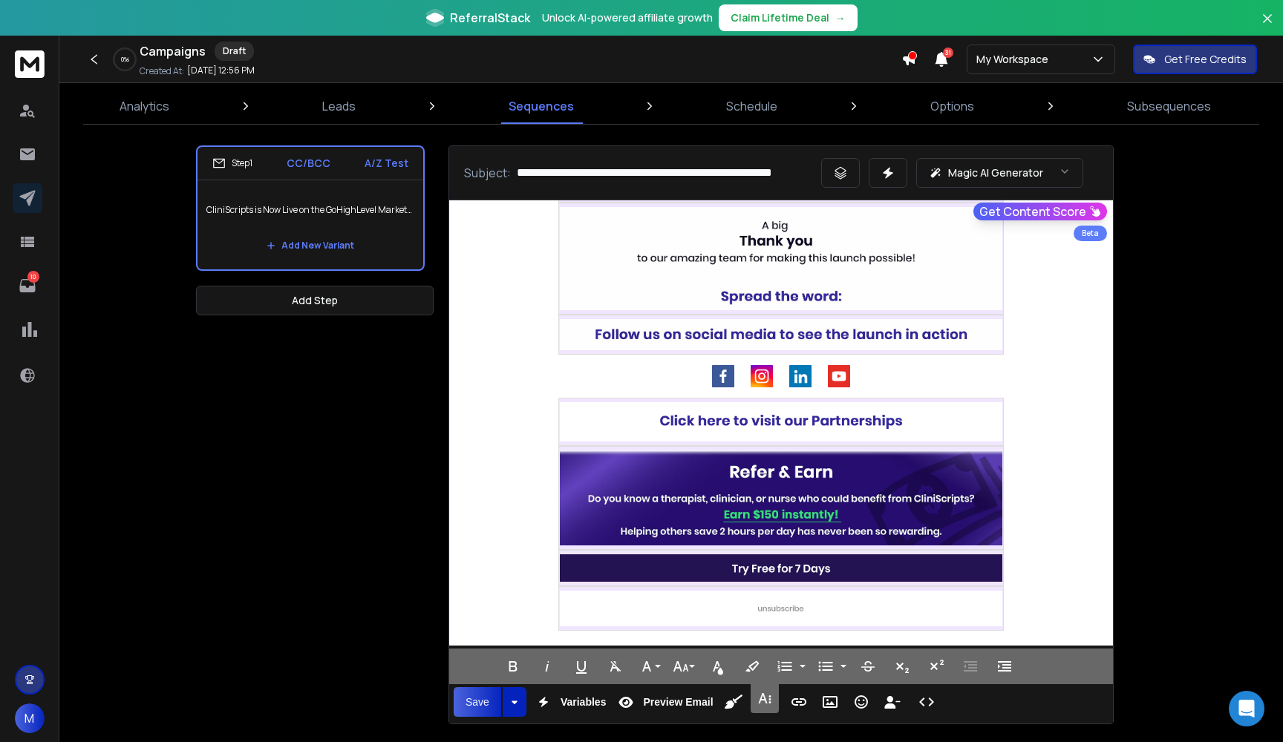
scroll to position [36, 0]
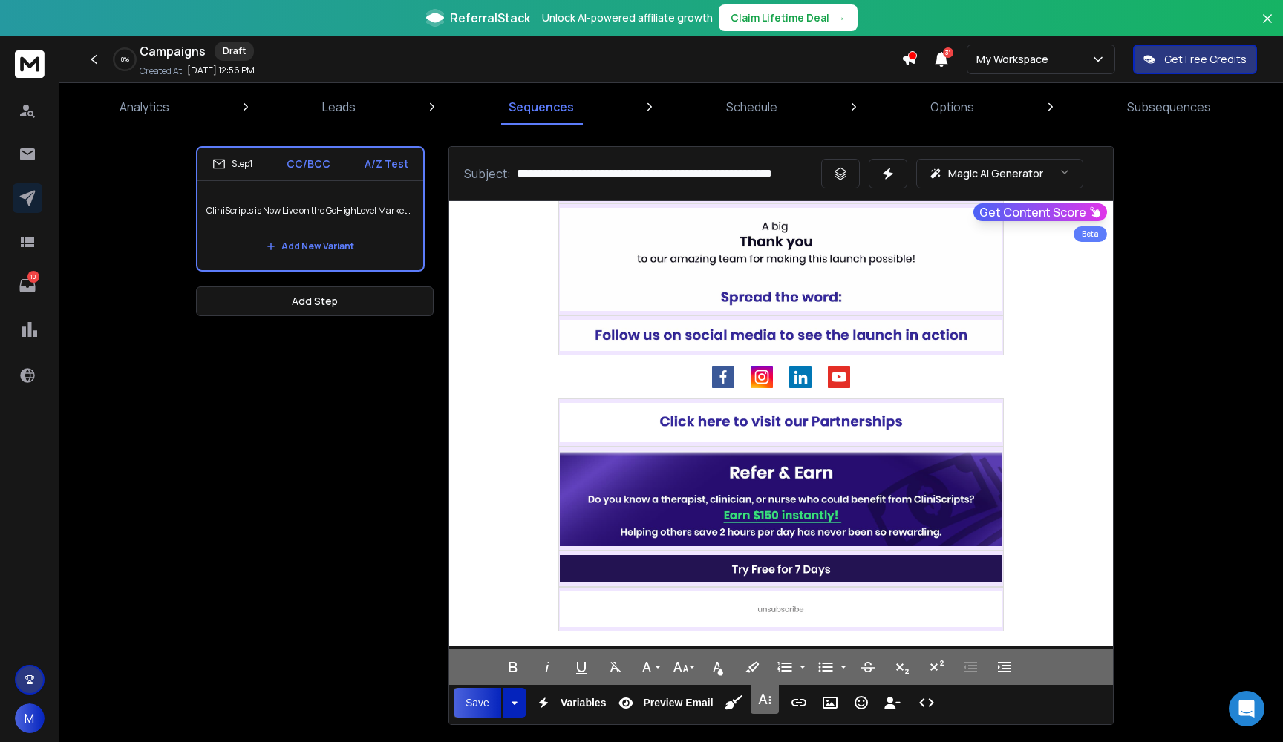
click at [764, 488] on img at bounding box center [781, 498] width 444 height 95
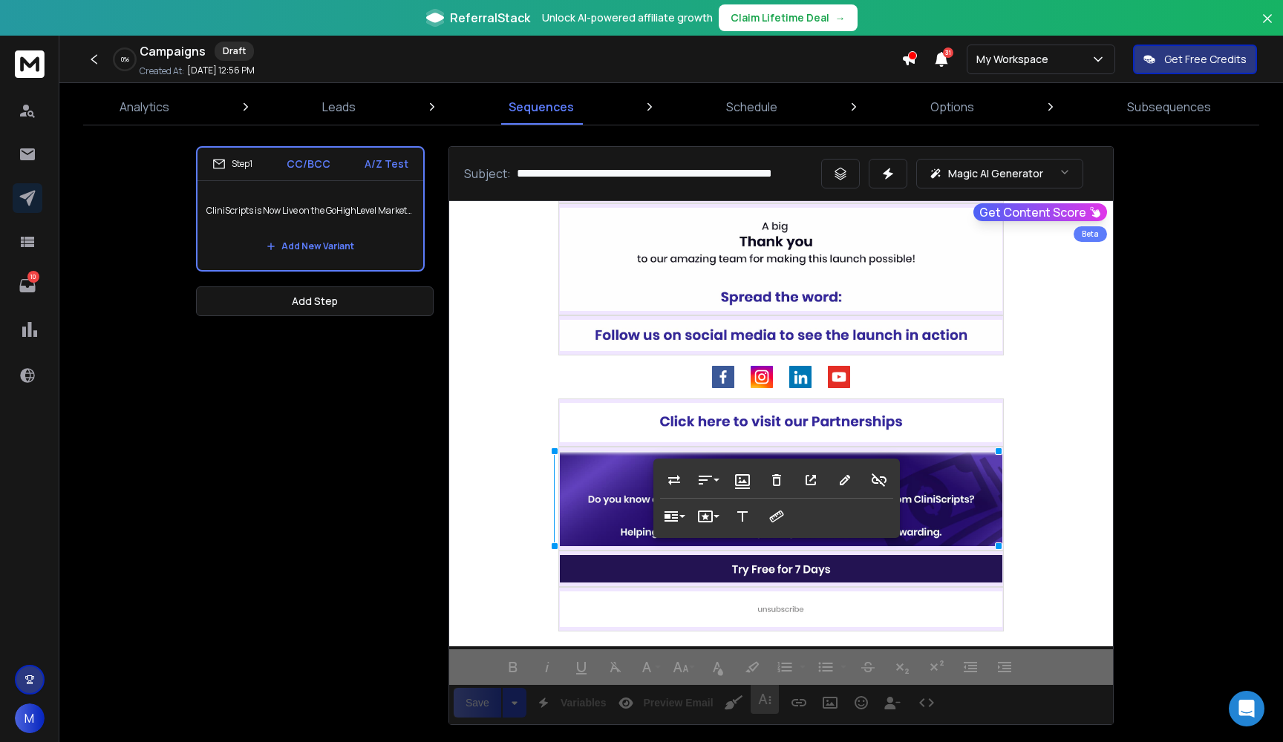
click at [945, 435] on img at bounding box center [781, 422] width 444 height 39
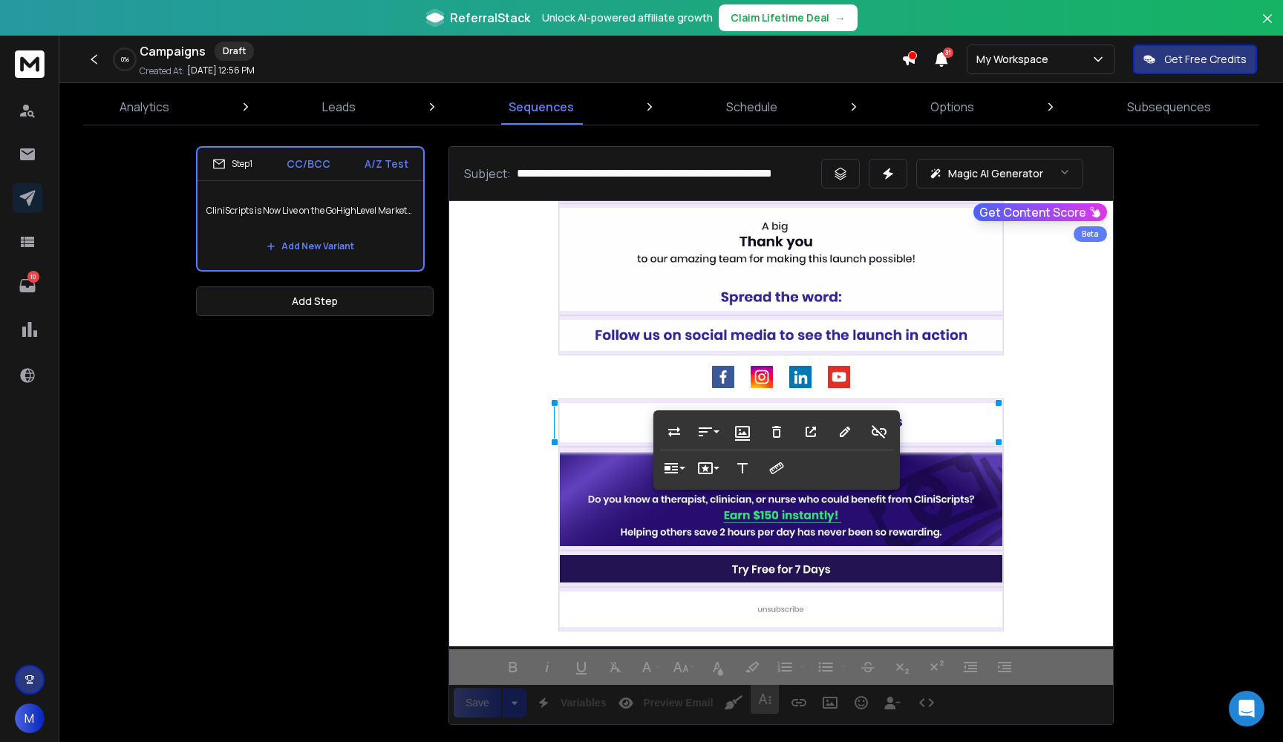
click at [1036, 430] on td at bounding box center [781, 143] width 634 height 977
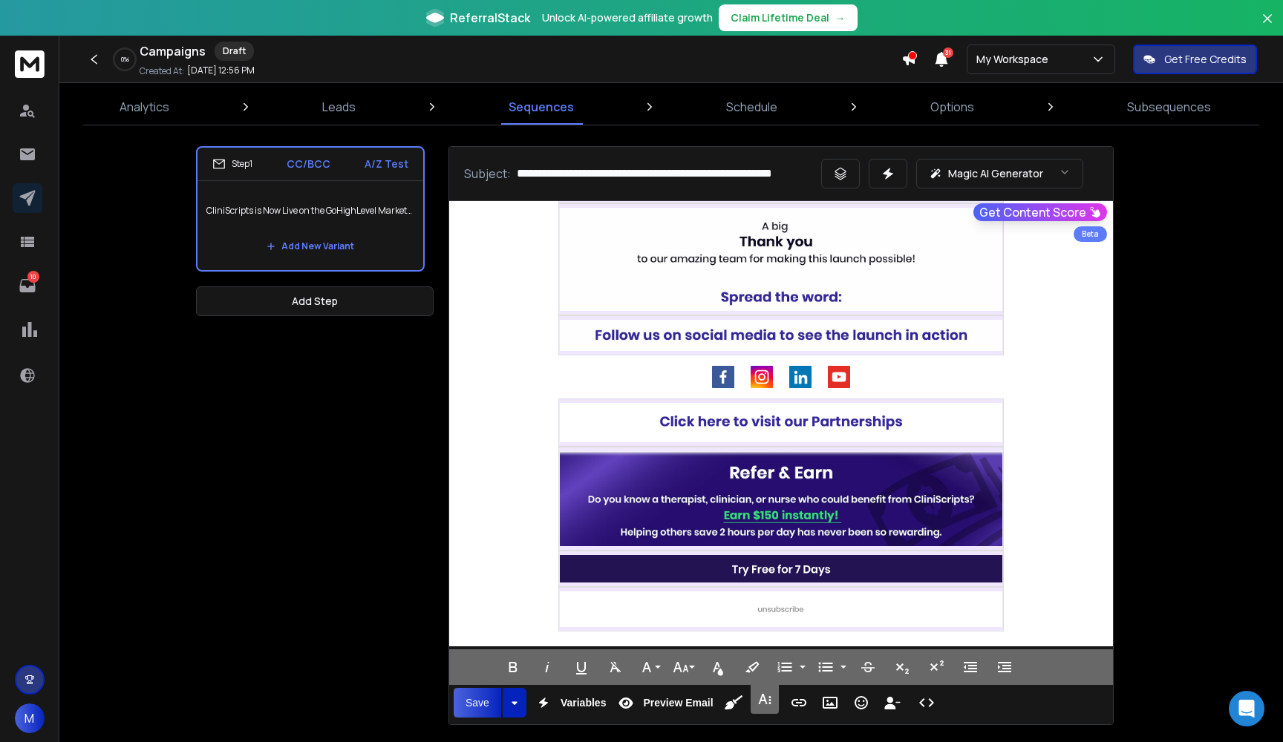
click at [977, 375] on div at bounding box center [781, 377] width 432 height 30
click at [719, 379] on img at bounding box center [723, 377] width 24 height 22
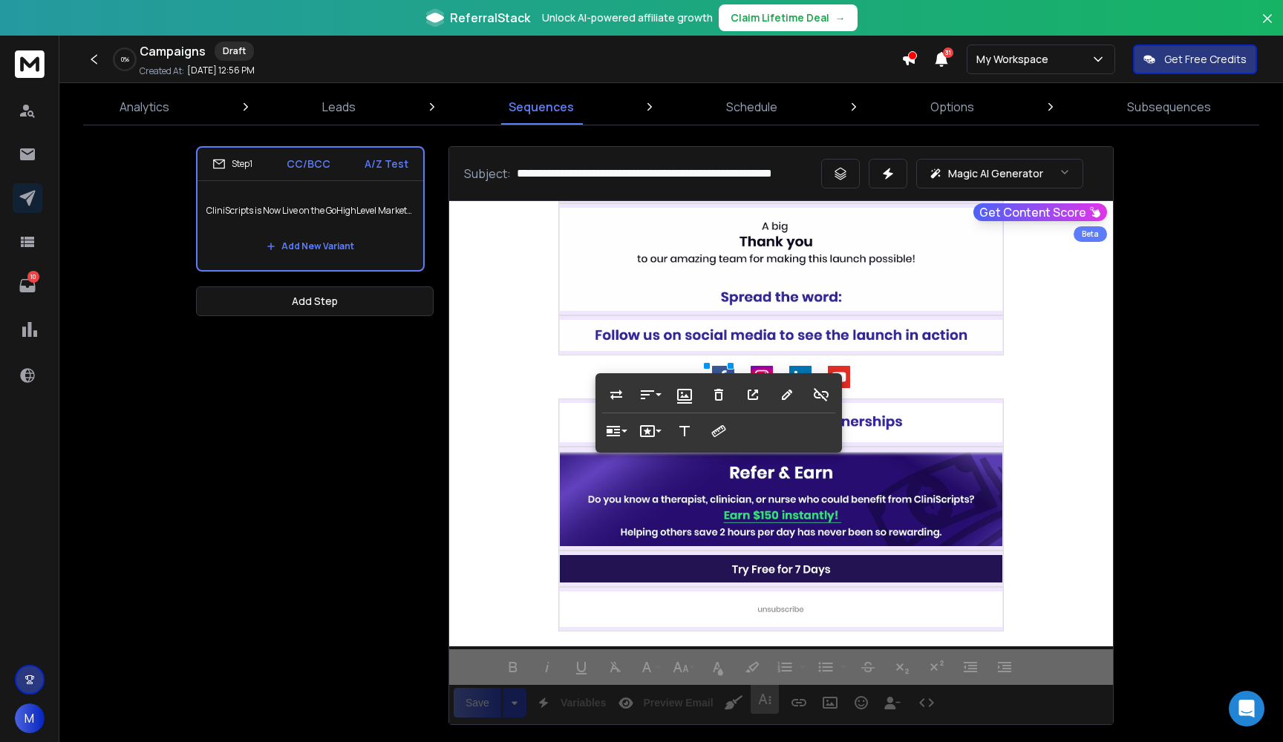
drag, startPoint x: 719, startPoint y: 370, endPoint x: 619, endPoint y: 370, distance: 100.2
click at [619, 370] on div "*" at bounding box center [781, 377] width 432 height 30
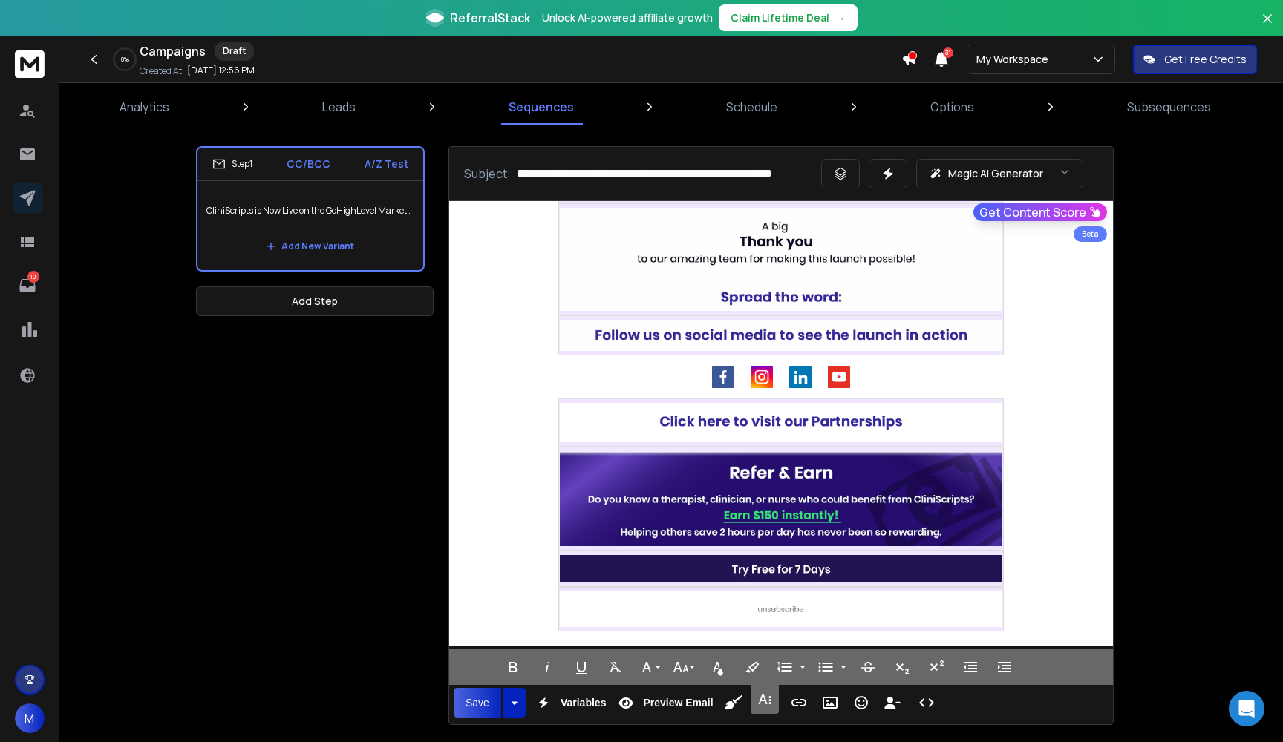
click at [720, 382] on img at bounding box center [723, 377] width 24 height 22
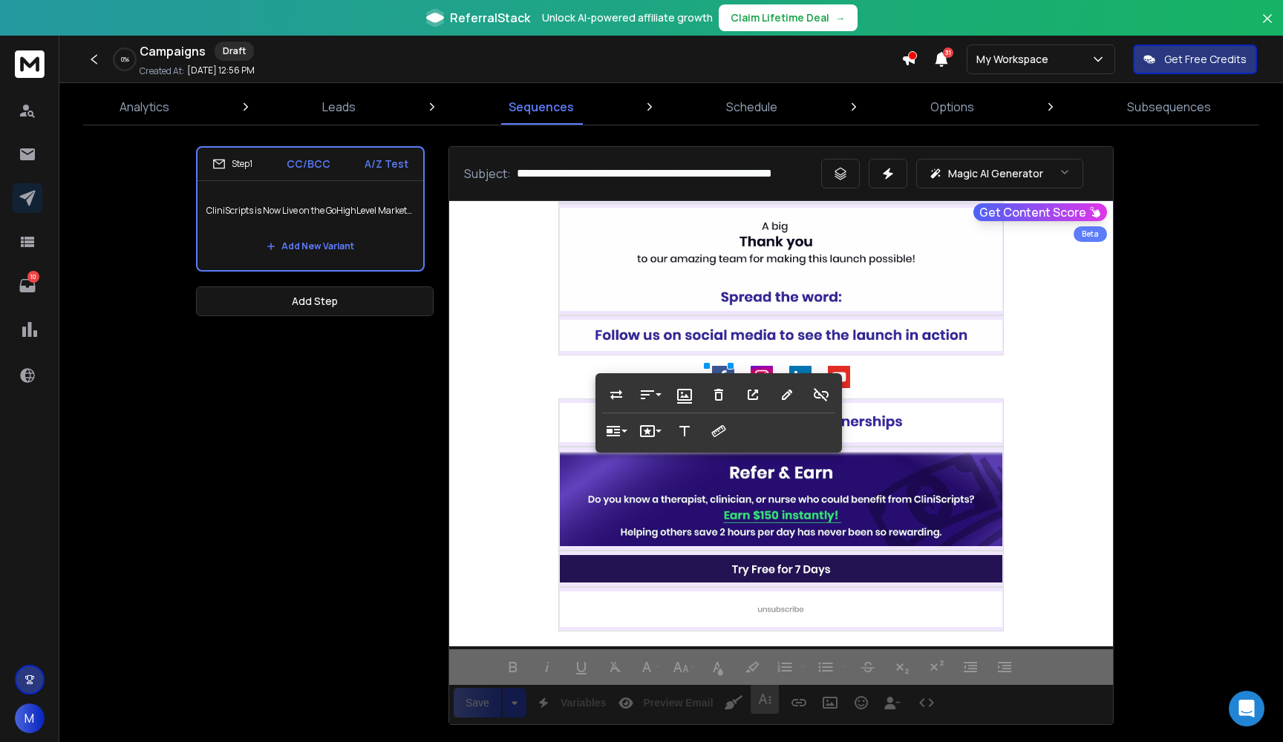
drag, startPoint x: 718, startPoint y: 372, endPoint x: 703, endPoint y: 372, distance: 14.8
click at [703, 372] on div "*" at bounding box center [781, 377] width 432 height 30
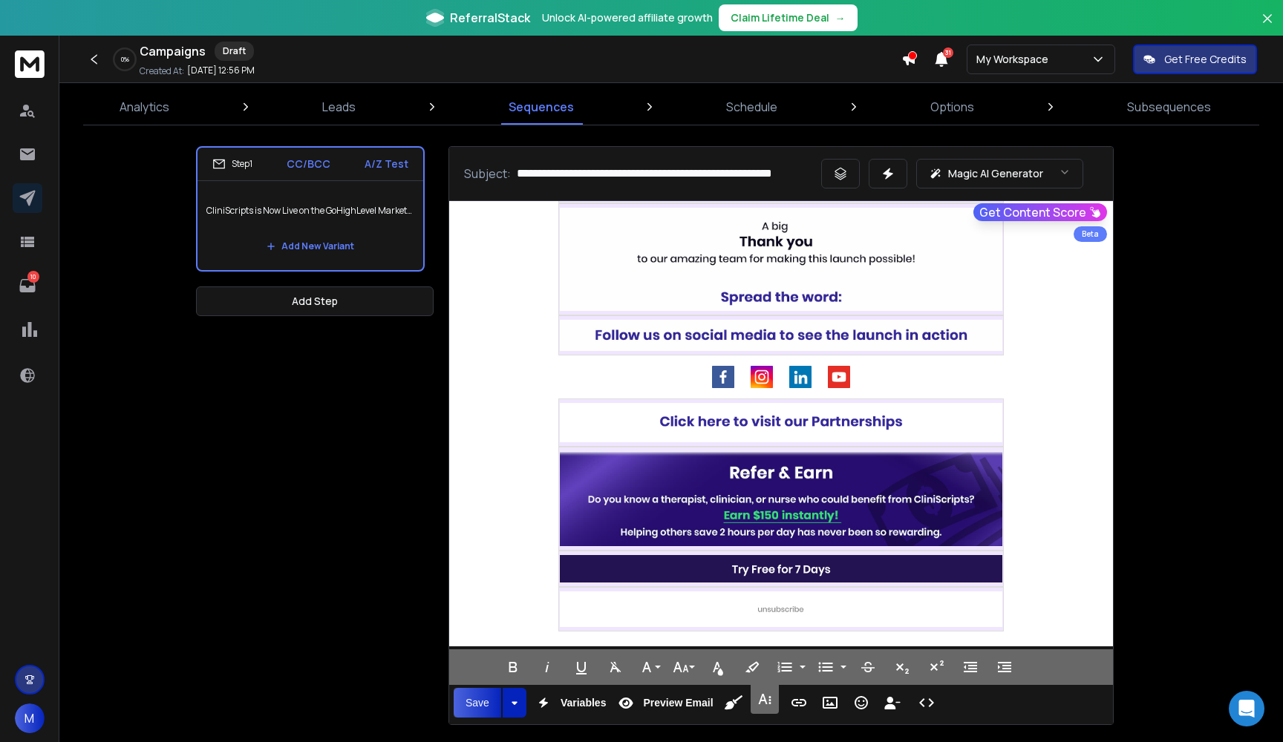
click at [1030, 365] on td "*" at bounding box center [781, 143] width 634 height 977
click at [1062, 271] on td "*" at bounding box center [781, 143] width 634 height 977
